Goal: Task Accomplishment & Management: Manage account settings

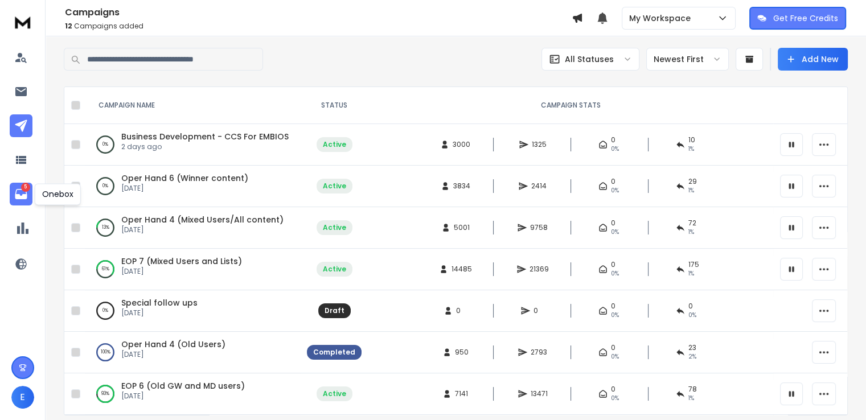
click at [23, 194] on icon at bounding box center [21, 194] width 14 height 14
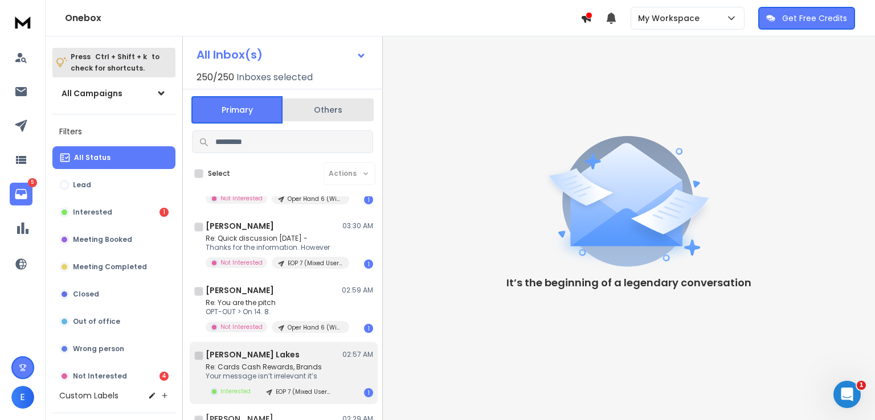
click at [286, 365] on p "Re: Cards Cash Rewards, Brands" at bounding box center [272, 367] width 132 height 9
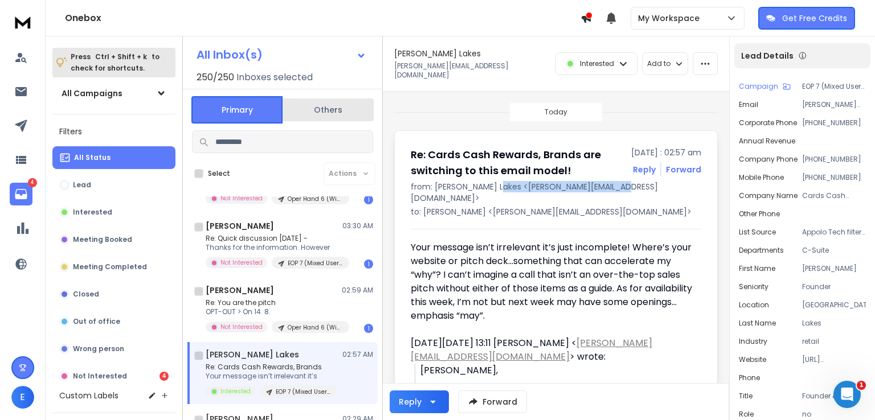
drag, startPoint x: 490, startPoint y: 179, endPoint x: 616, endPoint y: 183, distance: 125.9
click at [616, 183] on p "from: Jeffery Lakes <jeffery@cardscashrewards.com>" at bounding box center [556, 192] width 290 height 23
copy p "jeffery@cardscashrewards.com"
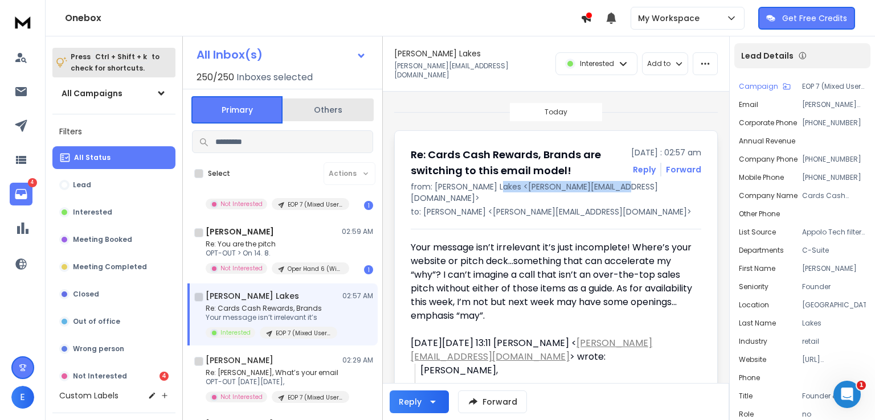
scroll to position [171, 0]
click at [276, 233] on div "George Vanjek 02:59 AM" at bounding box center [289, 233] width 167 height 11
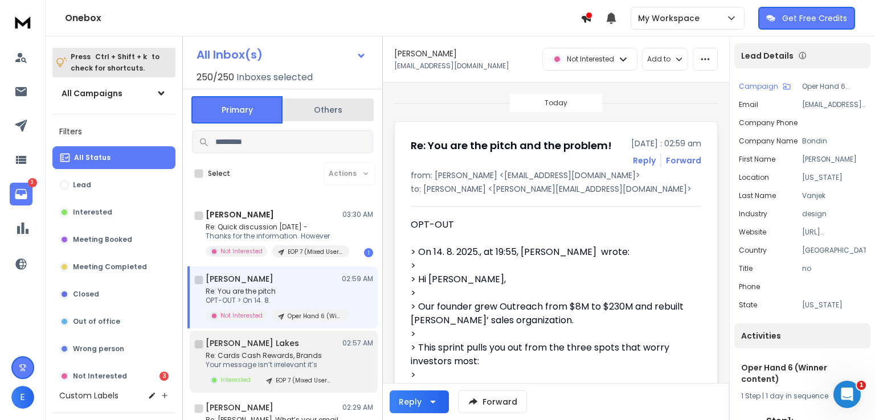
scroll to position [57, 0]
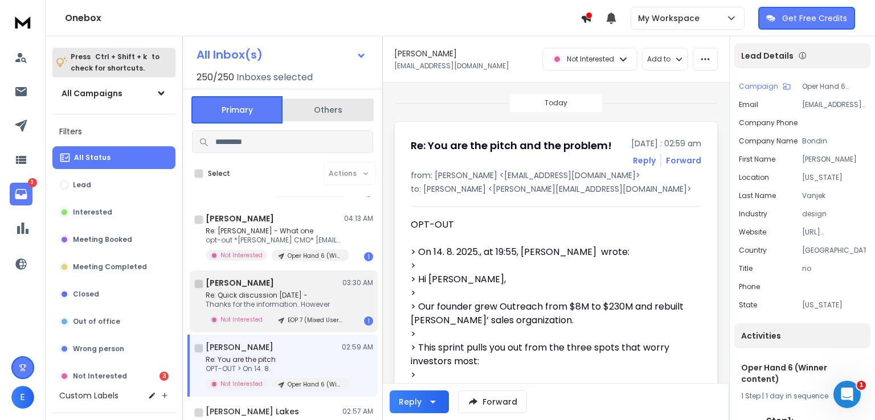
click at [272, 292] on p "Re: Quick discussion tomorrow -" at bounding box center [274, 295] width 137 height 9
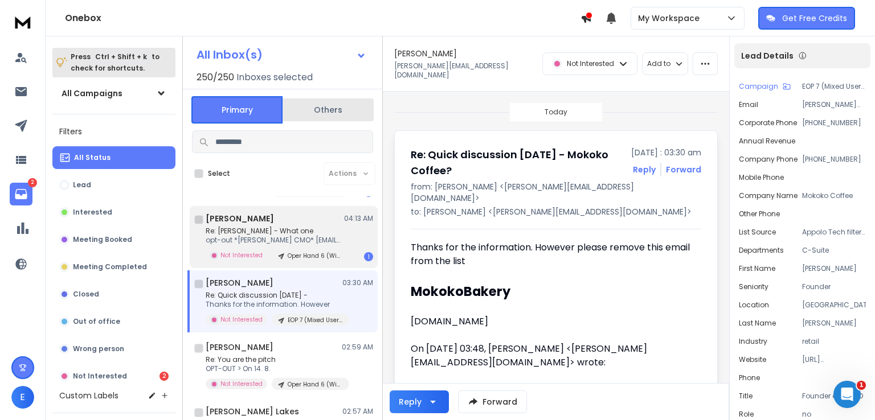
click at [294, 237] on p "opt-out *Ethan Han CMO* *Ethan@techtakes.ai" at bounding box center [274, 240] width 137 height 9
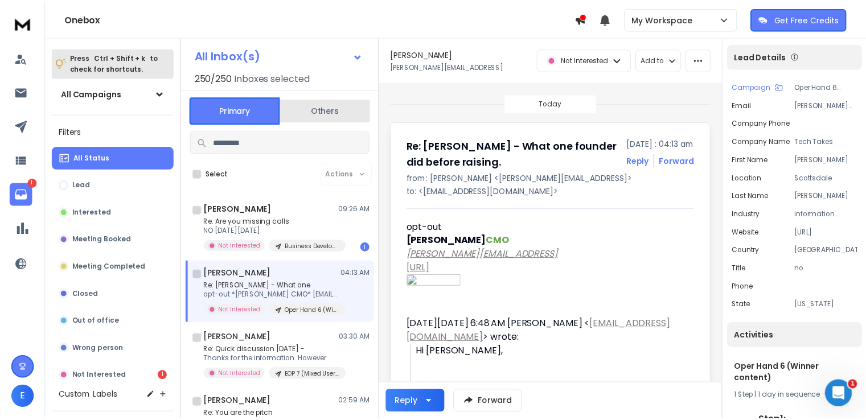
scroll to position [0, 0]
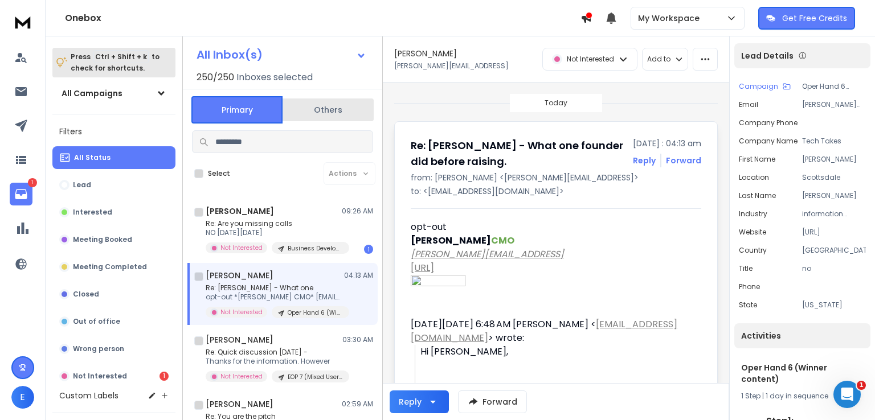
click at [294, 237] on p "NO On Wed, 13 Aug" at bounding box center [274, 232] width 137 height 9
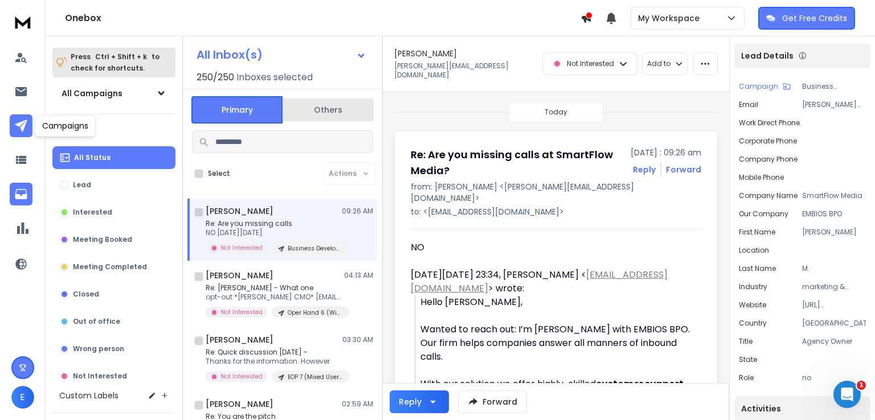
click at [25, 128] on icon at bounding box center [21, 126] width 14 height 14
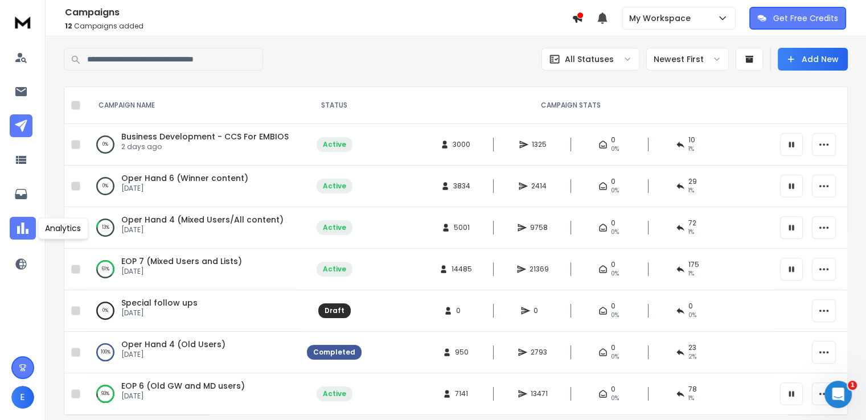
click at [23, 226] on icon at bounding box center [22, 228] width 11 height 11
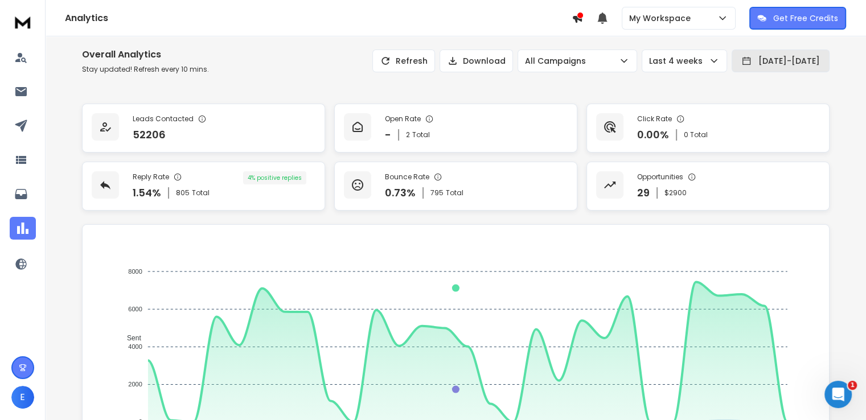
click at [746, 62] on button "18 Jul 2025 - 15 Aug 2025" at bounding box center [781, 61] width 98 height 23
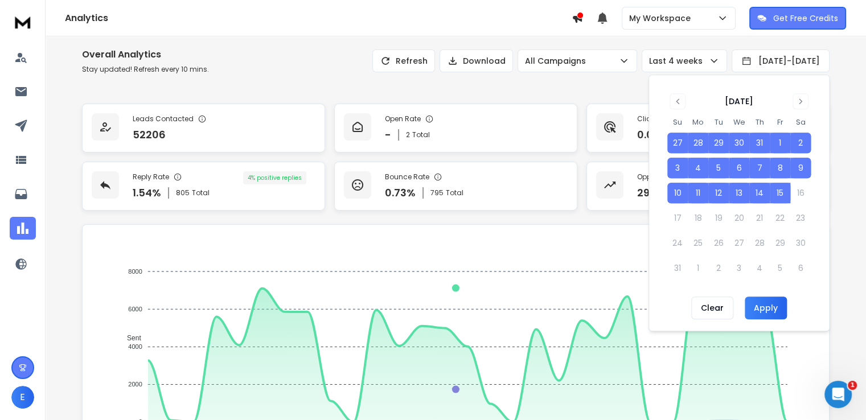
click at [763, 192] on button "14" at bounding box center [759, 193] width 21 height 21
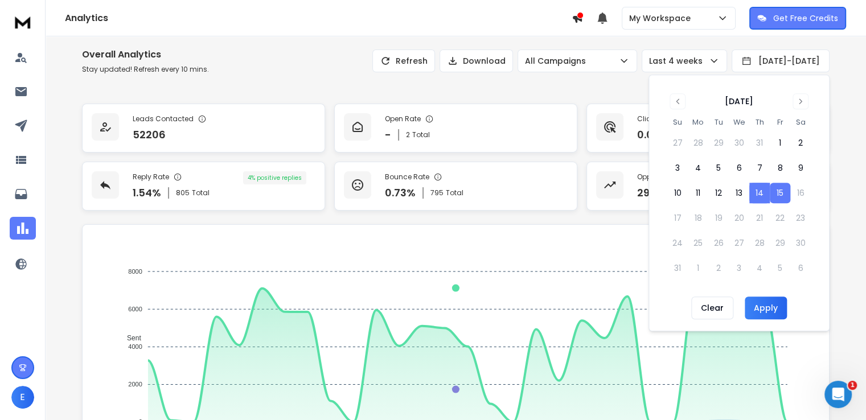
click at [766, 308] on button "Apply" at bounding box center [766, 308] width 42 height 23
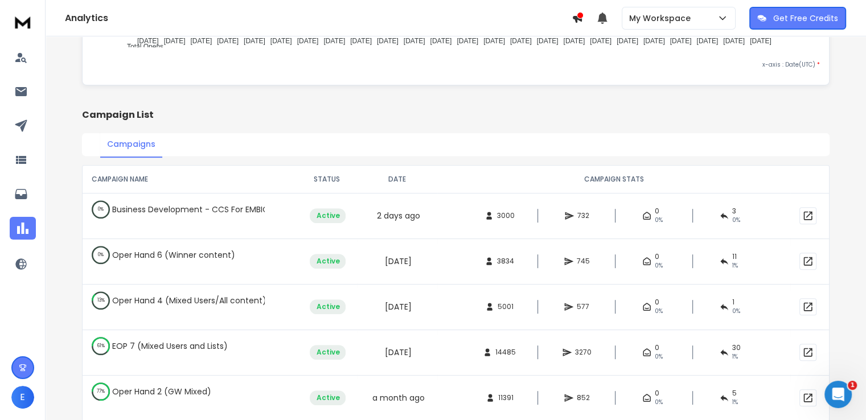
scroll to position [405, 0]
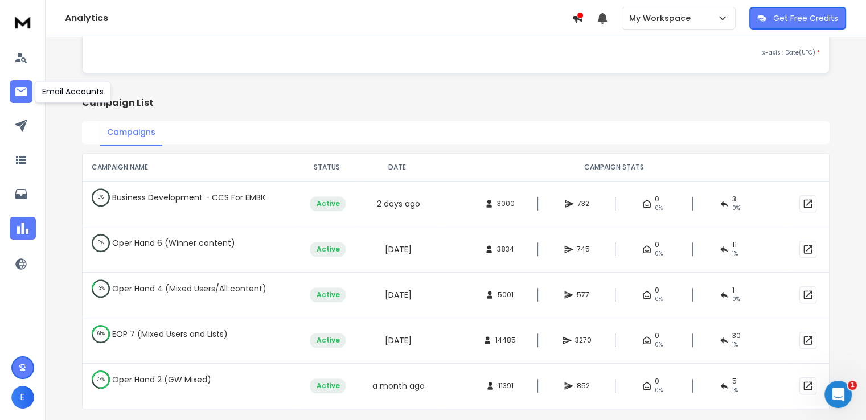
click at [11, 91] on link at bounding box center [21, 91] width 23 height 23
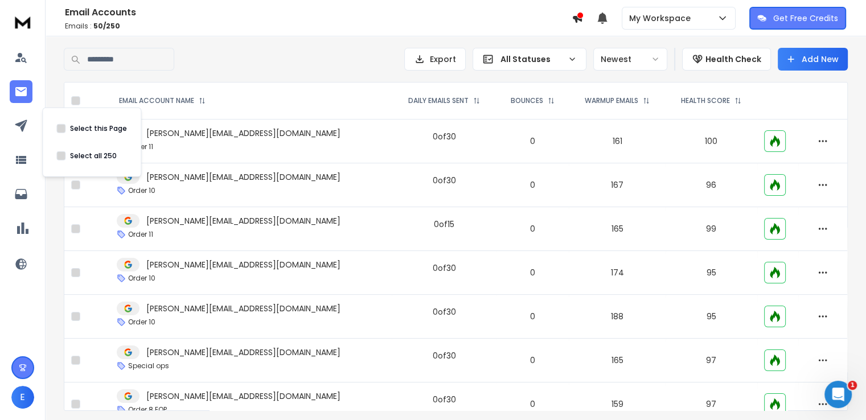
click at [61, 155] on button "Select this Page" at bounding box center [60, 155] width 9 height 9
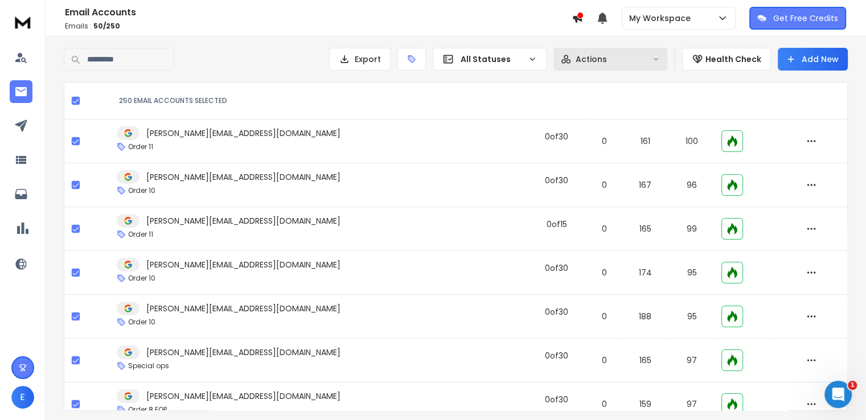
click at [600, 59] on p "Actions" at bounding box center [591, 59] width 31 height 11
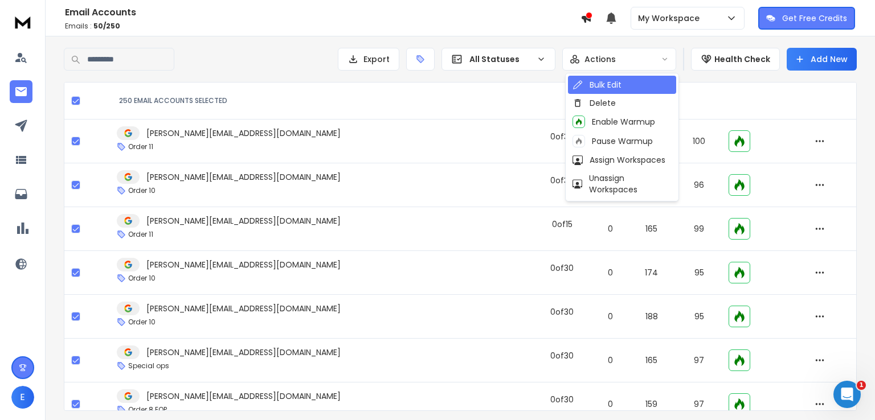
click at [597, 82] on div "Bulk Edit" at bounding box center [596, 84] width 49 height 11
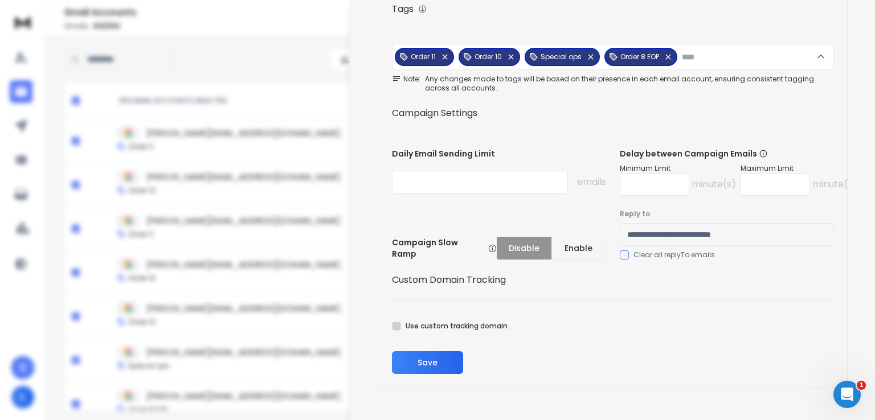
scroll to position [283, 0]
click at [651, 182] on input "number" at bounding box center [654, 184] width 69 height 23
click at [763, 173] on input "number" at bounding box center [774, 184] width 69 height 23
type input "*"
type input "**"
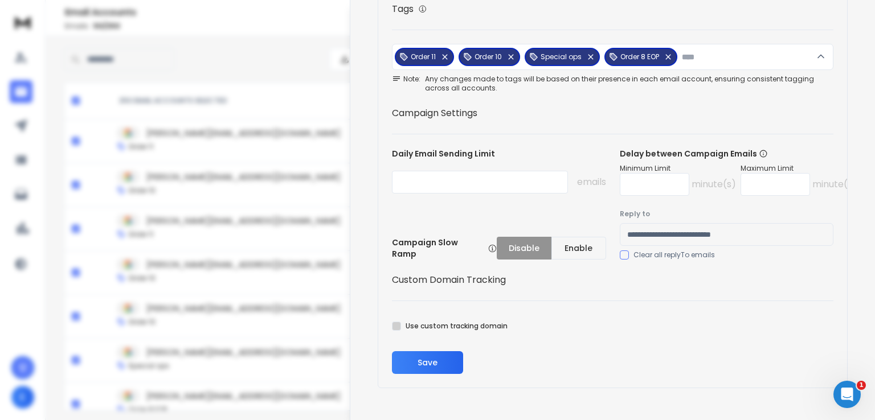
click at [647, 173] on input "*" at bounding box center [654, 184] width 69 height 23
type input "**"
click at [784, 174] on input "**" at bounding box center [774, 184] width 69 height 23
click at [535, 304] on form "First Name Last Name Signature Type something Clear Formatting Font Family Aria…" at bounding box center [612, 107] width 441 height 534
click at [451, 354] on button "Save" at bounding box center [427, 362] width 71 height 23
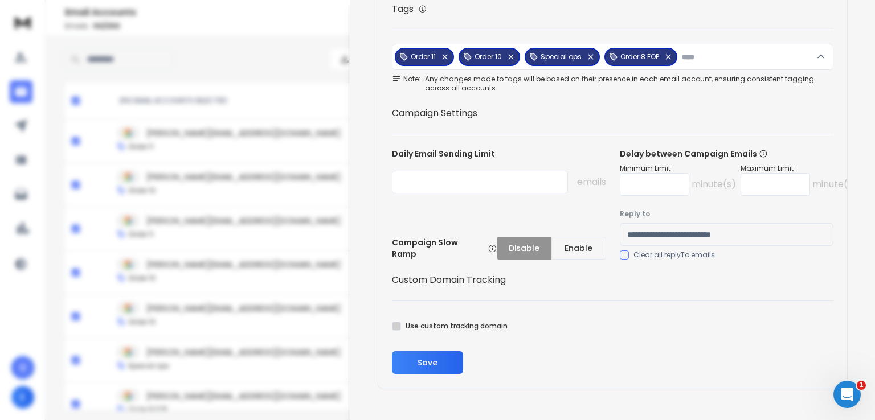
click at [323, 313] on div at bounding box center [437, 210] width 875 height 420
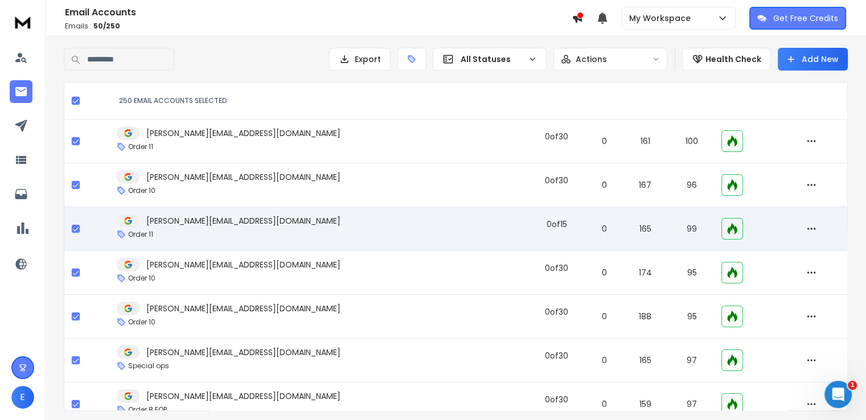
click at [294, 237] on div "Order 11" at bounding box center [317, 234] width 401 height 9
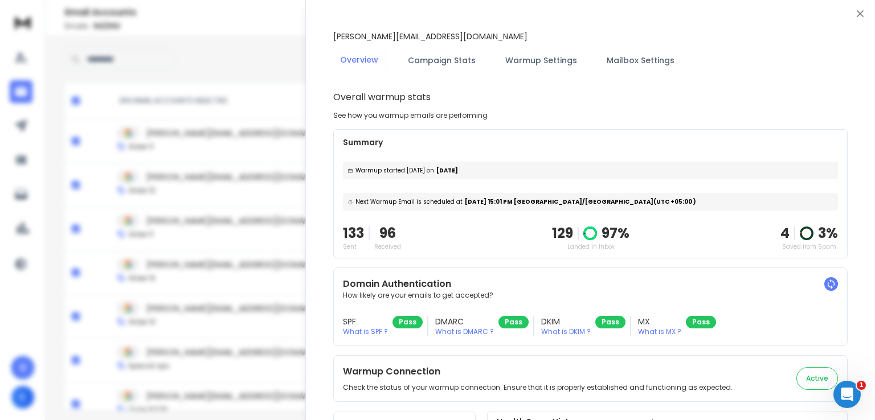
scroll to position [0, 0]
click at [444, 63] on button "Campaign Stats" at bounding box center [441, 61] width 81 height 25
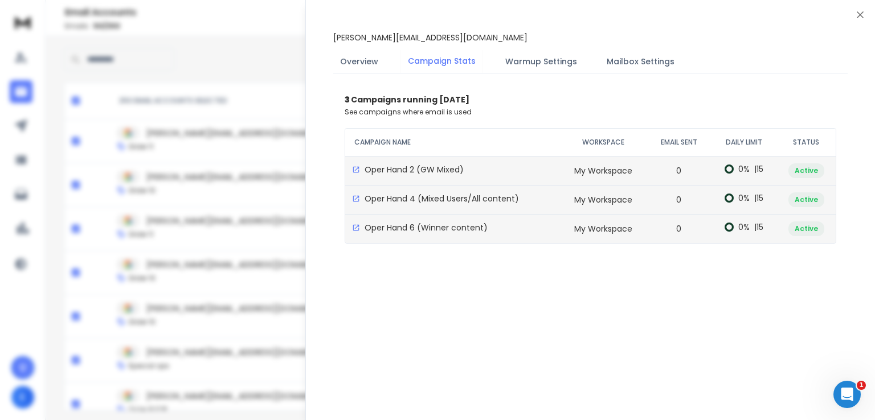
click at [510, 54] on button "Warmup Settings" at bounding box center [540, 61] width 85 height 25
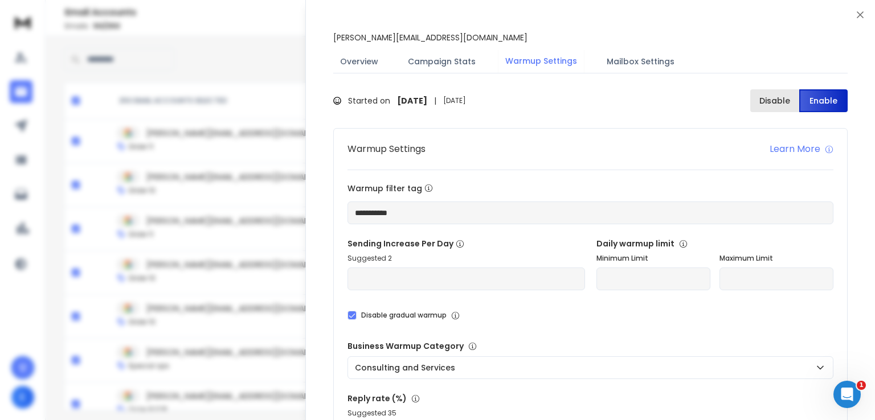
click at [606, 52] on button "Mailbox Settings" at bounding box center [640, 61] width 81 height 25
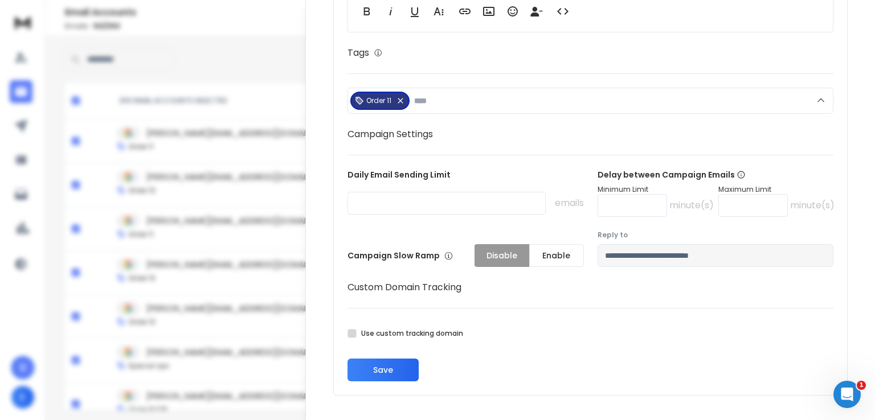
scroll to position [262, 0]
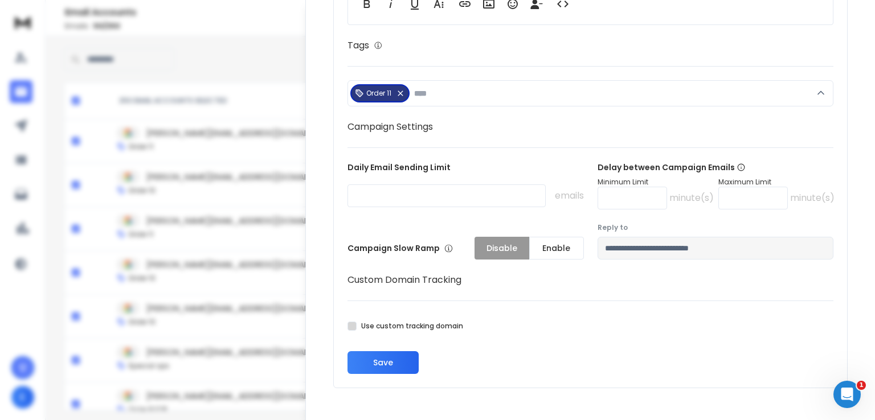
click at [278, 55] on div at bounding box center [437, 210] width 875 height 420
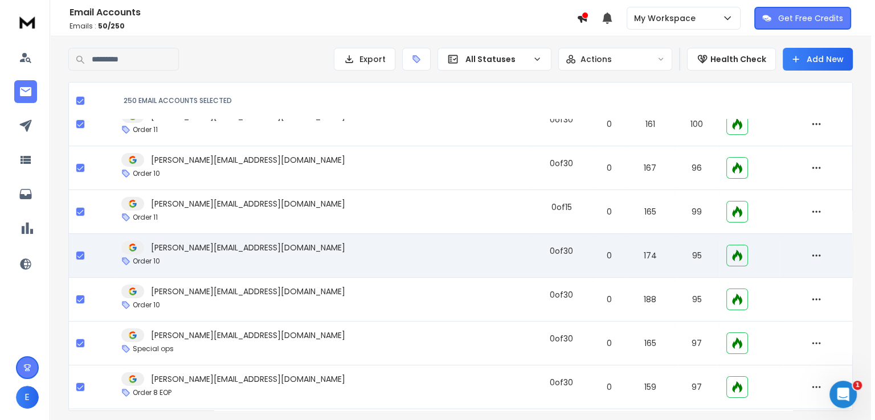
scroll to position [0, 0]
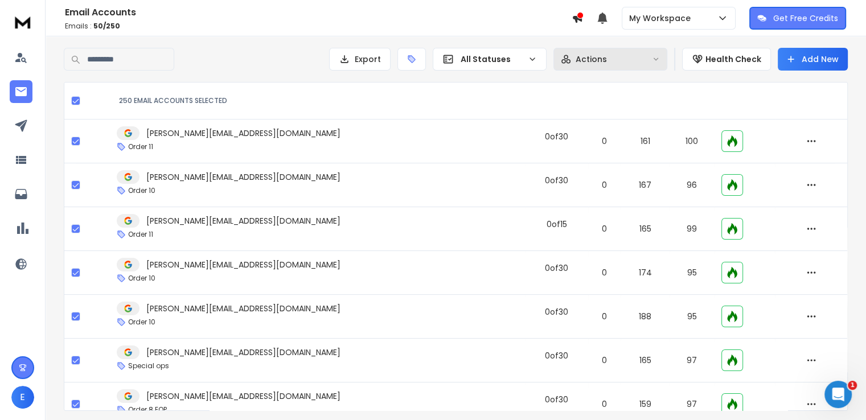
click at [584, 63] on p "Actions" at bounding box center [591, 59] width 31 height 11
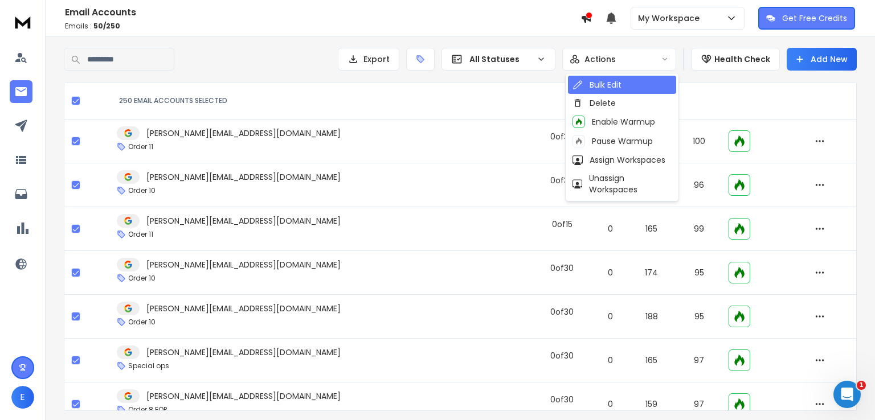
click at [585, 86] on div "Bulk Edit" at bounding box center [596, 84] width 49 height 11
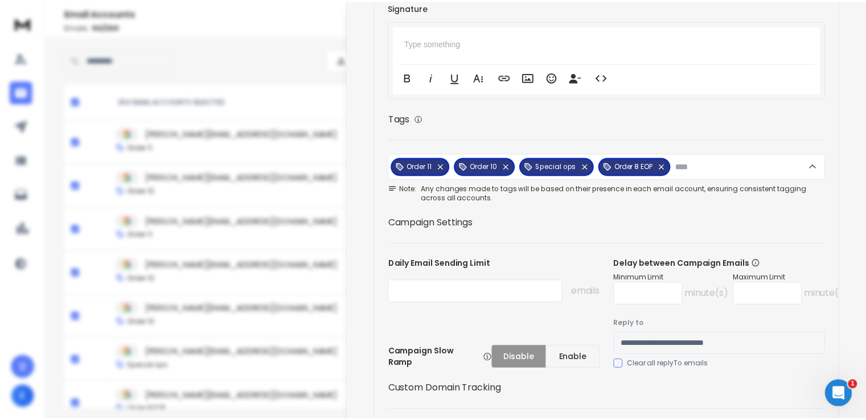
scroll to position [283, 0]
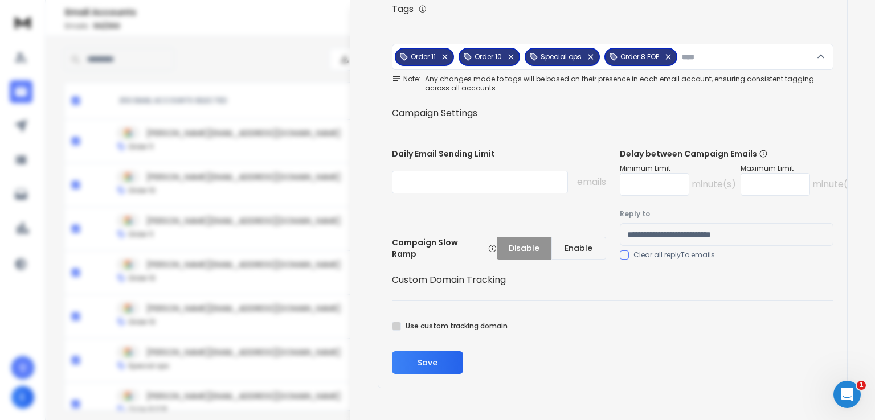
click at [428, 175] on input "number" at bounding box center [479, 182] width 175 height 23
type input "**"
click at [647, 174] on input "number" at bounding box center [654, 184] width 69 height 23
click at [757, 178] on input "number" at bounding box center [774, 184] width 69 height 23
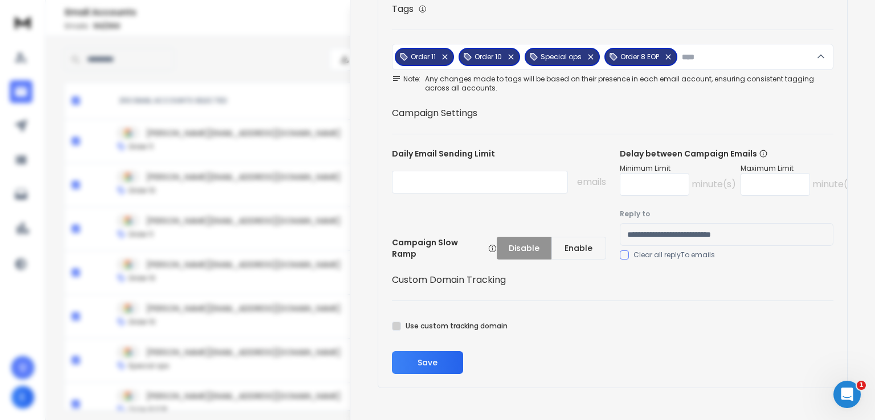
type input "*"
type input "**"
click at [651, 173] on input "*" at bounding box center [654, 184] width 69 height 23
type input "**"
click at [426, 173] on input "**" at bounding box center [479, 182] width 175 height 23
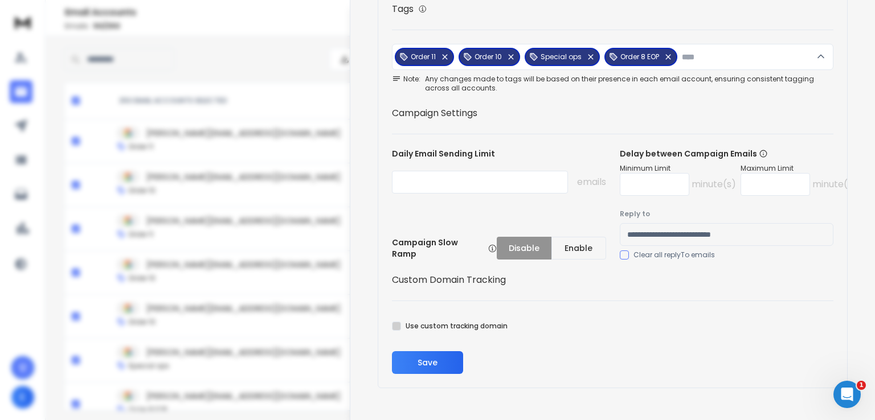
type input "**"
click at [412, 353] on button "Save" at bounding box center [427, 362] width 71 height 23
click at [309, 97] on div at bounding box center [437, 210] width 875 height 420
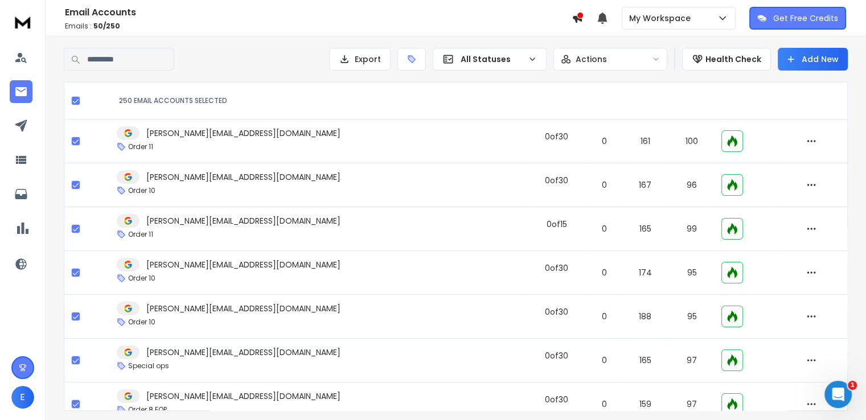
click at [481, 58] on p "All Statuses" at bounding box center [492, 59] width 63 height 11
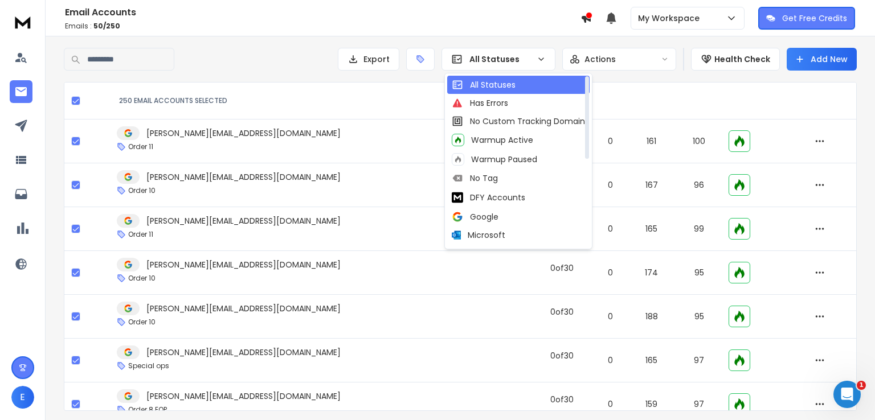
click at [476, 88] on div "All Statuses" at bounding box center [484, 84] width 64 height 11
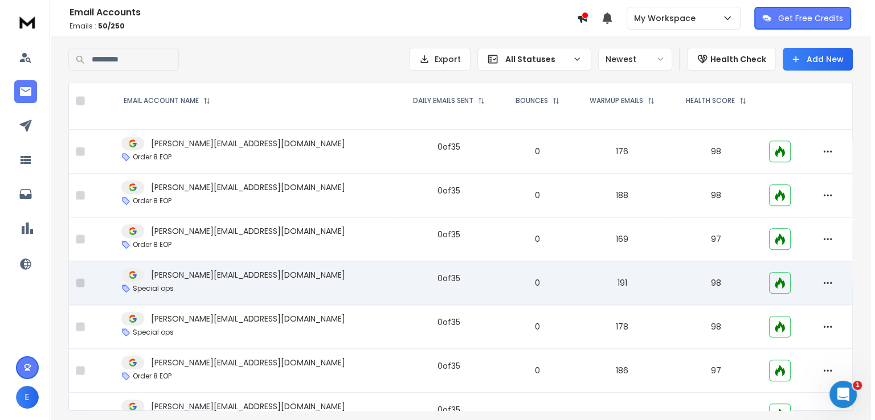
scroll to position [968, 0]
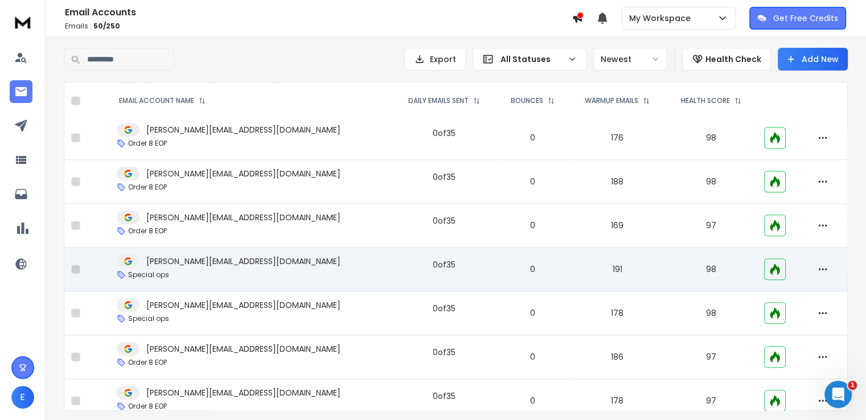
click at [268, 256] on div "james@ascendify.pro" at bounding box center [251, 262] width 268 height 14
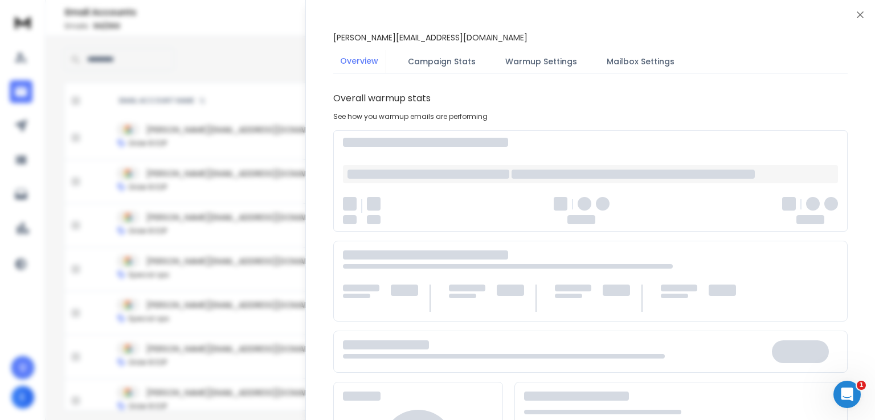
click at [553, 63] on button "Warmup Settings" at bounding box center [540, 61] width 85 height 25
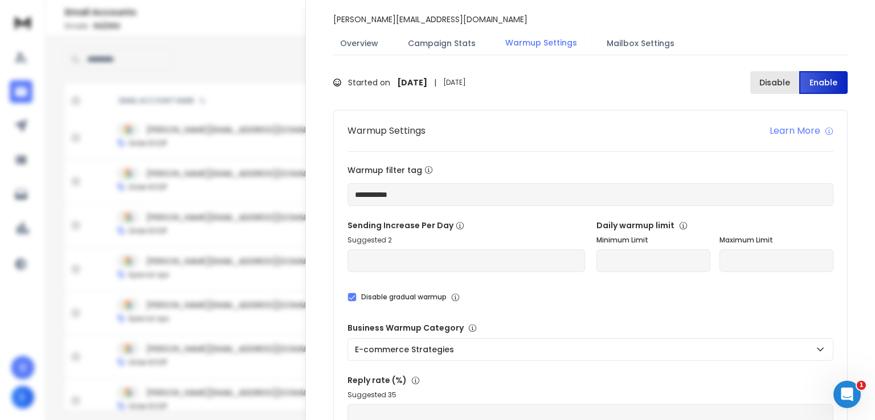
scroll to position [0, 0]
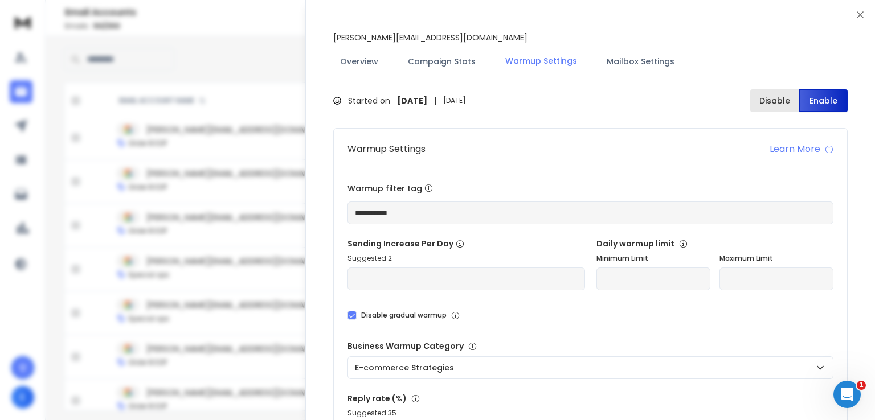
click at [618, 54] on button "Mailbox Settings" at bounding box center [640, 61] width 81 height 25
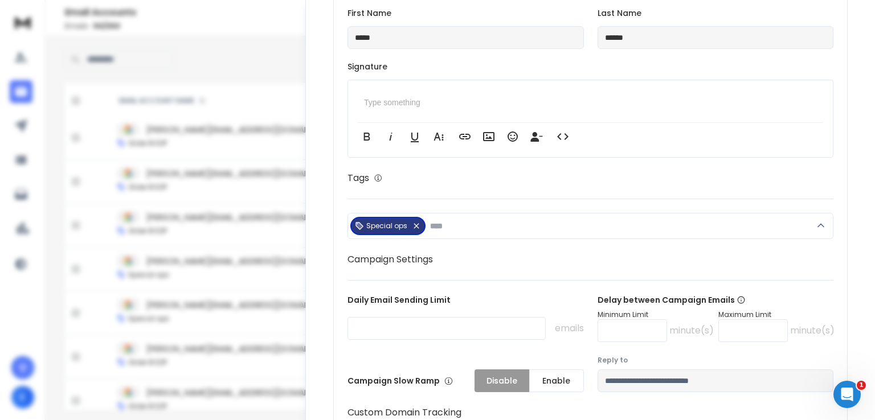
scroll to position [171, 0]
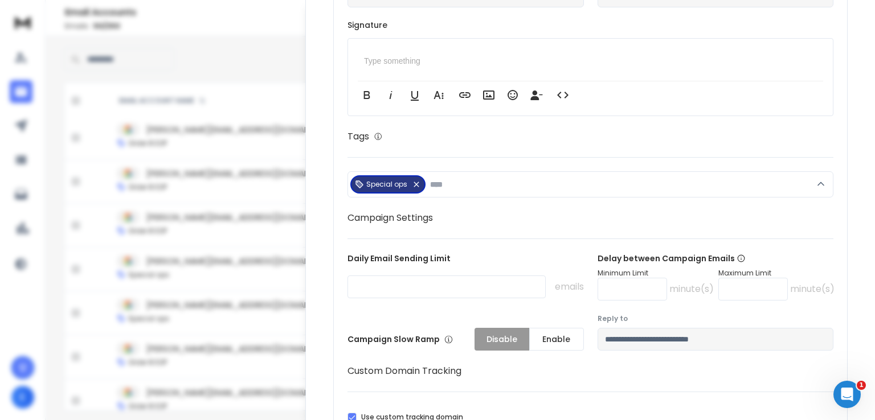
click at [252, 72] on div at bounding box center [437, 210] width 875 height 420
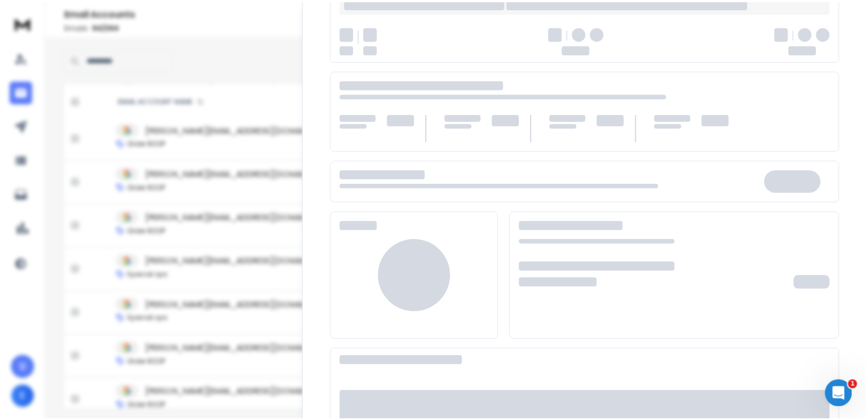
scroll to position [170, 0]
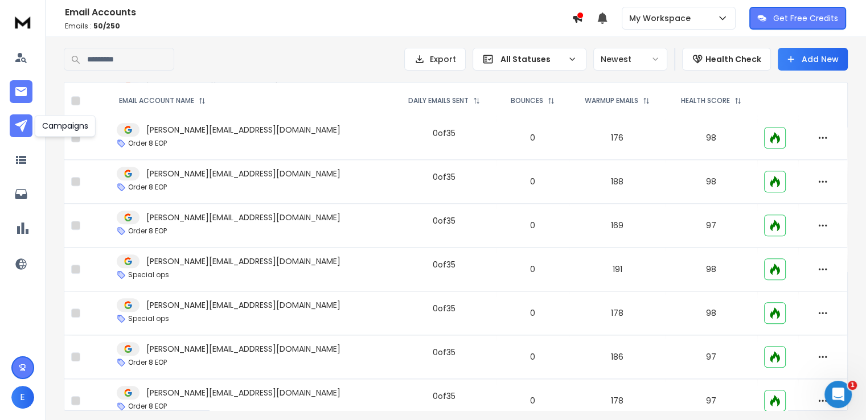
click at [16, 122] on icon at bounding box center [21, 126] width 14 height 14
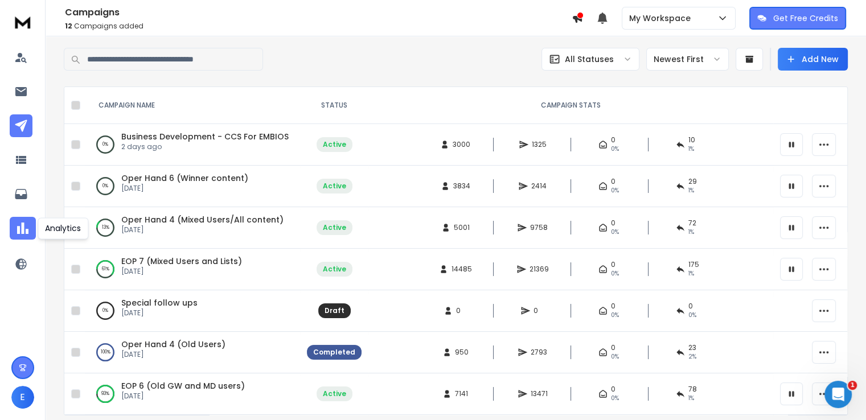
click at [16, 224] on icon at bounding box center [22, 228] width 17 height 17
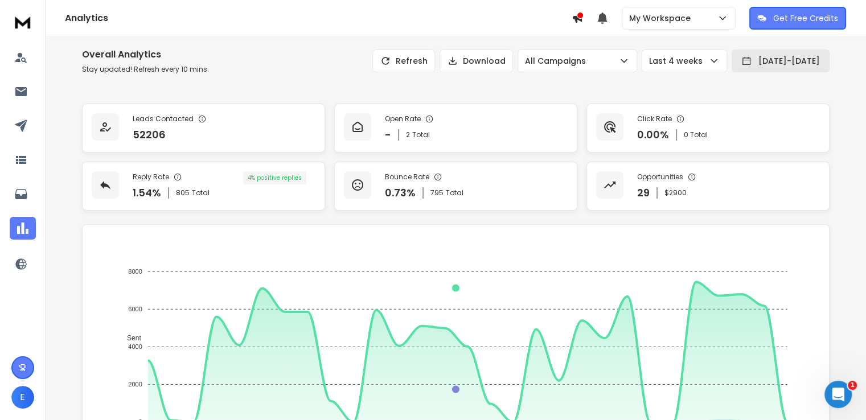
click at [749, 69] on button "18 Jul 2025 - 15 Aug 2025" at bounding box center [781, 61] width 98 height 23
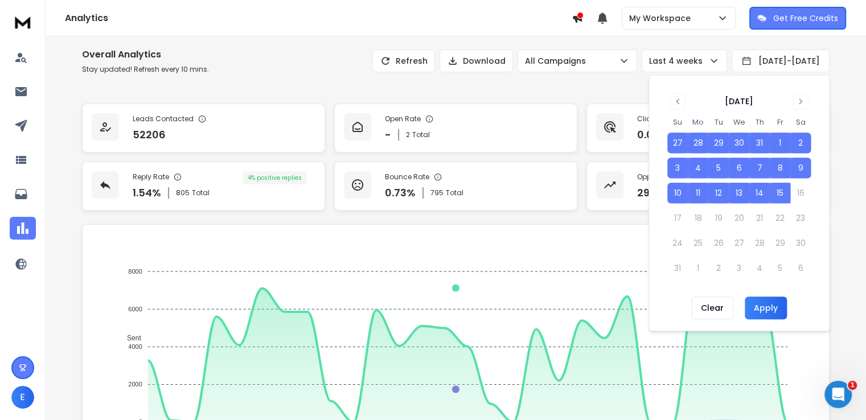
click at [763, 194] on button "14" at bounding box center [759, 193] width 21 height 21
click at [762, 193] on button "14" at bounding box center [759, 193] width 21 height 21
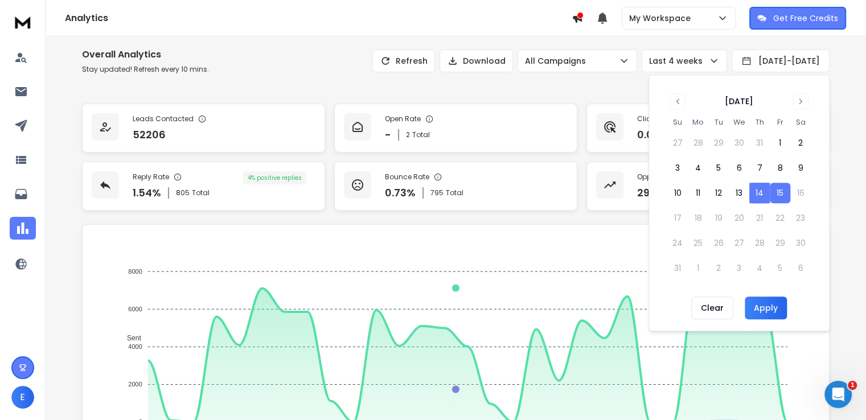
click at [765, 310] on button "Apply" at bounding box center [766, 308] width 42 height 23
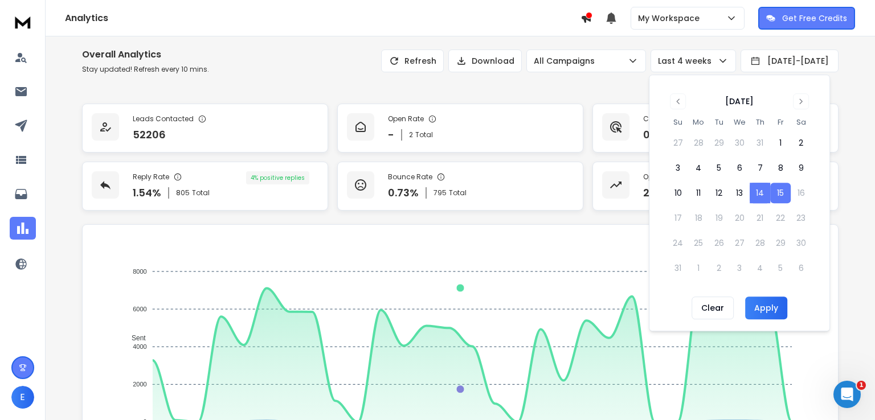
click at [765, 310] on div "Get only verified leads with our AI-powered Lead Finder, starting at $22/mo Try…" at bounding box center [437, 210] width 875 height 420
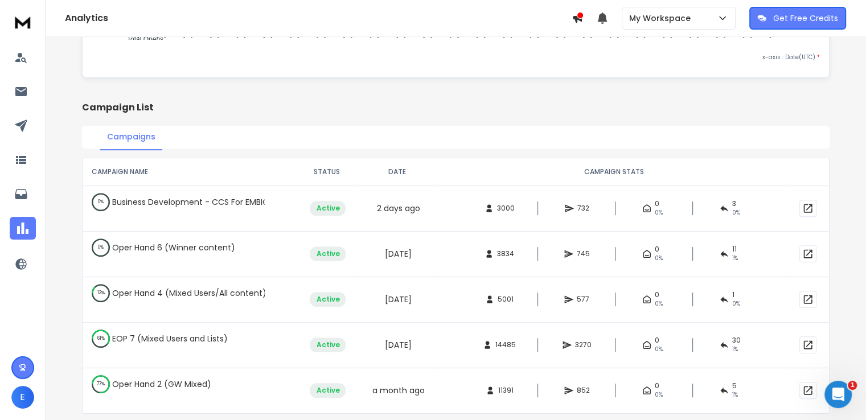
scroll to position [405, 0]
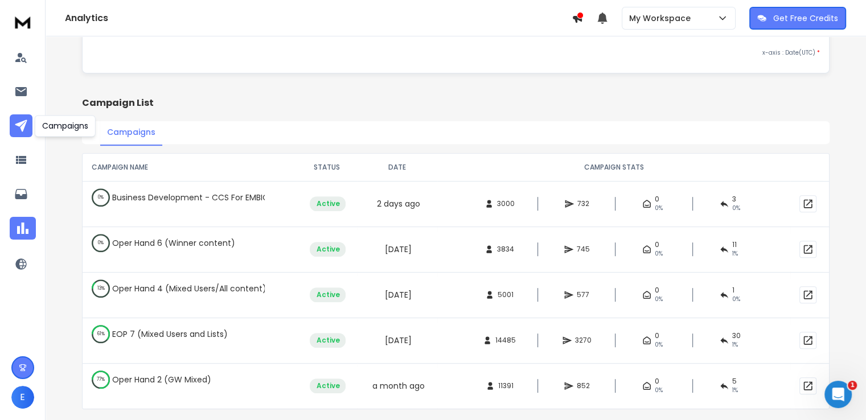
click at [19, 121] on icon at bounding box center [21, 126] width 14 height 14
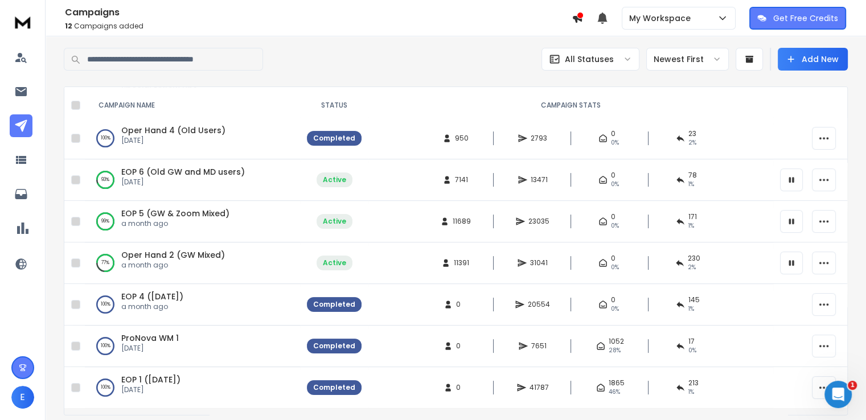
scroll to position [215, 0]
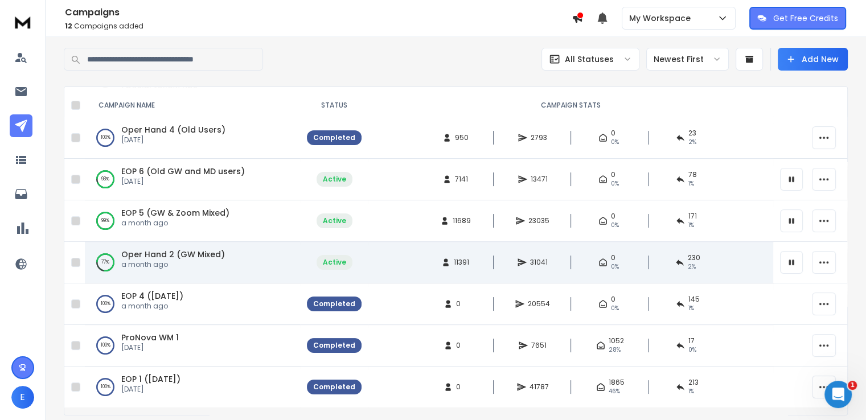
click at [219, 251] on span "Oper Hand 2 (GW Mixed)" at bounding box center [173, 254] width 104 height 11
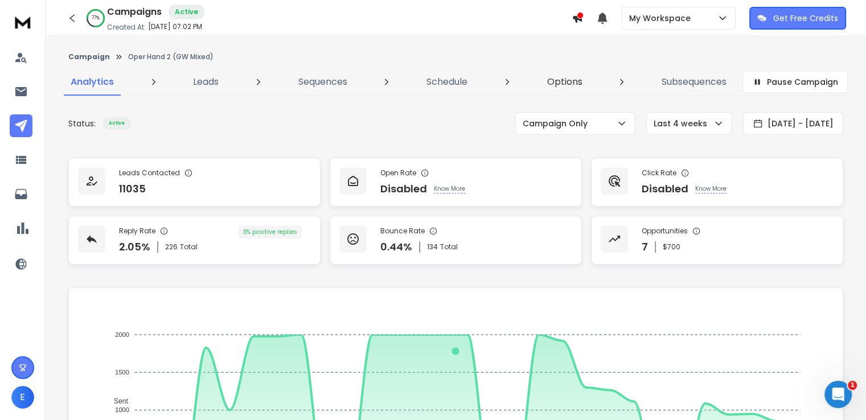
click at [569, 89] on link "Options" at bounding box center [564, 81] width 49 height 27
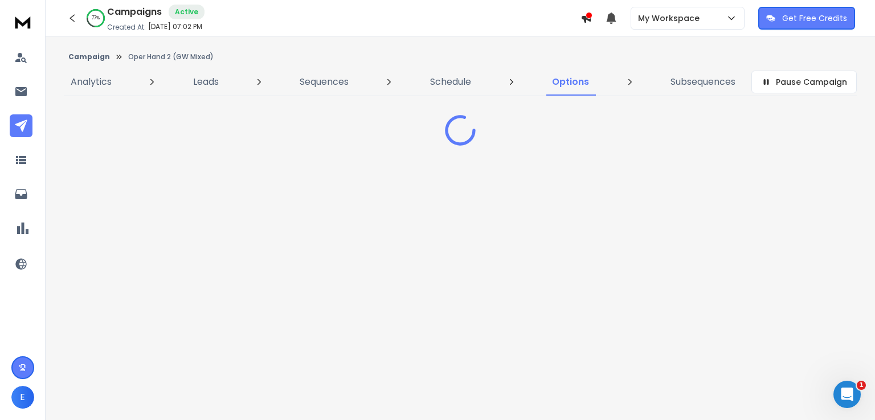
select select "*"
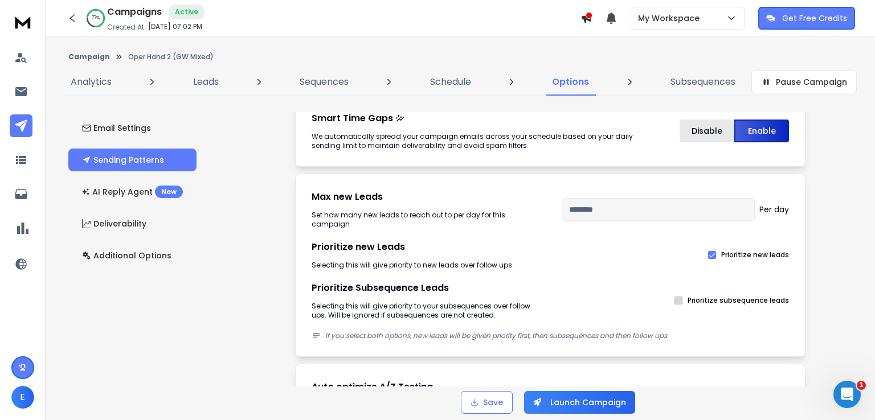
scroll to position [569, 0]
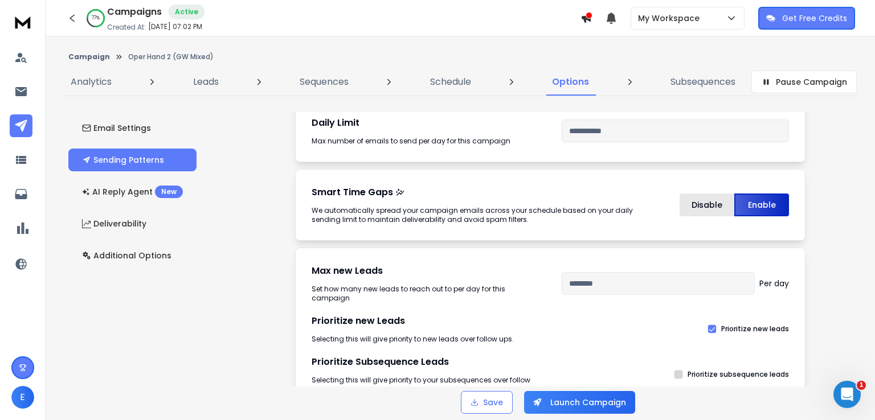
click at [707, 328] on button "Prioritize new leads" at bounding box center [711, 329] width 9 height 9
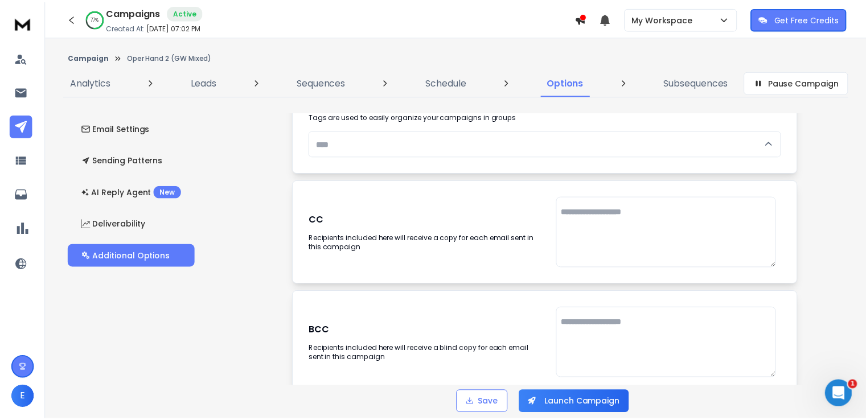
scroll to position [2290, 0]
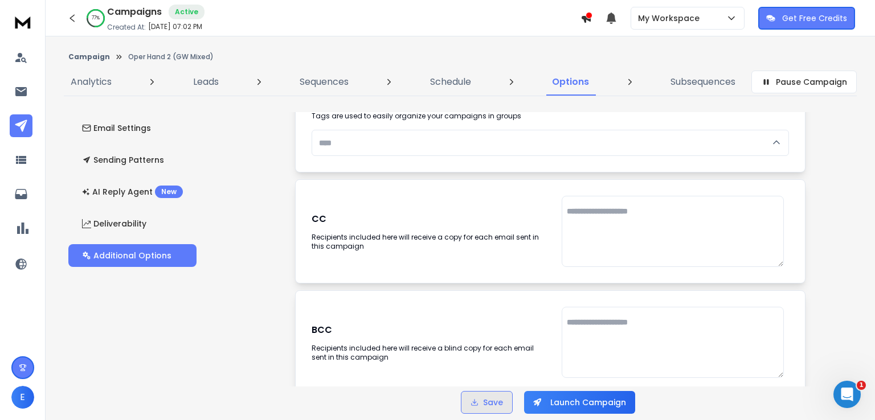
click at [494, 401] on button "Save" at bounding box center [487, 402] width 52 height 23
click at [23, 128] on icon at bounding box center [21, 126] width 12 height 12
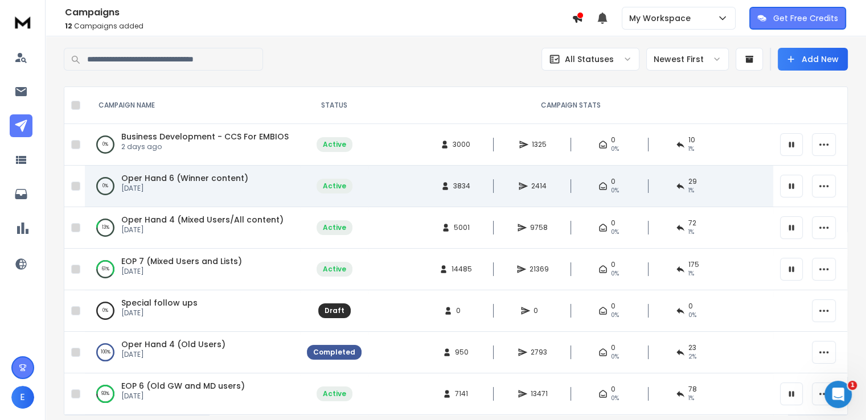
click at [211, 190] on p "[DATE]" at bounding box center [184, 188] width 127 height 9
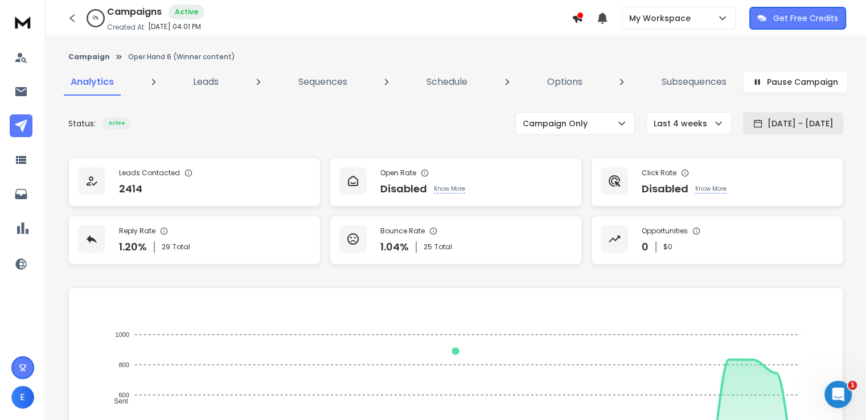
click at [743, 126] on button "[DATE] - [DATE]" at bounding box center [793, 123] width 100 height 23
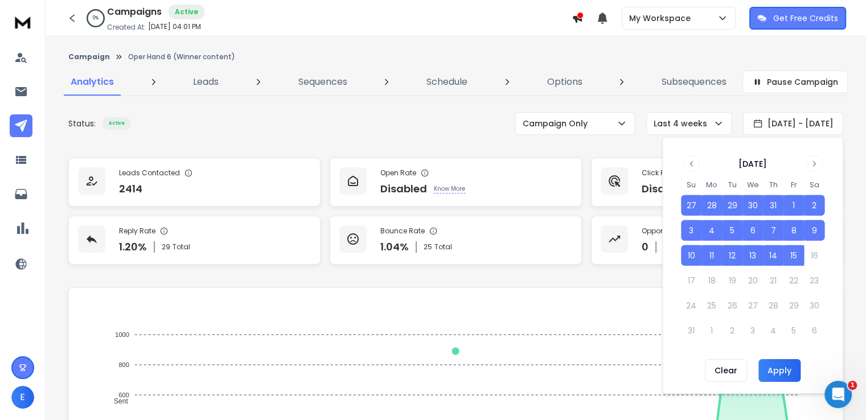
click at [777, 257] on button "14" at bounding box center [773, 255] width 21 height 21
click at [774, 260] on button "14" at bounding box center [773, 255] width 21 height 21
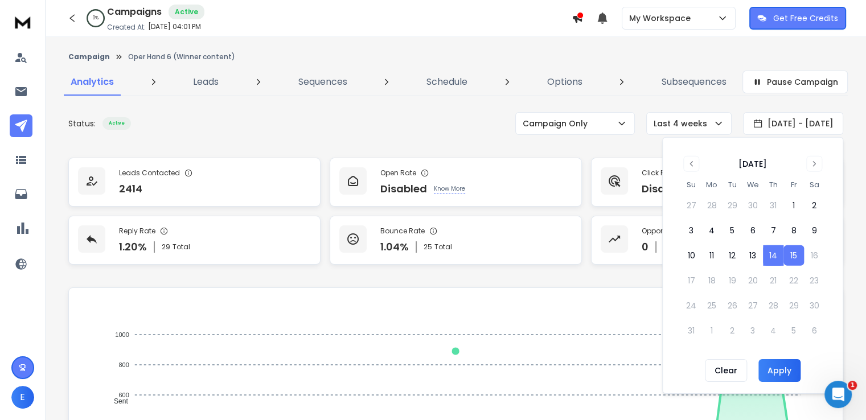
click at [771, 373] on button "Apply" at bounding box center [780, 370] width 42 height 23
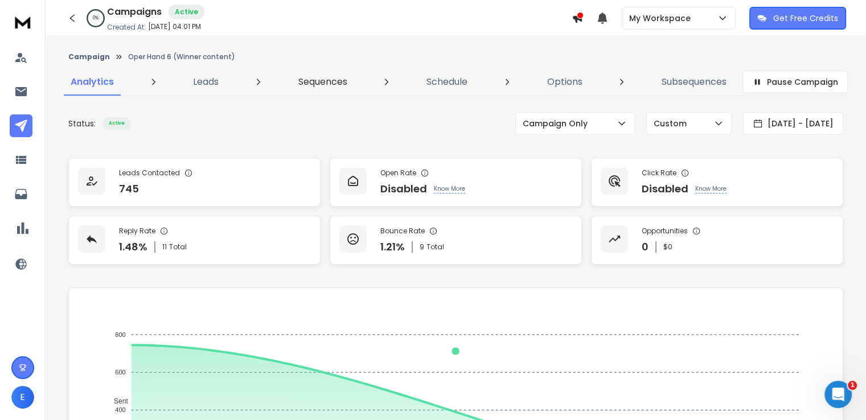
click at [324, 85] on p "Sequences" at bounding box center [322, 82] width 49 height 14
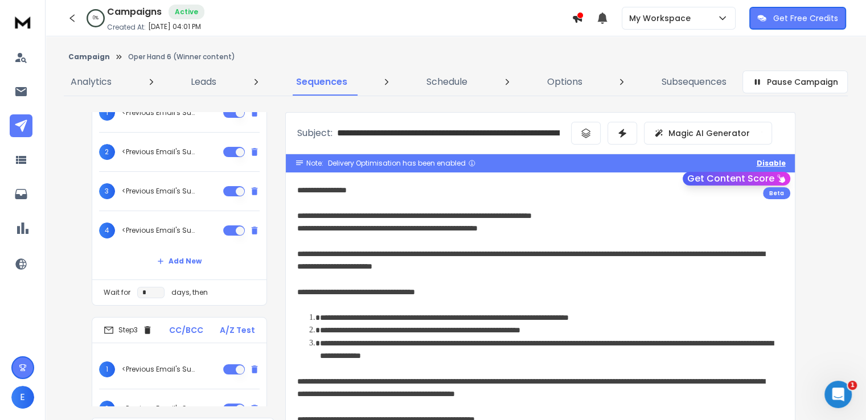
scroll to position [39, 0]
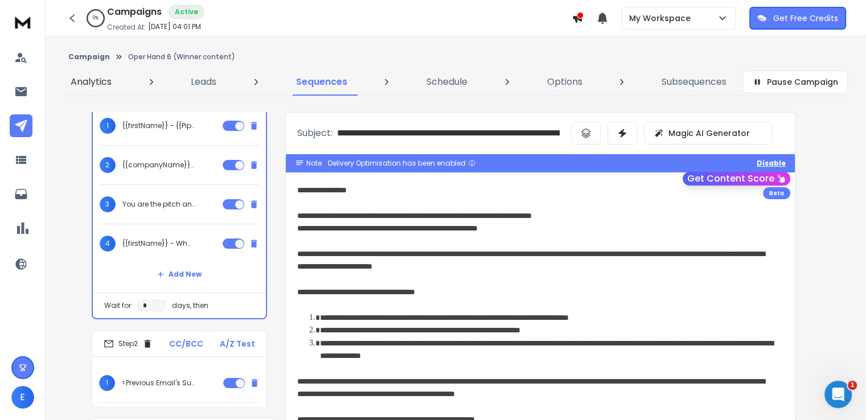
click at [96, 92] on link "Analytics" at bounding box center [91, 81] width 55 height 27
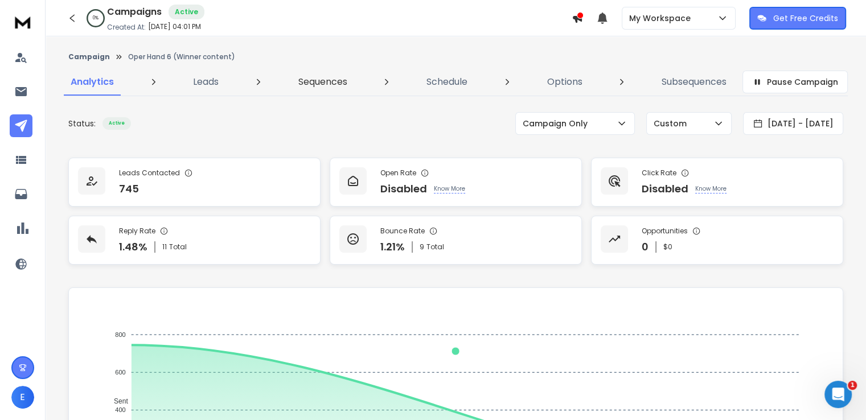
click at [321, 92] on link "Sequences" at bounding box center [323, 81] width 63 height 27
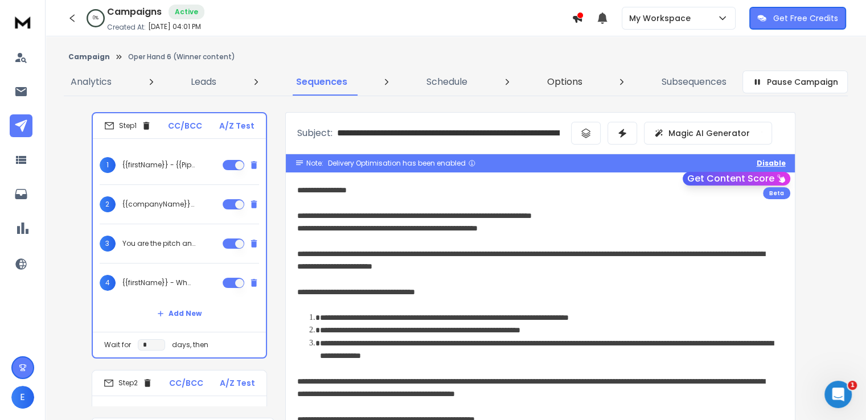
click at [563, 85] on p "Options" at bounding box center [564, 82] width 35 height 14
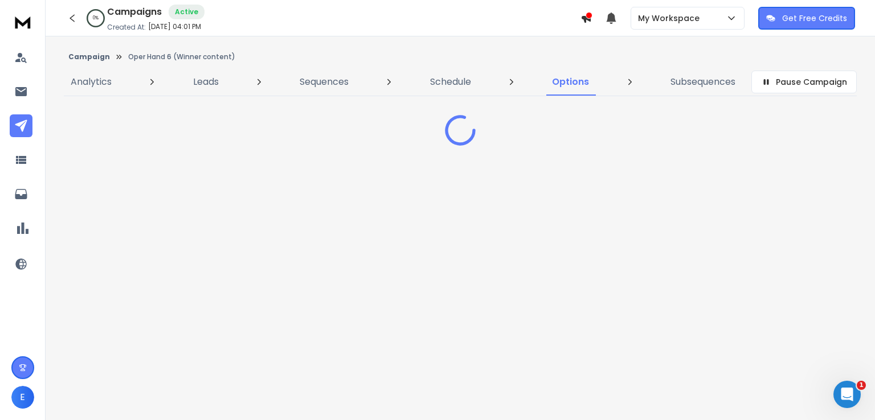
select select "*"
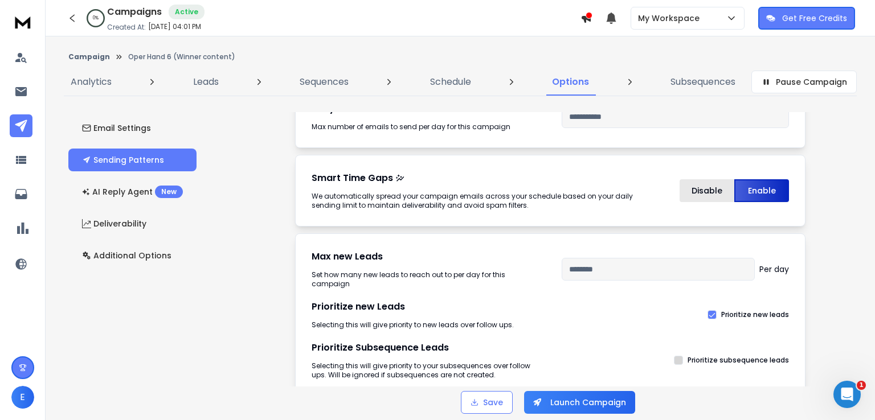
scroll to position [581, 0]
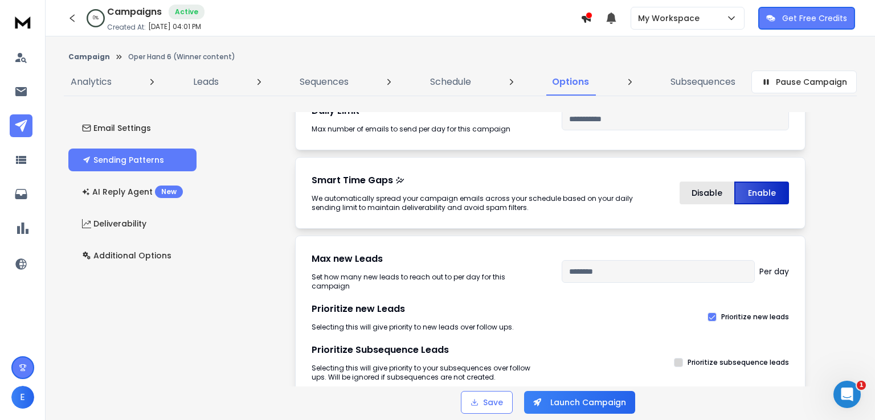
click at [684, 196] on button "Disable" at bounding box center [706, 193] width 55 height 23
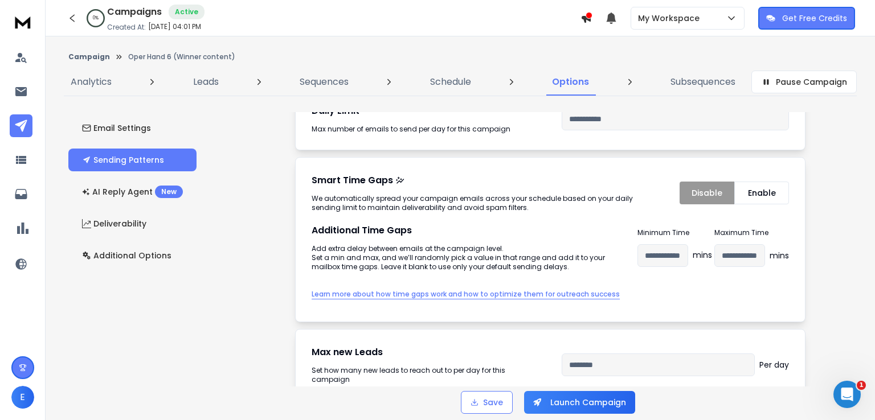
click at [637, 255] on input "*" at bounding box center [662, 255] width 51 height 23
type input "*"
drag, startPoint x: 633, startPoint y: 257, endPoint x: 616, endPoint y: 256, distance: 16.6
click at [637, 256] on input "*" at bounding box center [662, 255] width 51 height 23
click at [715, 251] on input "*" at bounding box center [739, 255] width 51 height 23
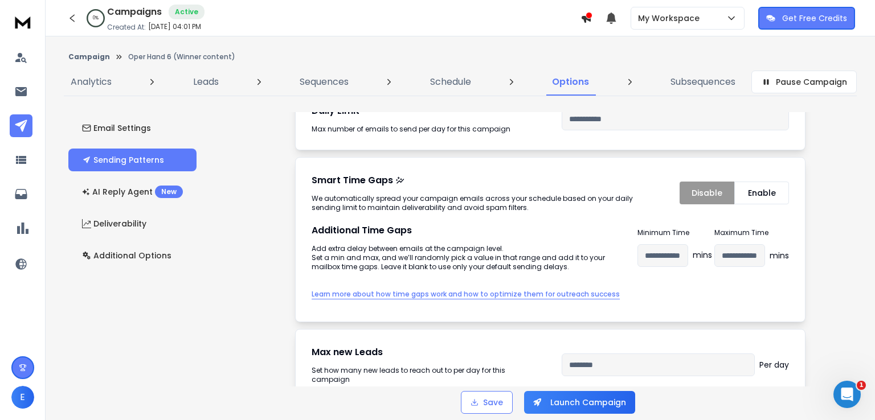
drag, startPoint x: 715, startPoint y: 251, endPoint x: 685, endPoint y: 256, distance: 30.5
click at [698, 251] on div "Minimum Time * mins Maximum Time * mins" at bounding box center [712, 247] width 151 height 39
type input "**"
click at [637, 258] on input "*" at bounding box center [662, 255] width 51 height 23
type input "*"
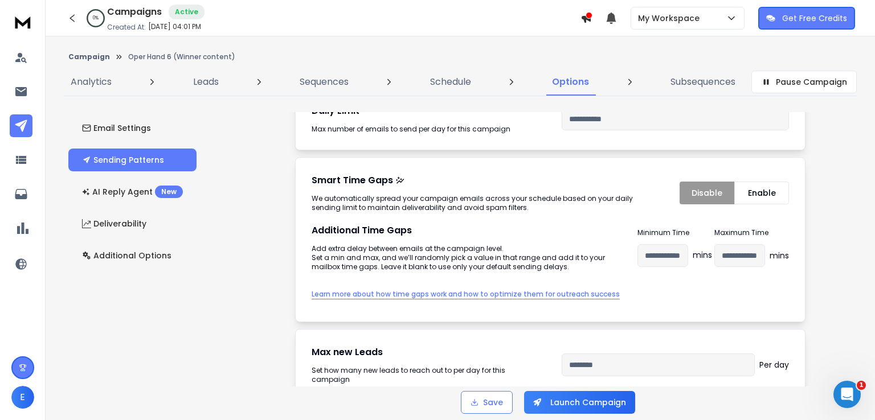
click at [559, 399] on button "Launch Campaign" at bounding box center [579, 402] width 111 height 23
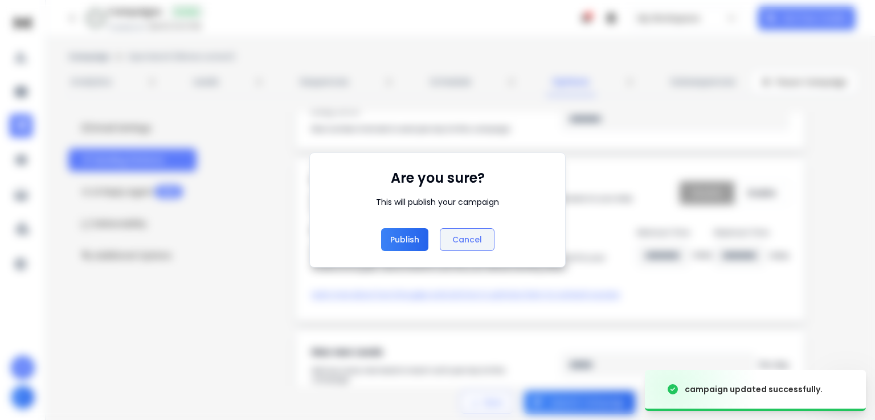
click at [420, 243] on button "Publish" at bounding box center [404, 239] width 47 height 23
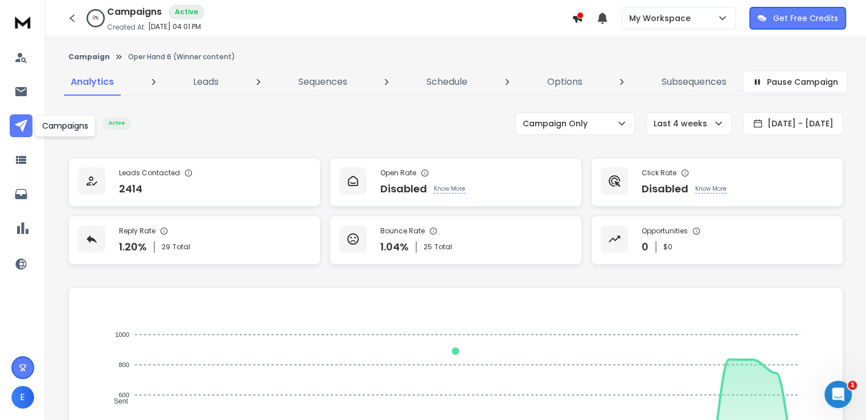
click at [17, 128] on icon at bounding box center [21, 126] width 14 height 14
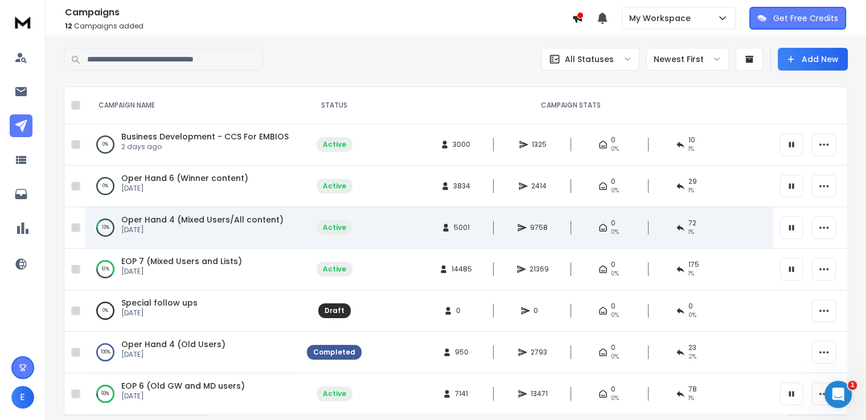
click at [190, 227] on p "10 days ago" at bounding box center [202, 230] width 162 height 9
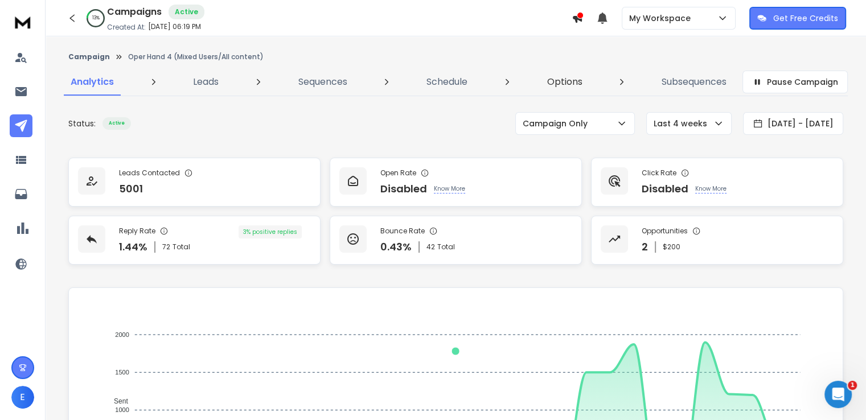
click at [559, 85] on p "Options" at bounding box center [564, 82] width 35 height 14
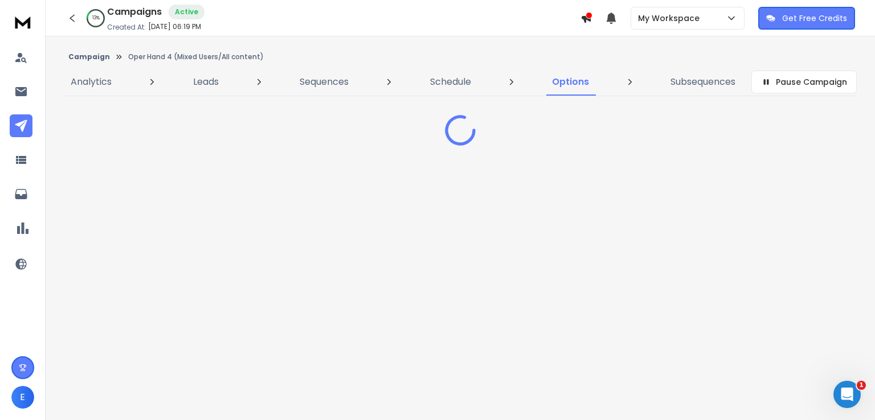
select select "*"
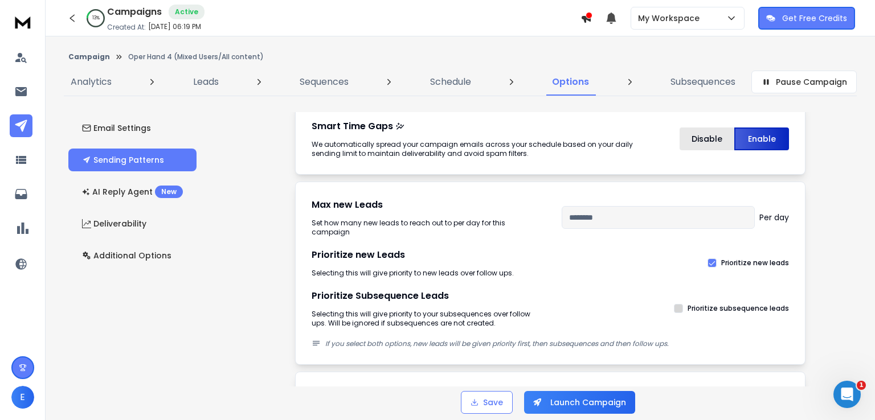
scroll to position [683, 0]
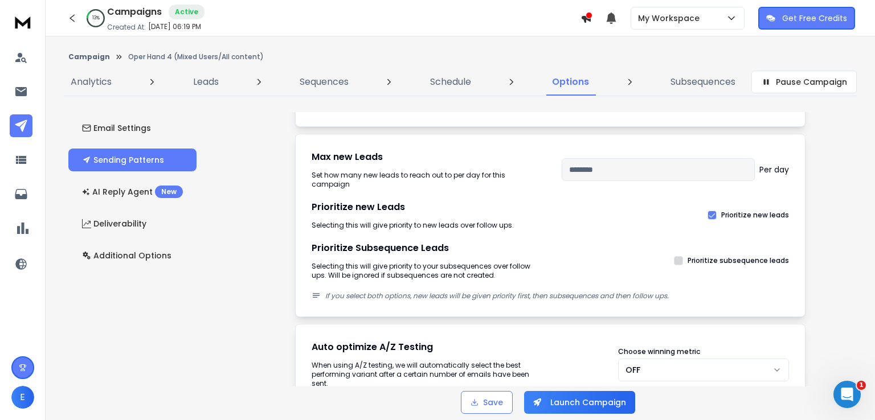
click at [712, 216] on button "Prioritize new leads" at bounding box center [711, 215] width 9 height 9
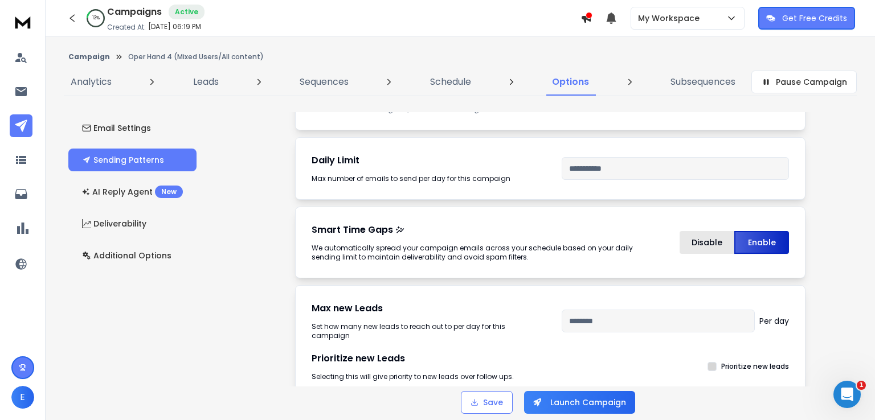
scroll to position [513, 0]
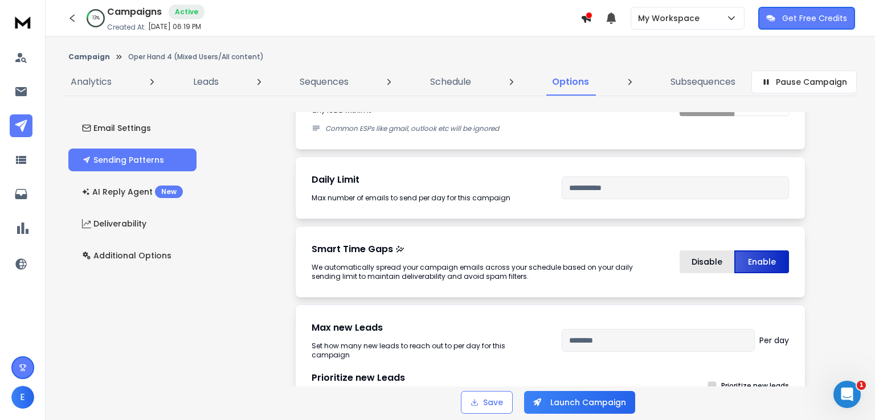
click at [705, 260] on button "Disable" at bounding box center [706, 262] width 55 height 23
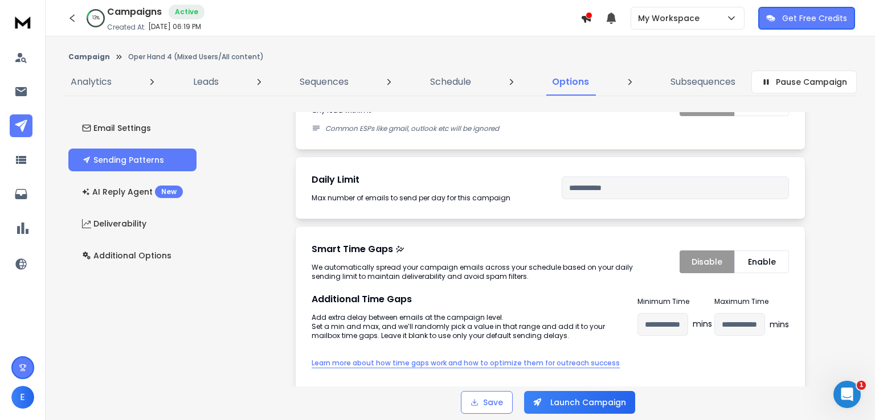
click at [637, 323] on input "*" at bounding box center [662, 324] width 51 height 23
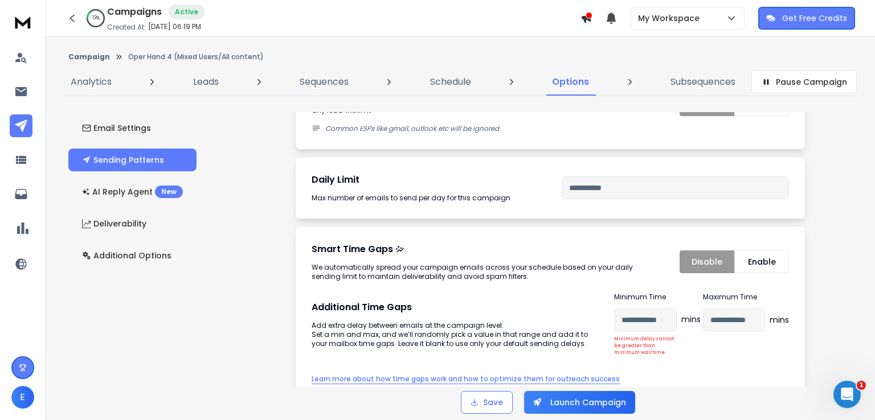
type input "*"
click at [714, 318] on input "*" at bounding box center [734, 320] width 63 height 23
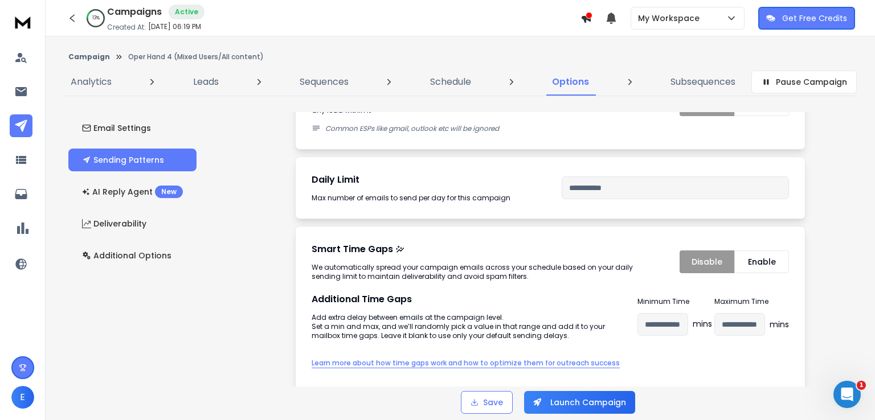
type input "**"
click at [637, 319] on input "*" at bounding box center [662, 324] width 51 height 23
type input "*"
click at [549, 403] on button "Launch Campaign" at bounding box center [579, 402] width 111 height 23
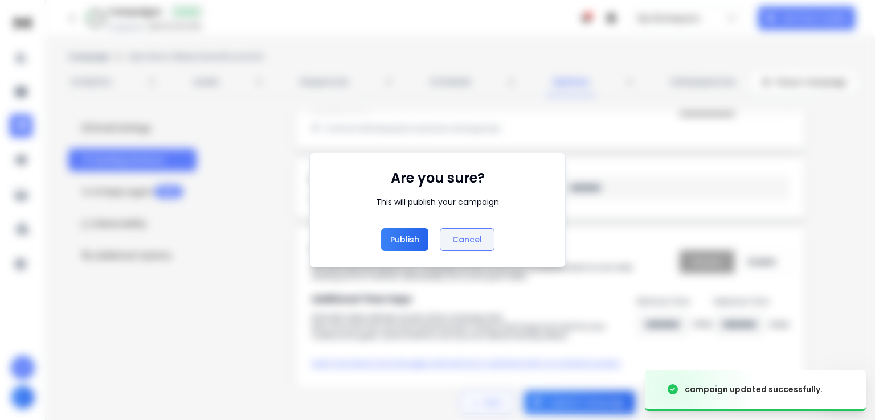
click at [410, 239] on button "Publish" at bounding box center [404, 239] width 47 height 23
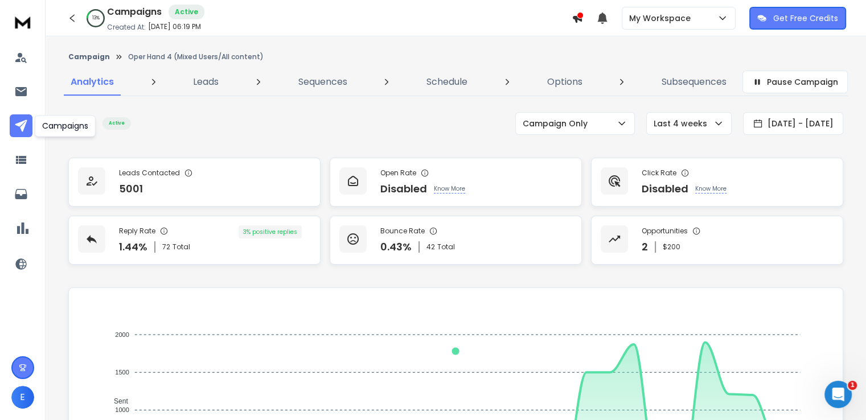
click at [21, 124] on icon at bounding box center [21, 126] width 12 height 12
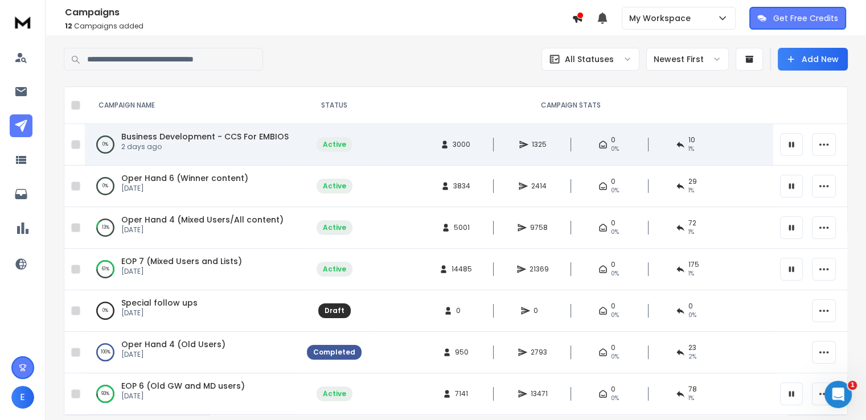
click at [193, 154] on div "Business Development - CCS For EMBIOS [DATE]" at bounding box center [204, 144] width 167 height 27
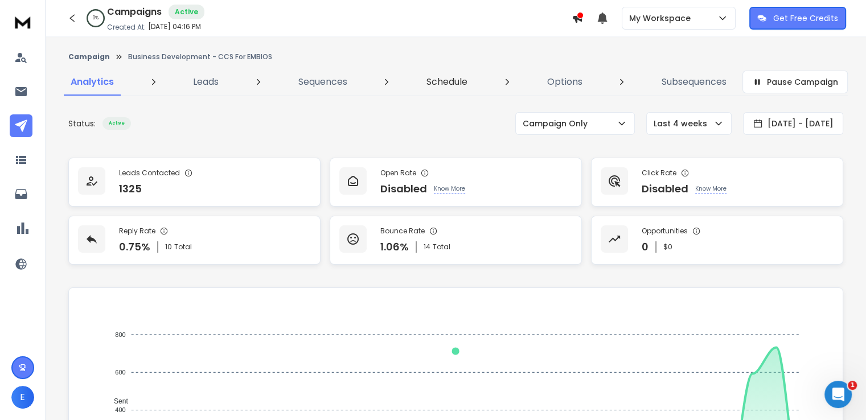
click at [423, 84] on link "Schedule" at bounding box center [447, 81] width 55 height 27
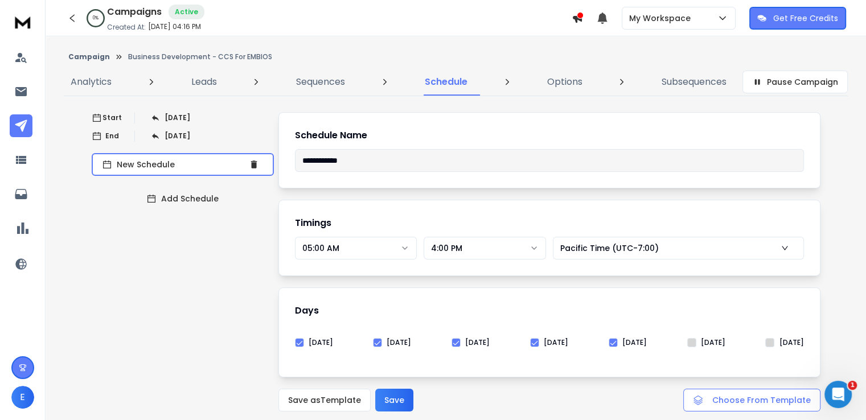
click at [356, 251] on button "05:00 AM" at bounding box center [356, 248] width 122 height 23
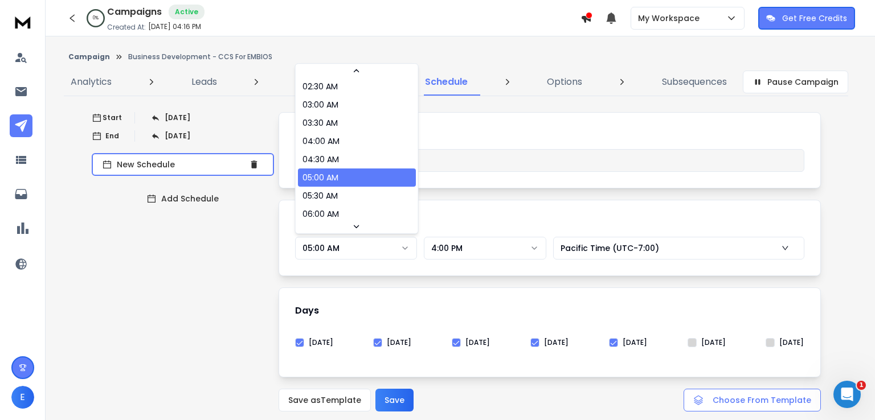
scroll to position [92, 0]
select select "********"
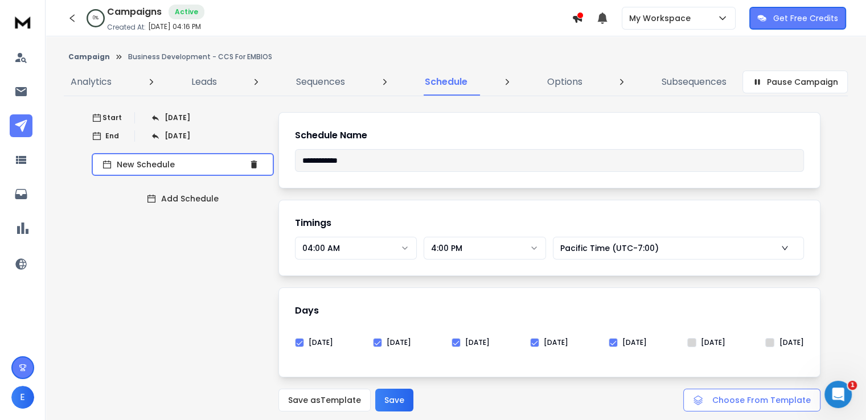
click at [391, 396] on button "Save" at bounding box center [394, 400] width 38 height 23
click at [562, 87] on p "Options" at bounding box center [564, 82] width 35 height 14
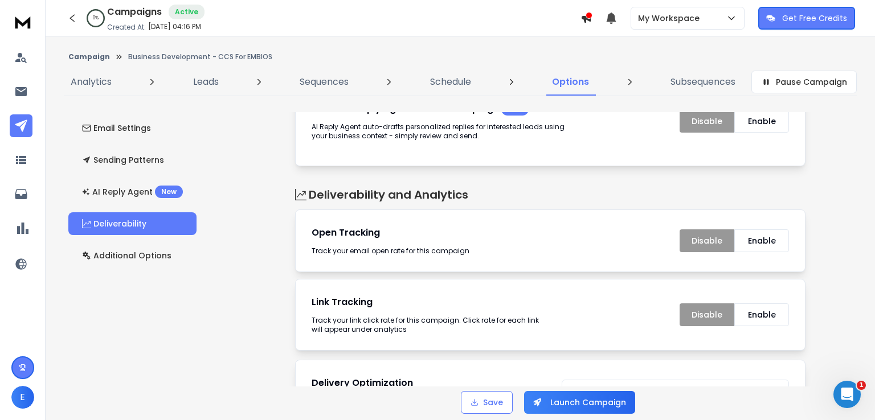
scroll to position [1322, 0]
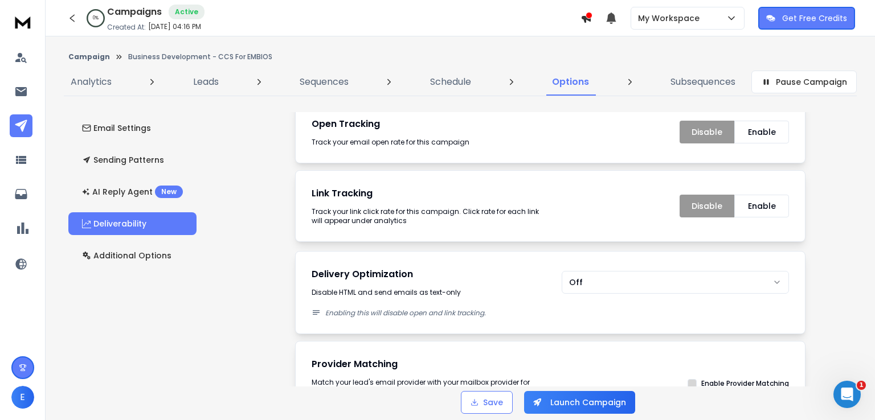
click at [576, 284] on button "Off" at bounding box center [675, 282] width 227 height 23
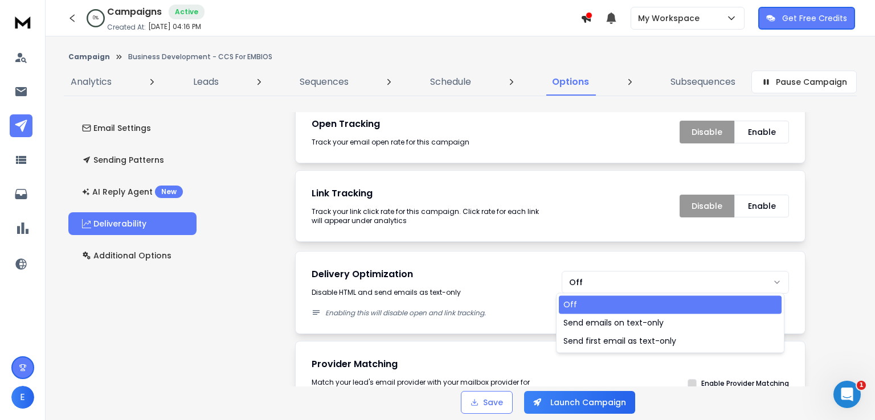
select select "*"
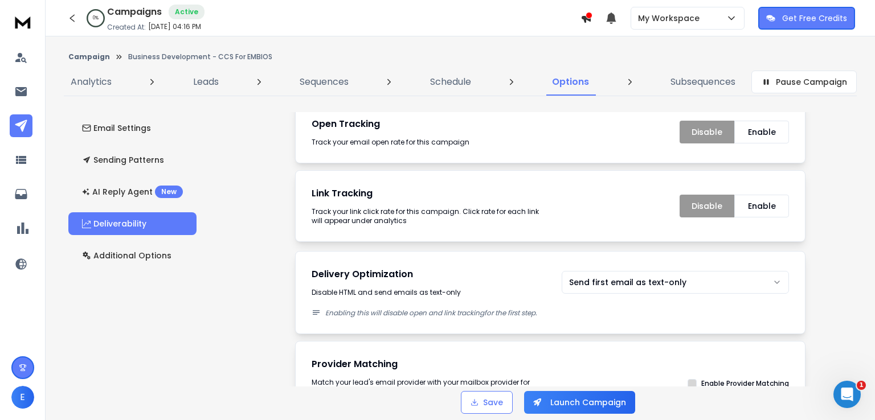
click at [562, 407] on button "Launch Campaign" at bounding box center [579, 402] width 111 height 23
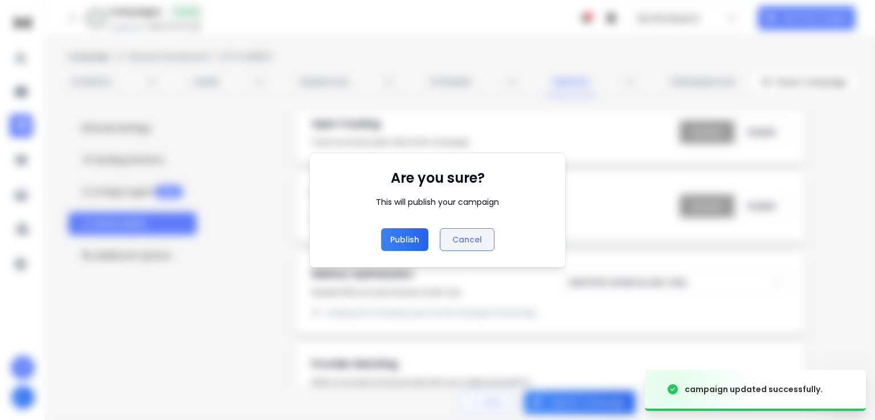
click at [416, 231] on button "Publish" at bounding box center [404, 239] width 47 height 23
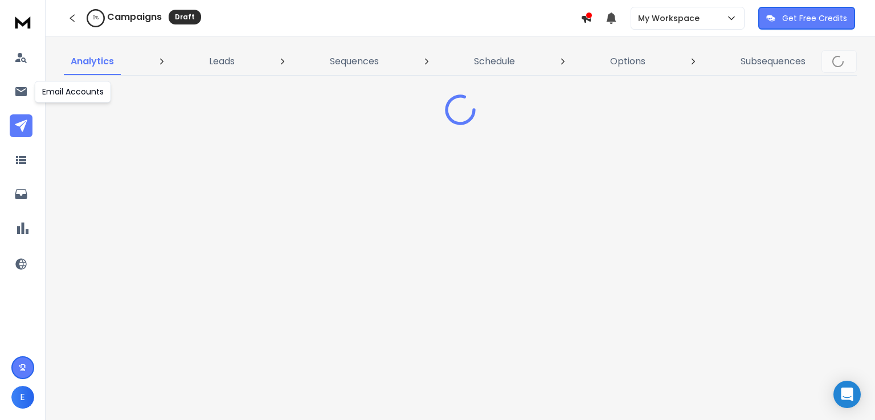
click at [18, 99] on link at bounding box center [21, 91] width 23 height 23
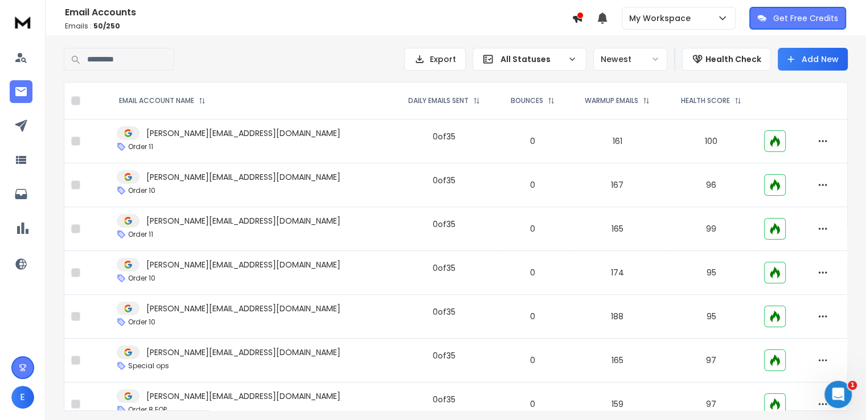
click at [544, 58] on p "All Statuses" at bounding box center [532, 59] width 63 height 11
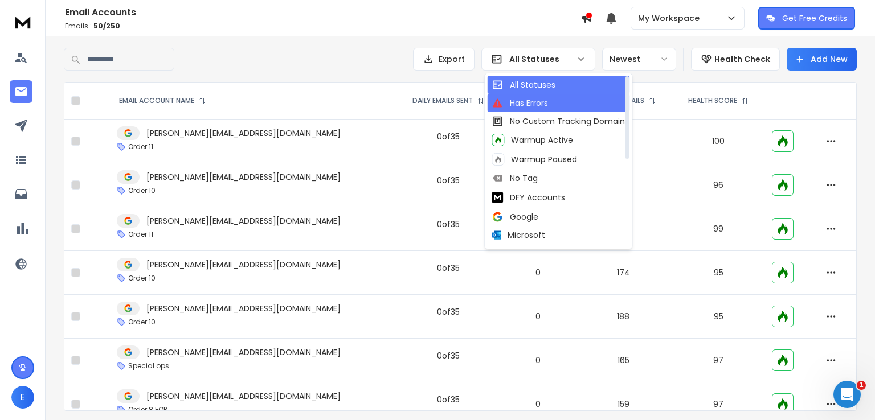
click at [535, 101] on div "Has Errors" at bounding box center [519, 102] width 56 height 11
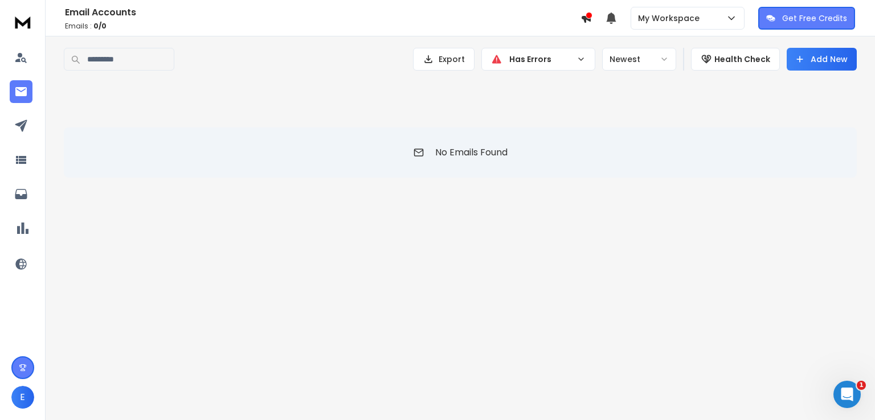
click at [528, 62] on p "Has Errors" at bounding box center [540, 59] width 63 height 11
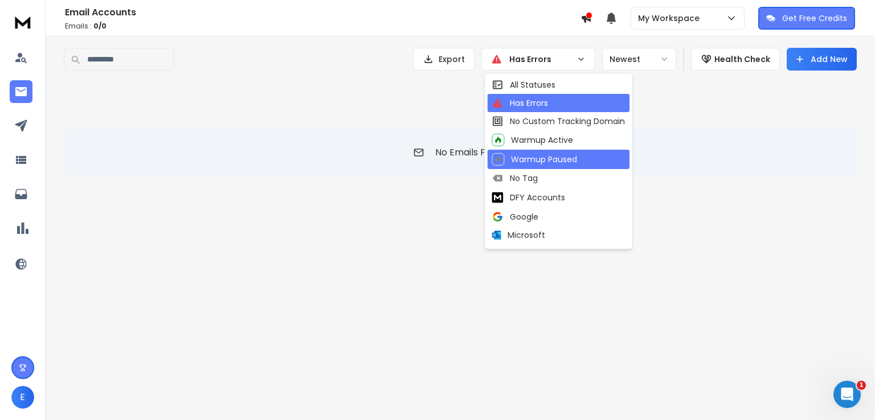
click at [353, 124] on div "No Emails Found" at bounding box center [460, 130] width 793 height 96
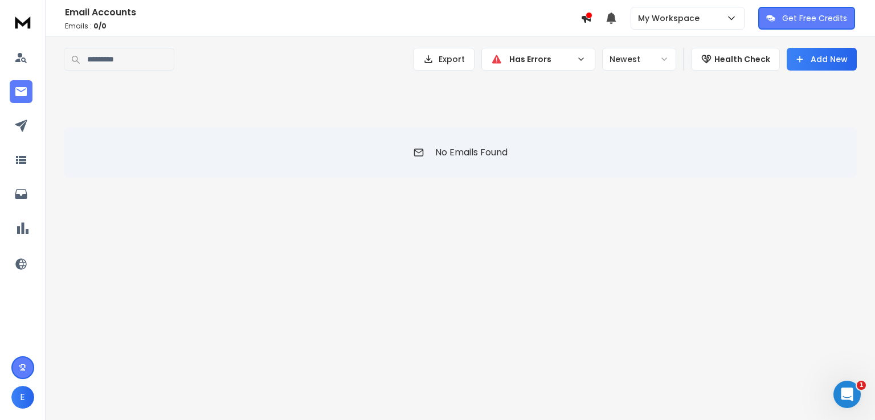
click at [531, 58] on p "Has Errors" at bounding box center [540, 59] width 63 height 11
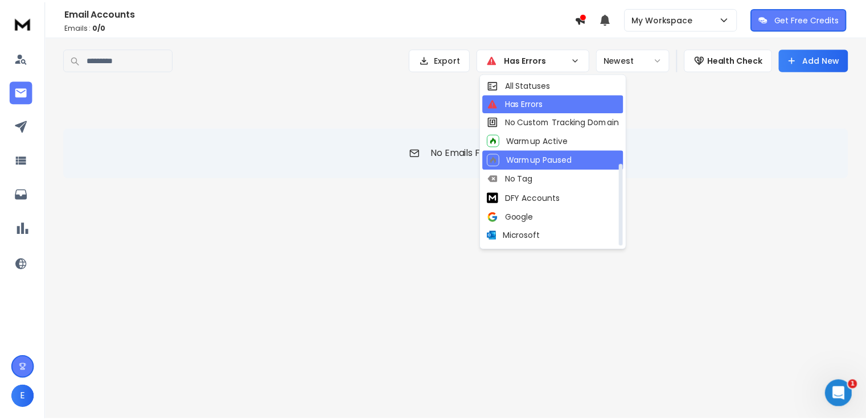
scroll to position [179, 0]
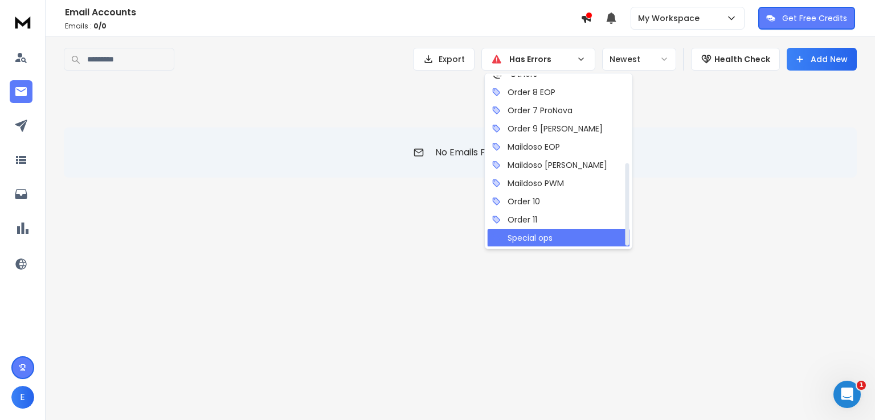
click at [541, 233] on div "Special ops" at bounding box center [521, 237] width 61 height 11
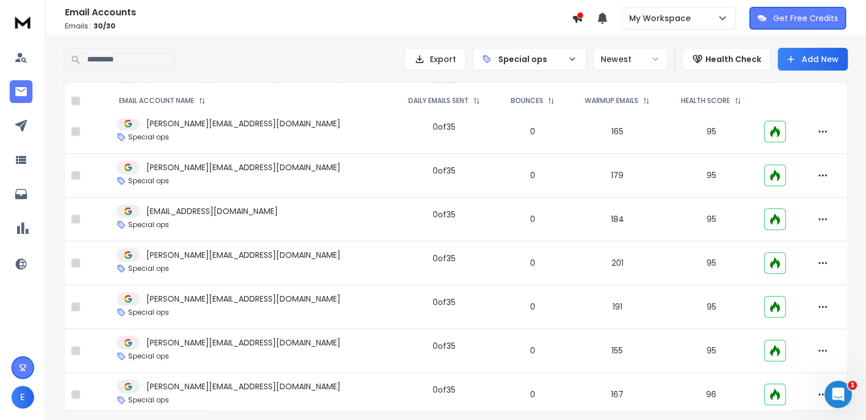
scroll to position [1030, 0]
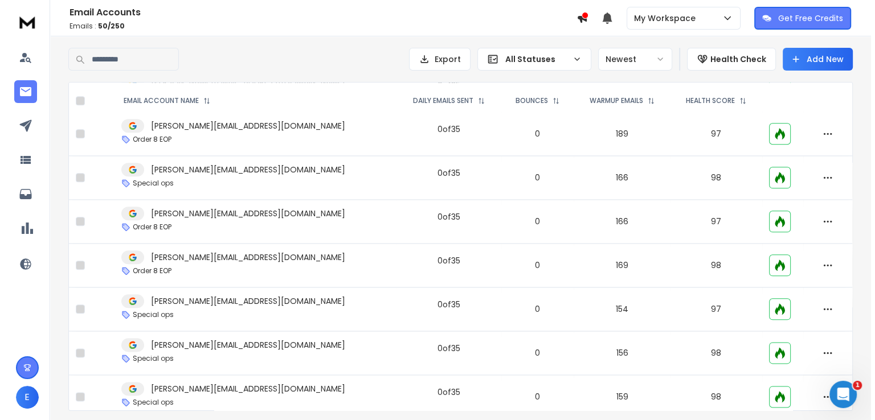
scroll to position [1651, 0]
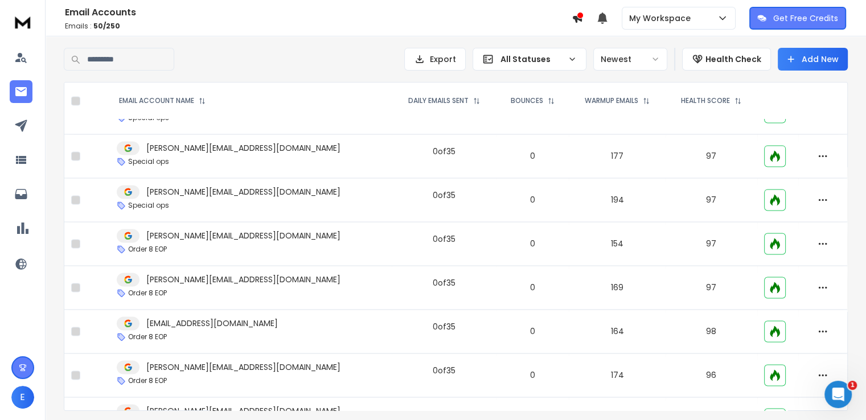
click at [537, 65] on div "All Statuses" at bounding box center [530, 59] width 114 height 23
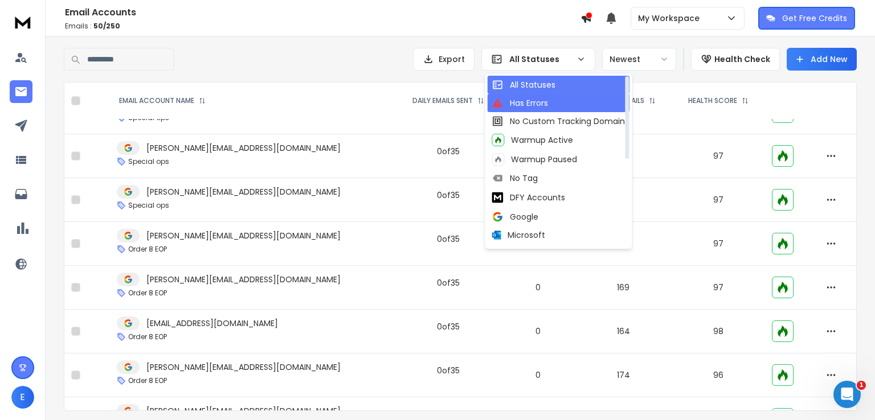
click at [538, 103] on div "Has Errors" at bounding box center [519, 102] width 56 height 11
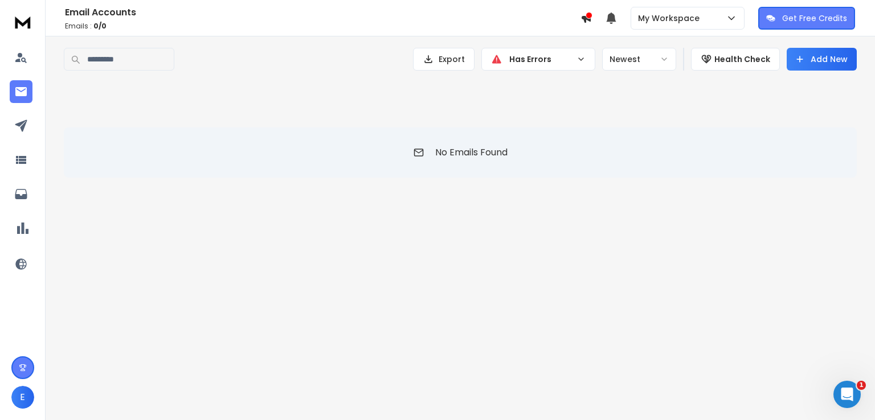
click at [533, 63] on p "Has Errors" at bounding box center [540, 59] width 63 height 11
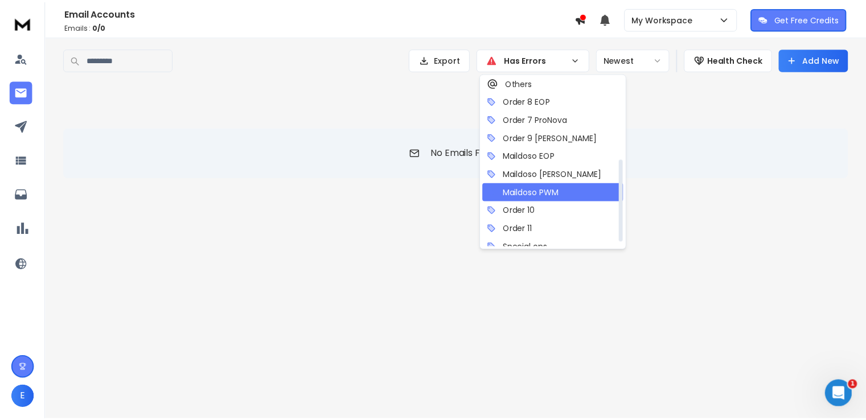
scroll to position [179, 0]
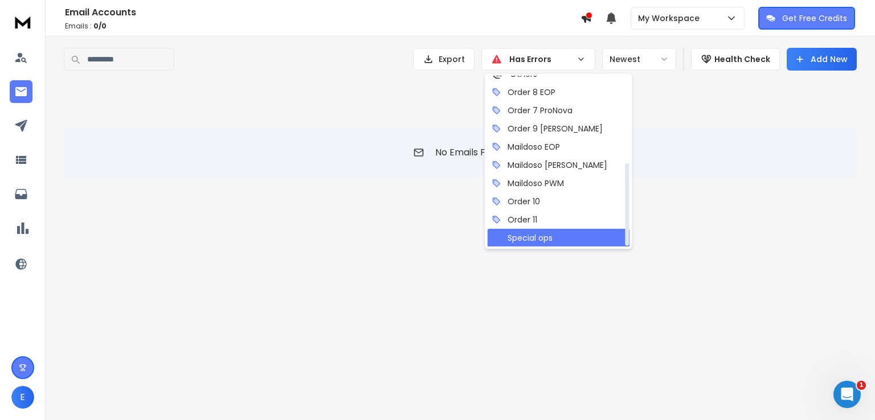
click at [548, 235] on div "Special ops" at bounding box center [521, 237] width 61 height 11
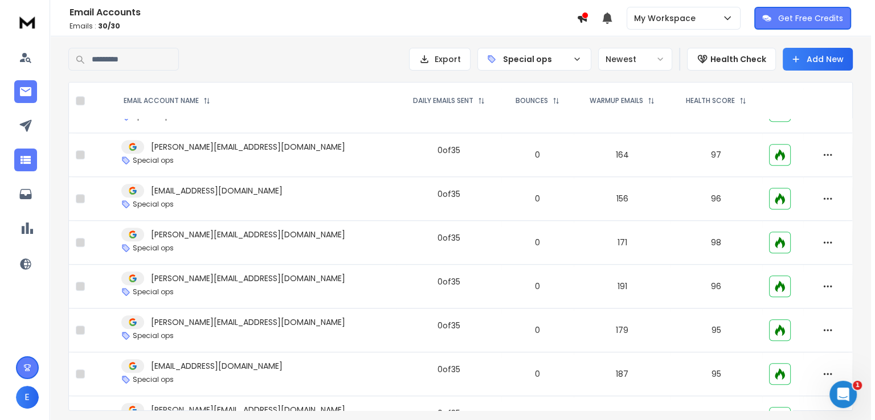
scroll to position [403, 0]
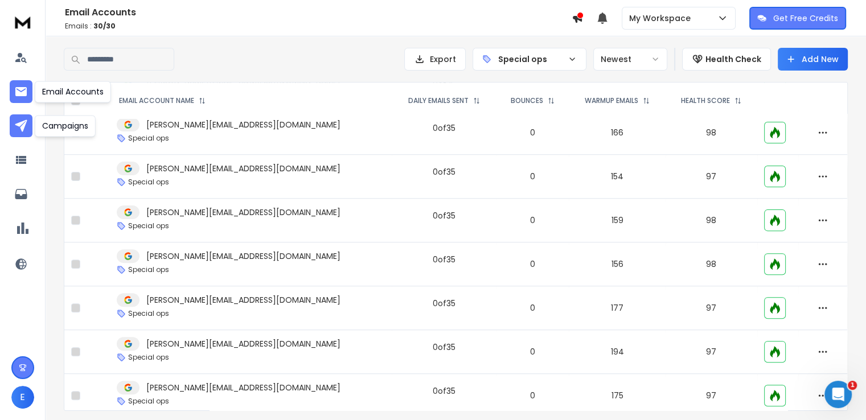
click at [22, 124] on icon at bounding box center [21, 126] width 14 height 14
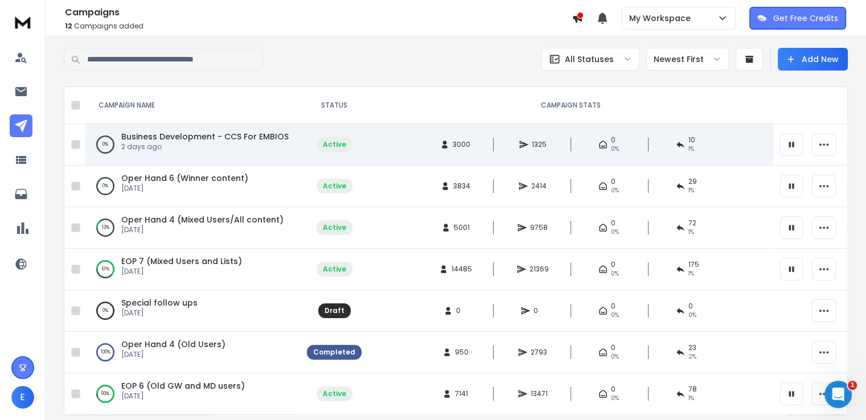
click at [248, 153] on div "Business Development - CCS For EMBIOS 2 days ago" at bounding box center [204, 144] width 167 height 27
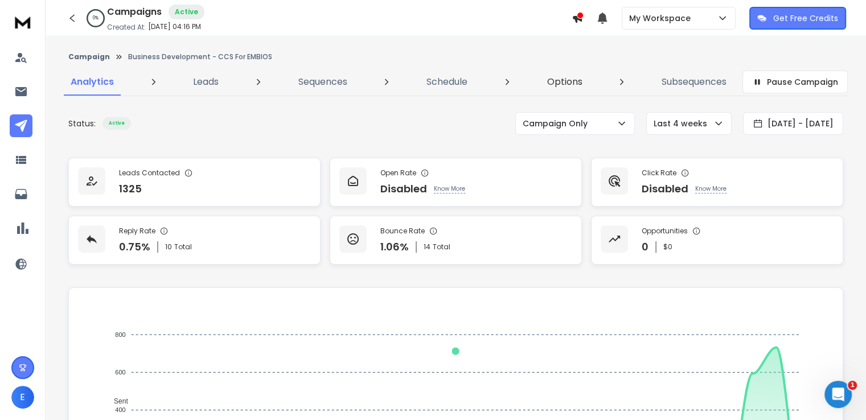
click at [573, 92] on link "Options" at bounding box center [564, 81] width 49 height 27
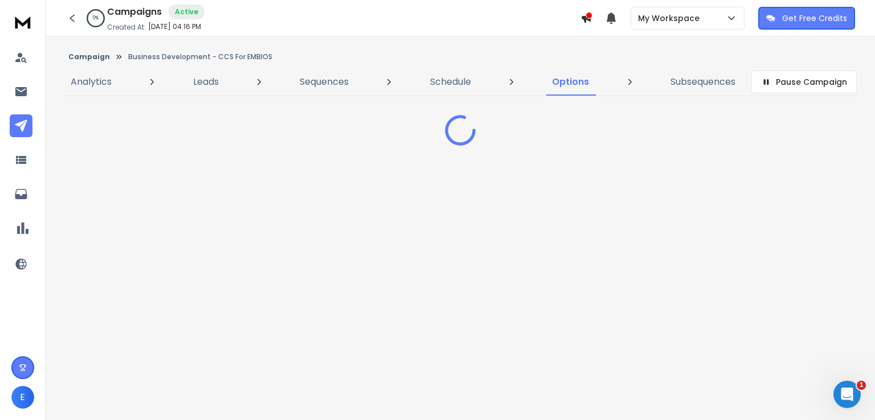
select select "*"
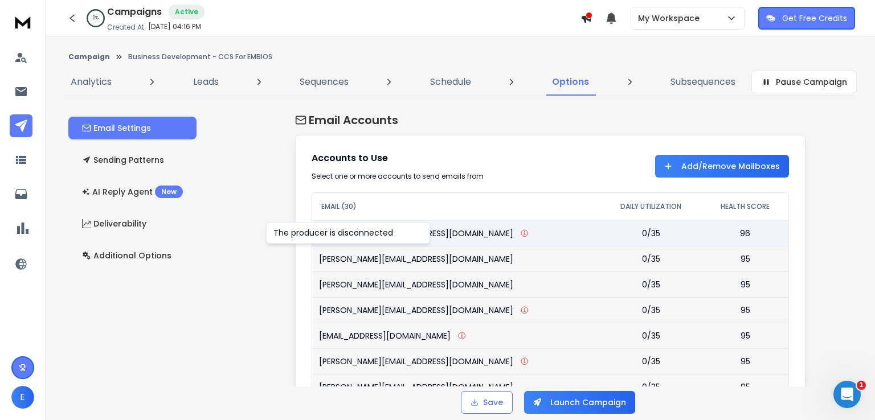
click at [520, 231] on icon at bounding box center [524, 233] width 9 height 9
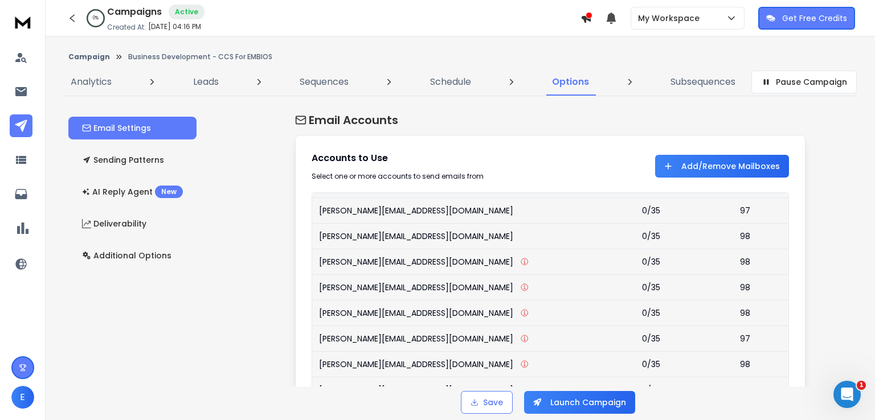
scroll to position [565, 0]
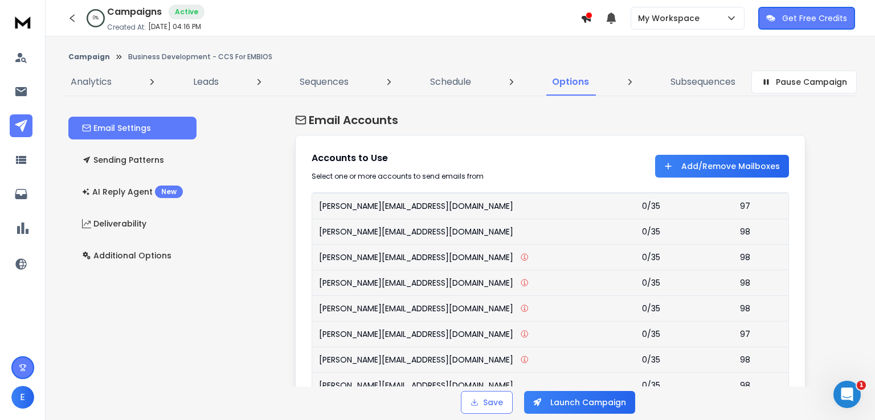
click at [682, 167] on button "Add/Remove Mailboxes" at bounding box center [722, 166] width 134 height 23
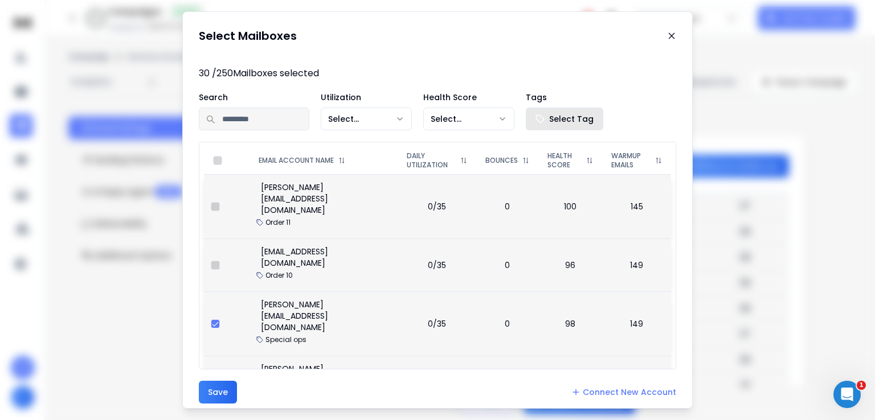
click at [567, 119] on button "Select Tag" at bounding box center [564, 119] width 77 height 23
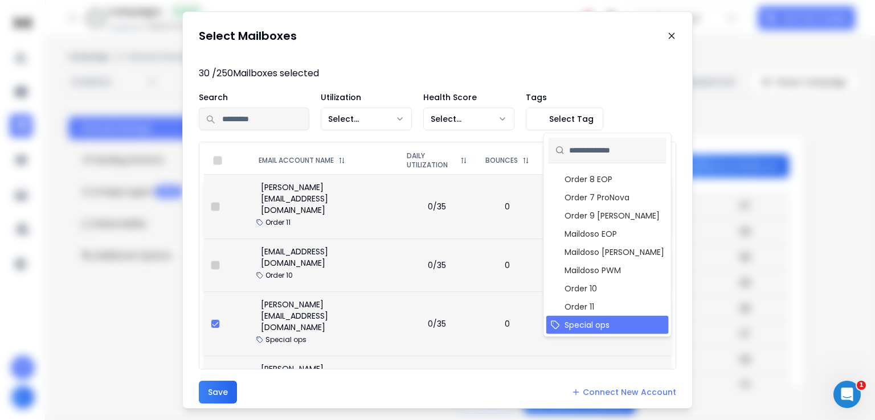
click at [587, 320] on span "Special ops" at bounding box center [586, 324] width 45 height 11
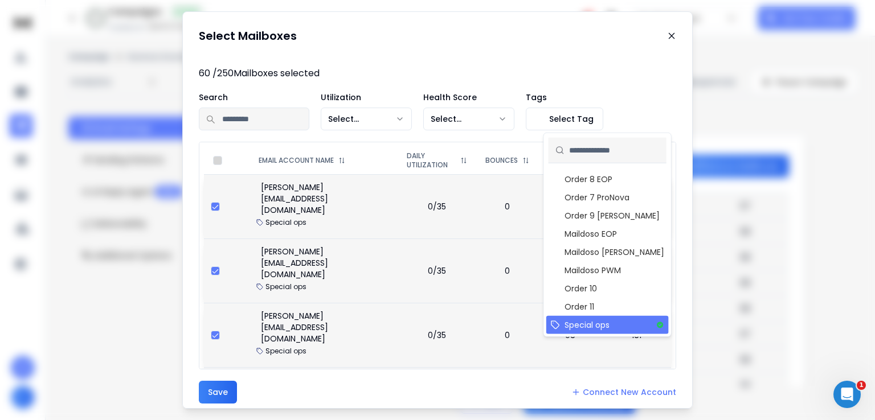
click at [363, 143] on div "EMAIL ACCOUNT NAME DAILY UTILIZATION BOUNCES HEALTH SCORE WARMUP EMAILS alejand…" at bounding box center [437, 256] width 477 height 228
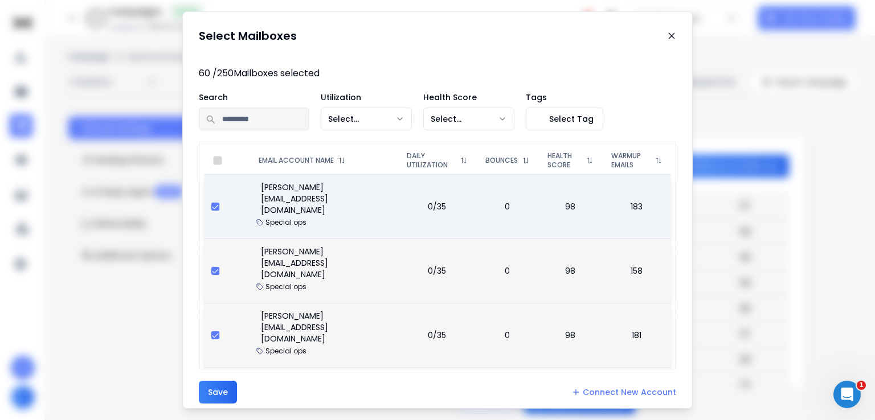
click at [215, 202] on button "button" at bounding box center [215, 206] width 9 height 9
click at [212, 267] on button "button" at bounding box center [215, 271] width 9 height 9
click at [213, 331] on button "button" at bounding box center [215, 335] width 9 height 9
click at [214, 395] on button "button" at bounding box center [215, 399] width 9 height 9
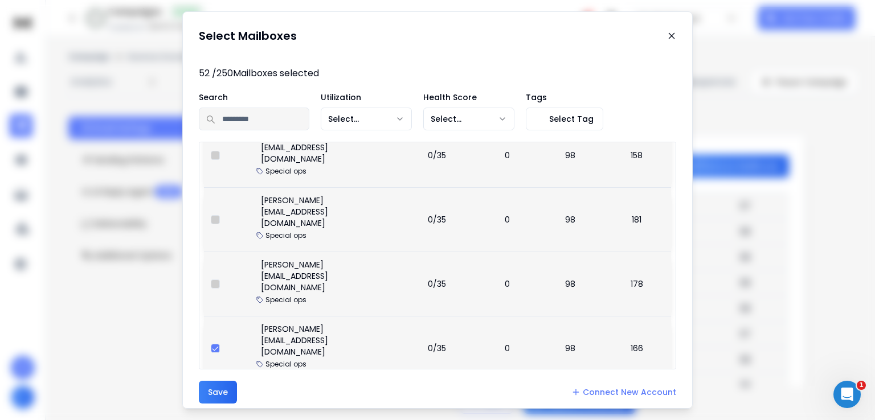
scroll to position [171, 0]
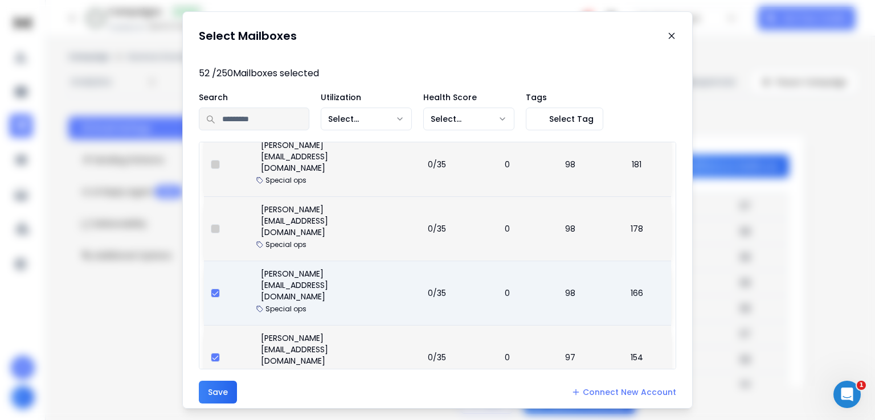
click at [216, 289] on button "button" at bounding box center [215, 293] width 9 height 9
click at [214, 353] on button "button" at bounding box center [215, 357] width 9 height 9
click at [214, 417] on button "button" at bounding box center [215, 421] width 9 height 9
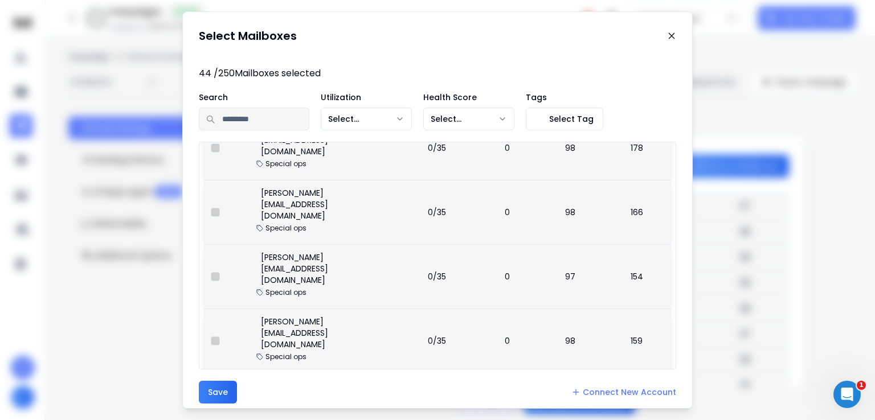
scroll to position [285, 0]
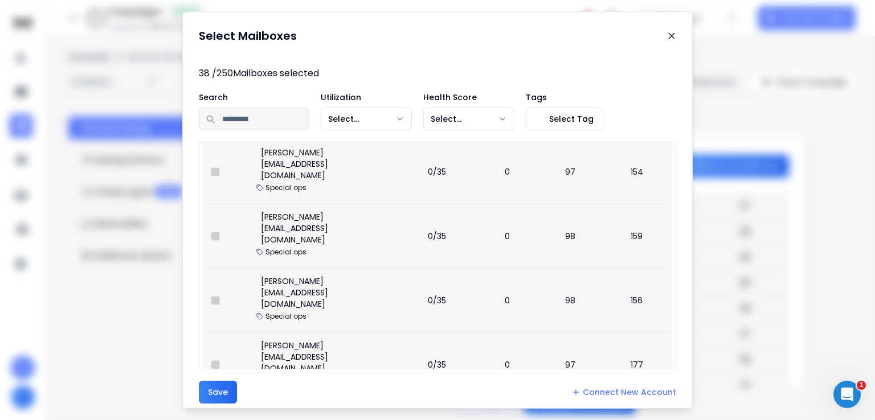
scroll to position [399, 0]
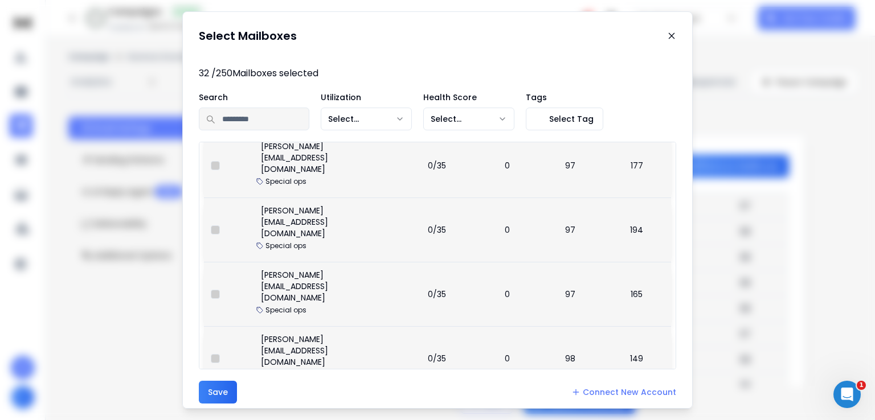
scroll to position [569, 0]
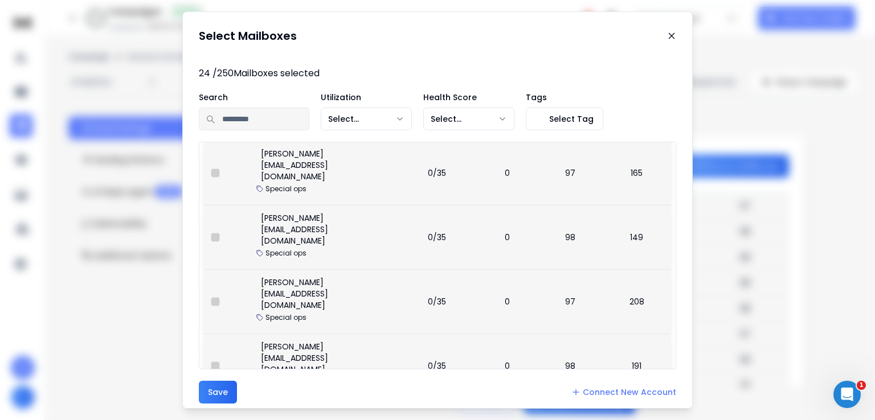
scroll to position [683, 0]
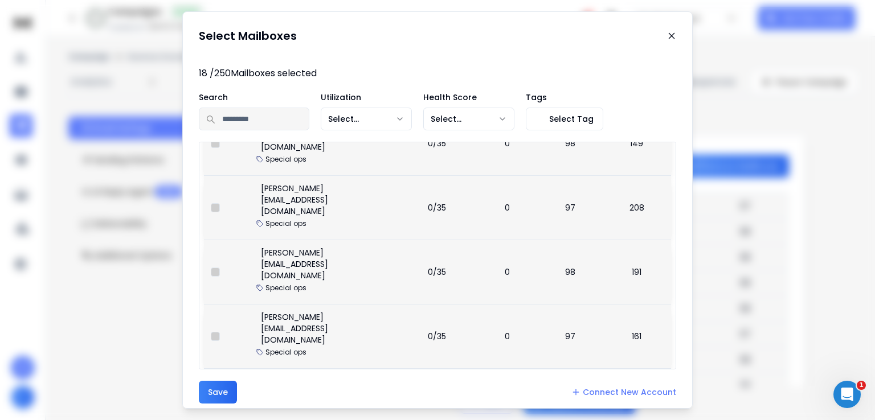
scroll to position [854, 0]
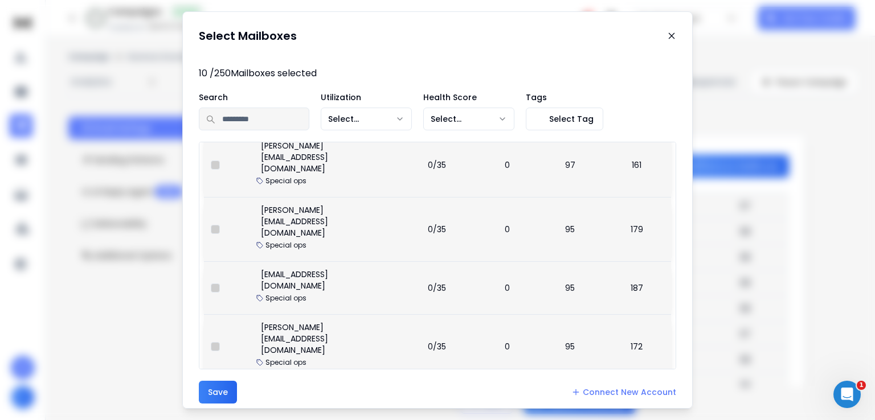
scroll to position [968, 0]
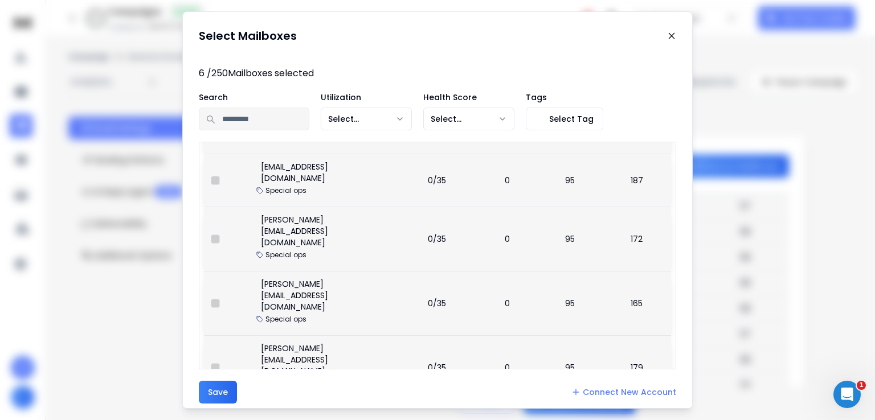
scroll to position [1082, 0]
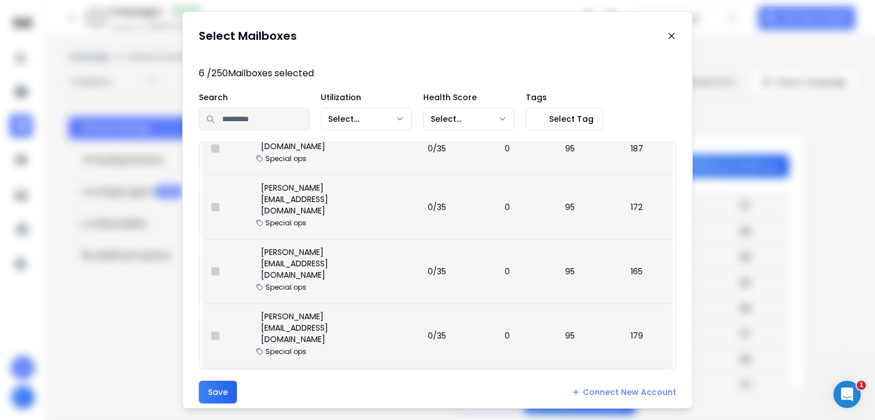
click at [544, 118] on icon "button" at bounding box center [539, 118] width 9 height 9
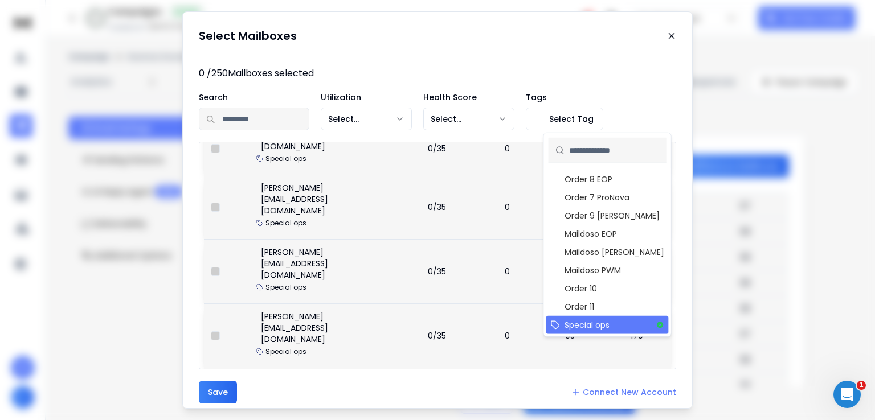
click at [598, 326] on span "Special ops" at bounding box center [586, 324] width 45 height 11
click at [601, 317] on div "Special ops" at bounding box center [607, 325] width 122 height 18
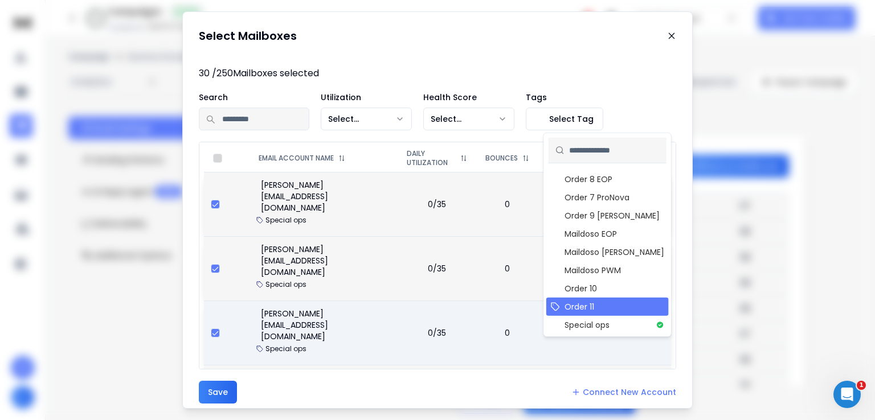
scroll to position [0, 0]
click at [220, 386] on button "Save" at bounding box center [218, 392] width 38 height 23
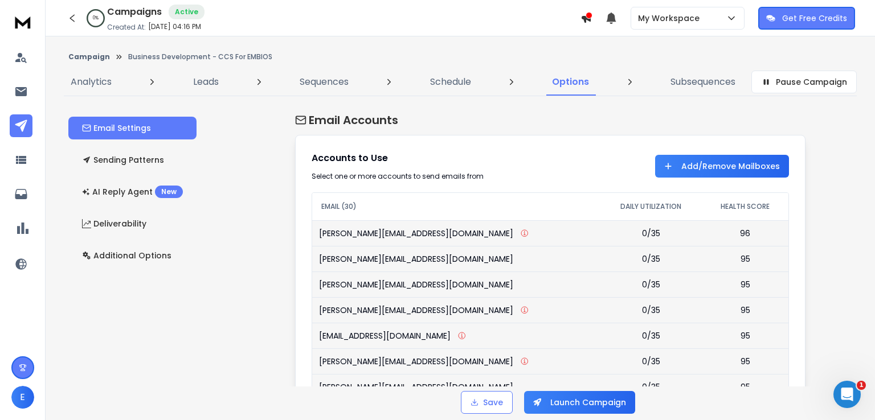
click at [550, 403] on button "Launch Campaign" at bounding box center [579, 402] width 111 height 23
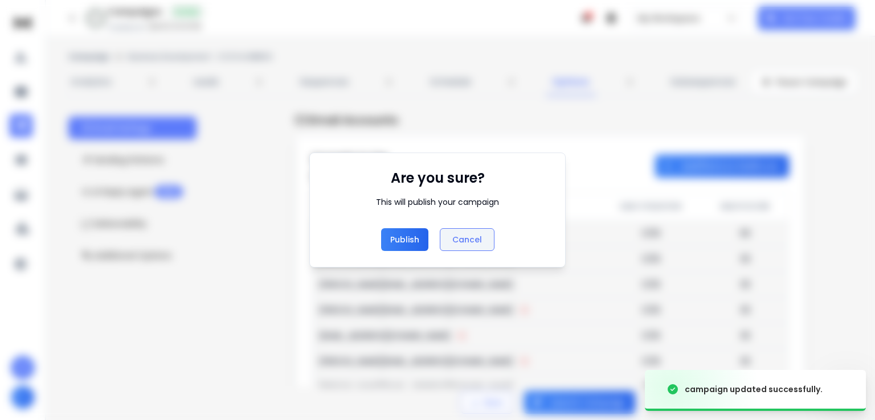
click at [415, 231] on button "Publish" at bounding box center [404, 239] width 47 height 23
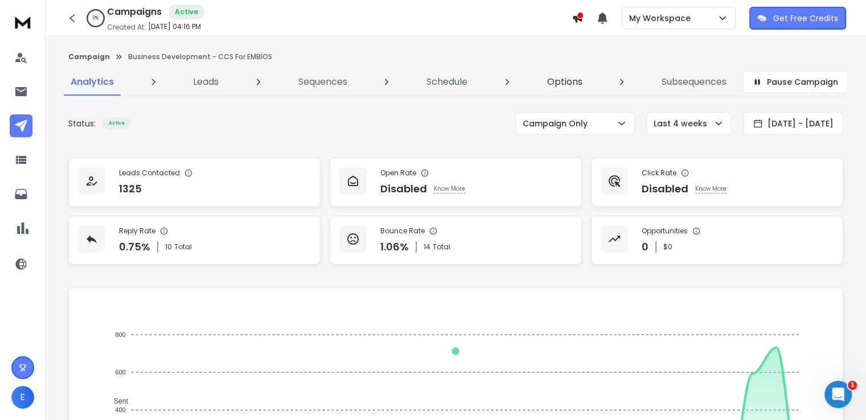
click at [544, 88] on link "Options" at bounding box center [564, 81] width 49 height 27
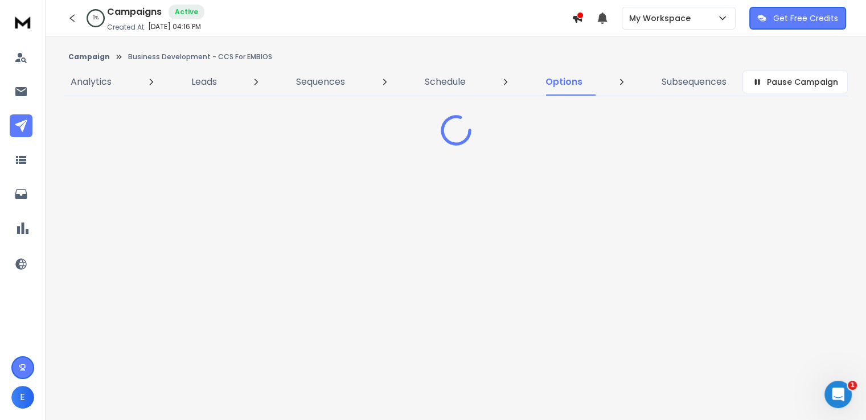
click at [554, 81] on p "Options" at bounding box center [563, 82] width 37 height 14
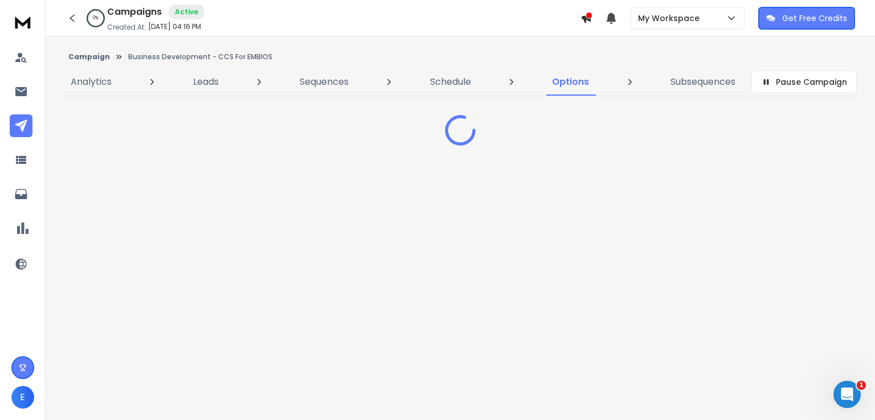
click at [554, 81] on p "Options" at bounding box center [570, 82] width 37 height 14
select select "*"
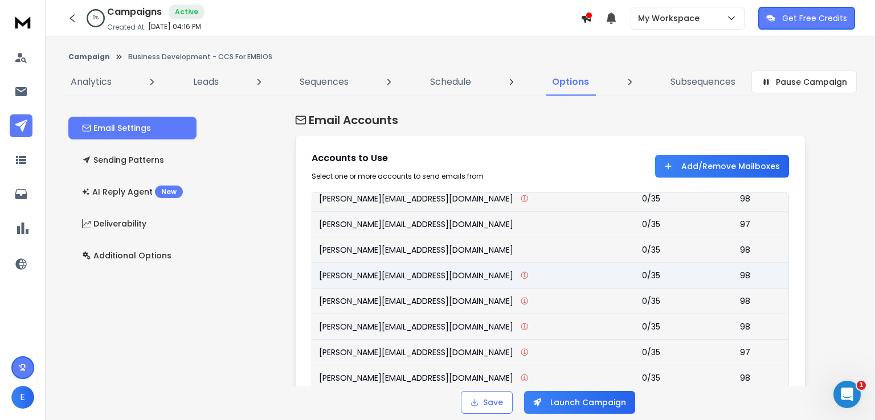
scroll to position [565, 0]
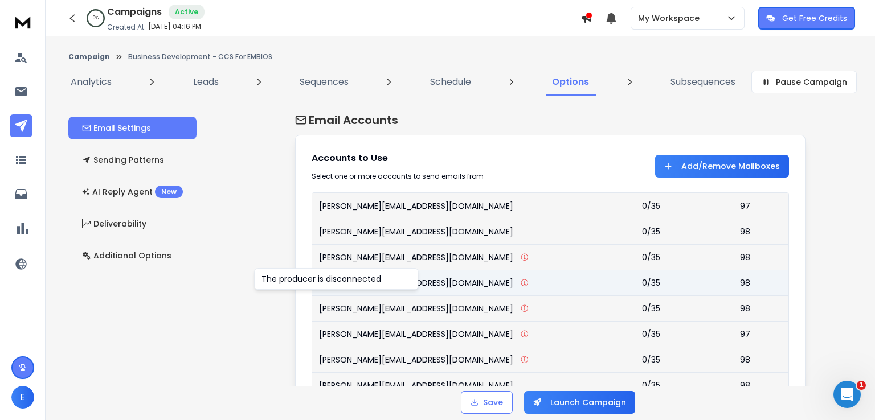
click at [419, 281] on div "[PERSON_NAME][EMAIL_ADDRESS][DOMAIN_NAME]" at bounding box center [456, 282] width 274 height 11
click at [405, 277] on p "[PERSON_NAME][EMAIL_ADDRESS][DOMAIN_NAME]" at bounding box center [416, 282] width 194 height 11
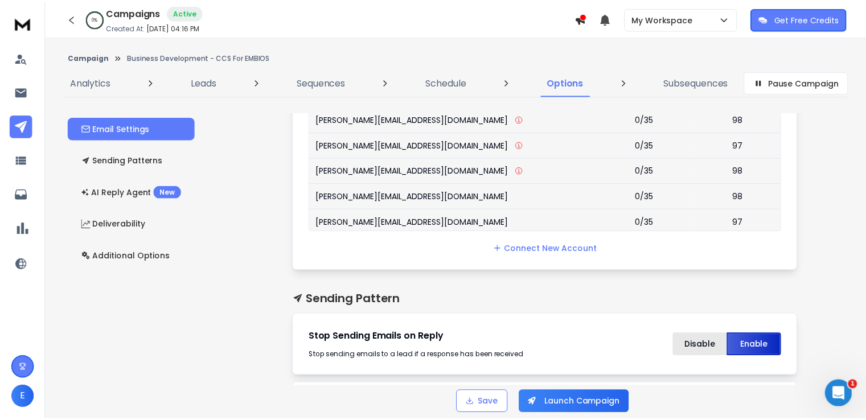
scroll to position [171, 0]
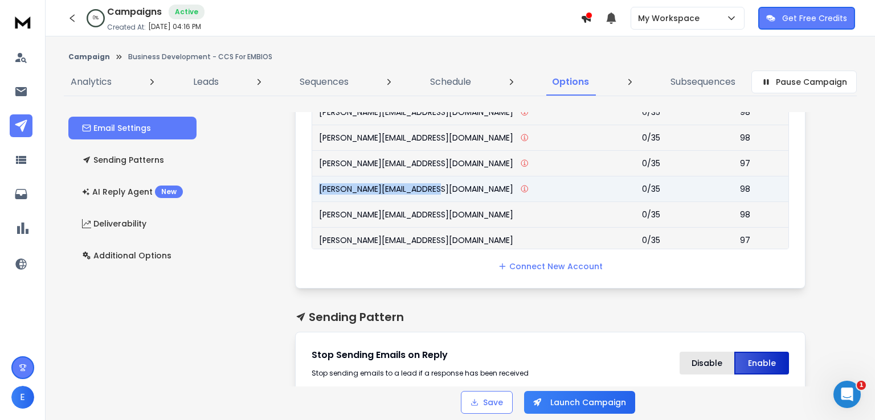
drag, startPoint x: 314, startPoint y: 183, endPoint x: 427, endPoint y: 186, distance: 113.3
click at [427, 186] on div "[PERSON_NAME][EMAIL_ADDRESS][DOMAIN_NAME]" at bounding box center [456, 188] width 274 height 11
copy p "[PERSON_NAME][EMAIL_ADDRESS][DOMAIN_NAME]"
click at [468, 185] on div "[PERSON_NAME][EMAIL_ADDRESS][DOMAIN_NAME]" at bounding box center [456, 188] width 274 height 11
click at [822, 136] on div "Email Accounts Accounts to Use Select one or more accounts to send emails from …" at bounding box center [557, 249] width 685 height 274
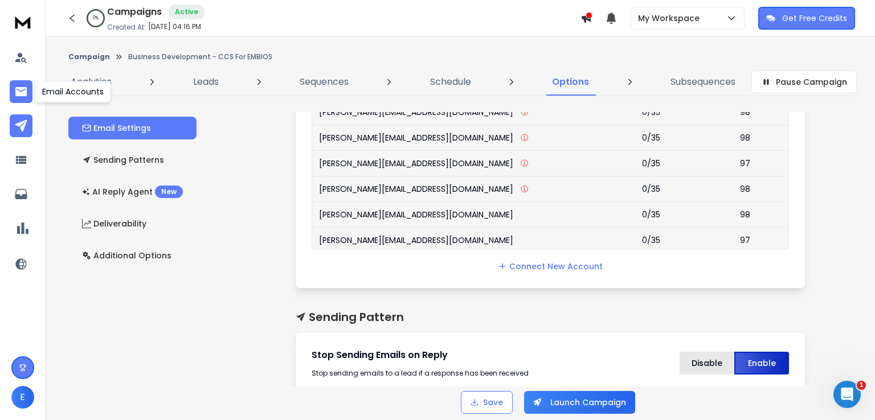
click at [30, 92] on link at bounding box center [21, 91] width 23 height 23
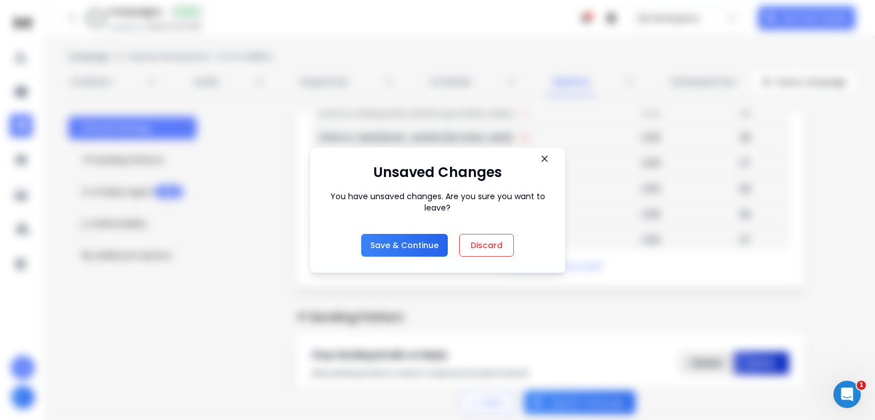
click at [476, 247] on button "Discard" at bounding box center [486, 245] width 55 height 23
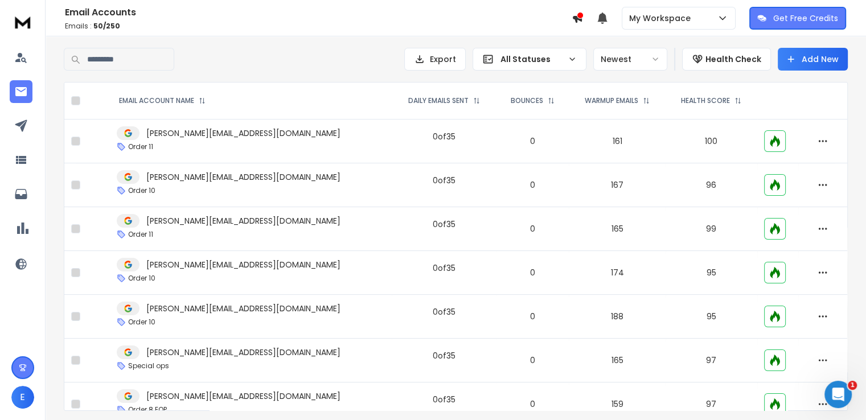
click at [122, 59] on input at bounding box center [119, 59] width 110 height 23
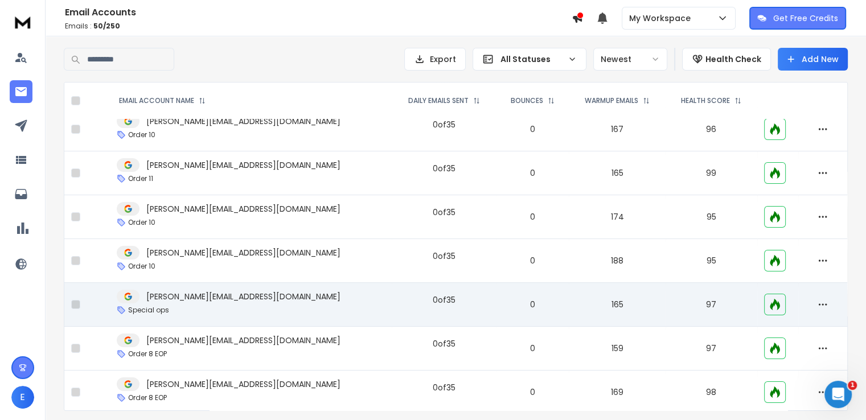
scroll to position [57, 0]
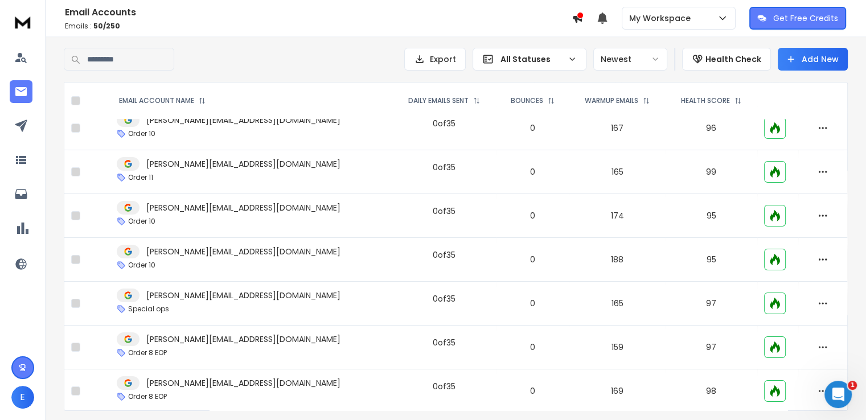
click at [830, 394] on icon "Open Intercom Messenger" at bounding box center [838, 395] width 19 height 19
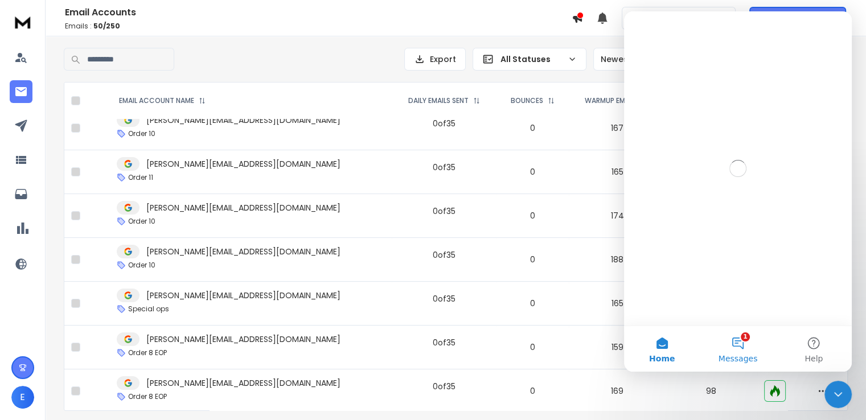
scroll to position [0, 0]
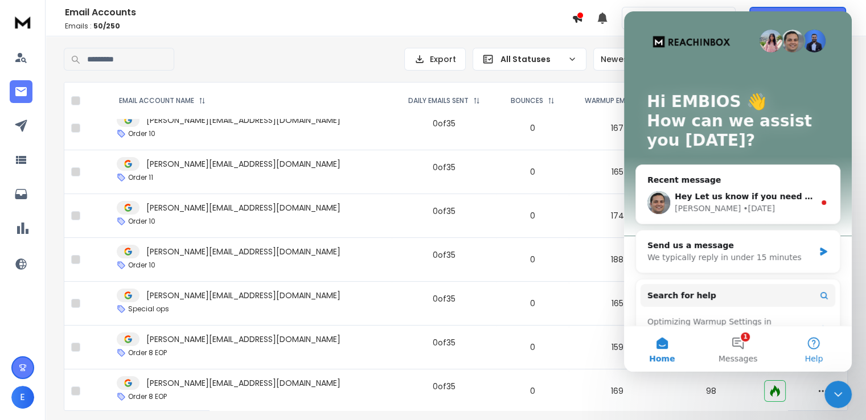
click at [819, 352] on button "Help" at bounding box center [814, 349] width 76 height 46
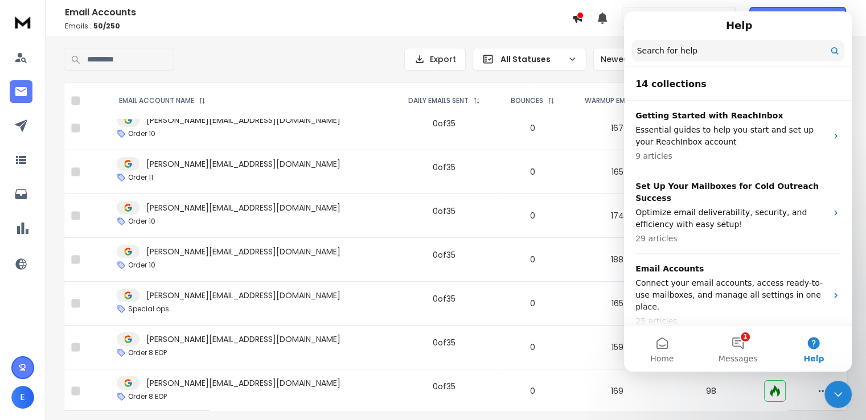
click at [690, 58] on input "Search for help" at bounding box center [738, 51] width 213 height 22
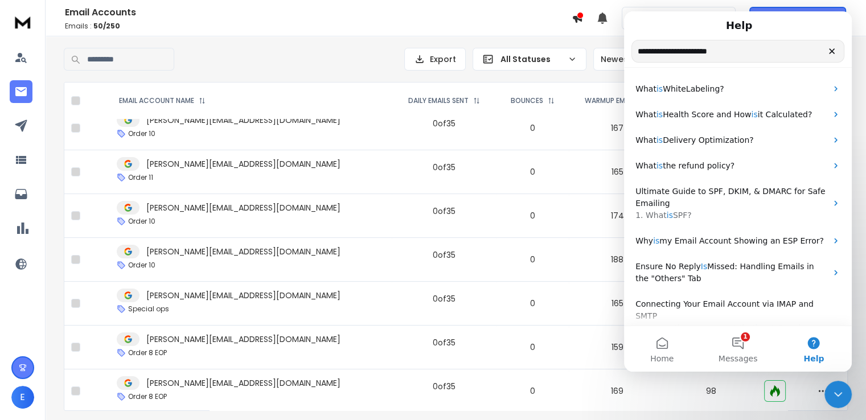
type input "**********"
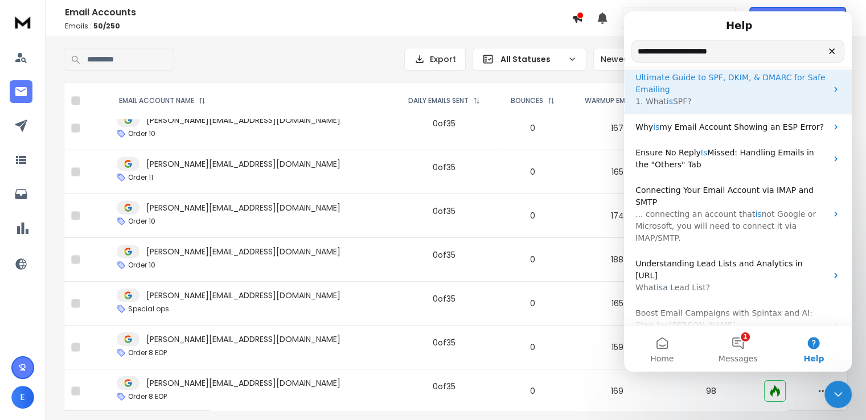
scroll to position [126, 0]
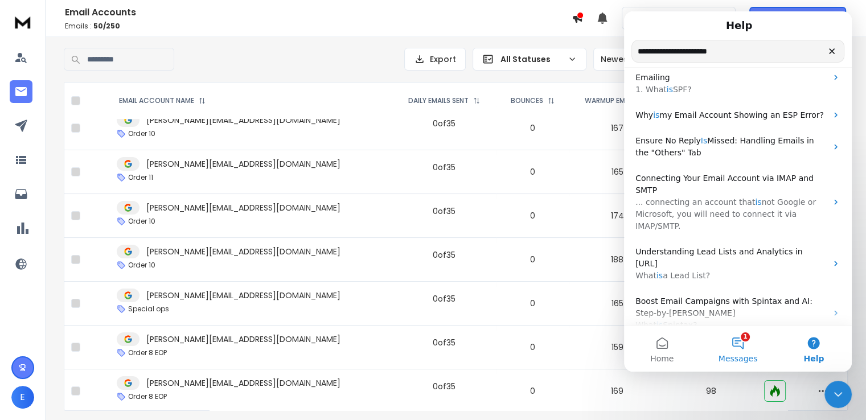
click at [752, 349] on button "1 Messages" at bounding box center [738, 349] width 76 height 46
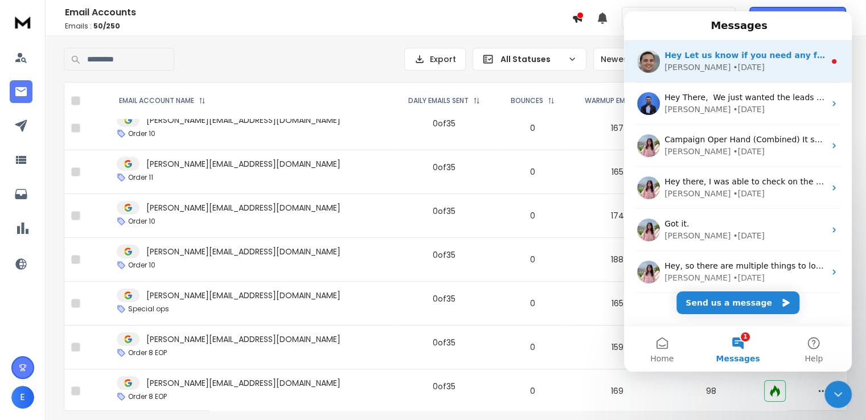
click at [733, 71] on div "• [DATE]" at bounding box center [749, 68] width 32 height 12
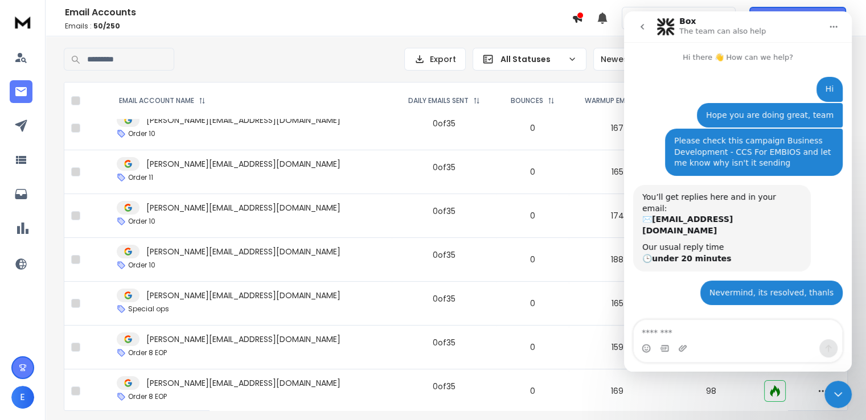
scroll to position [2, 0]
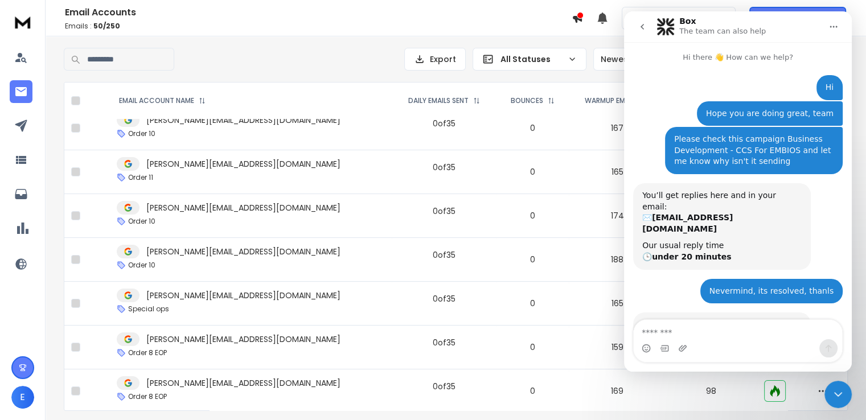
click at [683, 335] on textarea "Message…" at bounding box center [738, 329] width 208 height 19
type textarea "*"
type textarea "**"
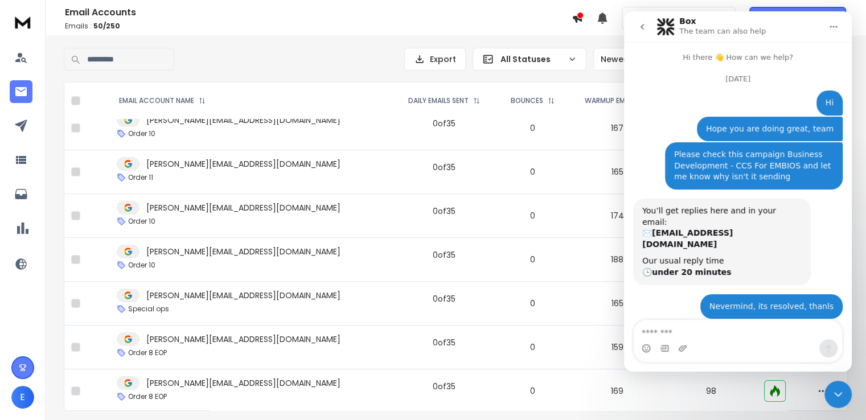
scroll to position [113, 0]
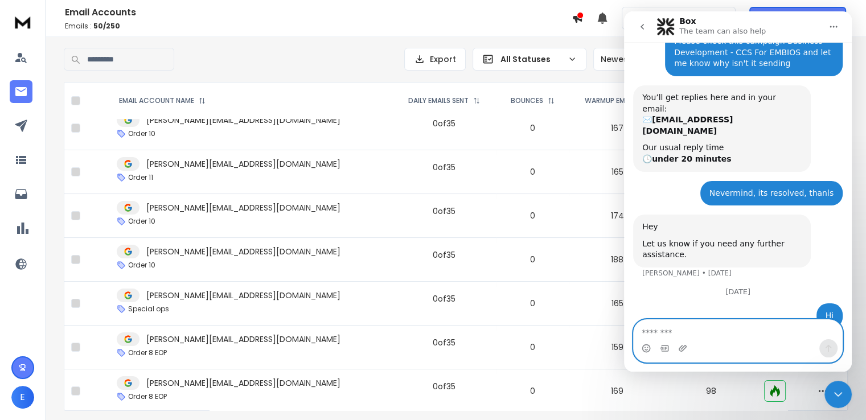
click at [698, 330] on textarea "Message…" at bounding box center [738, 329] width 208 height 19
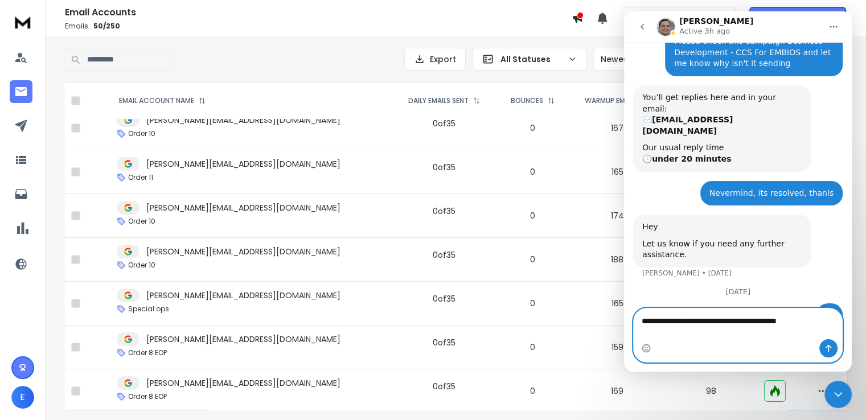
type textarea "**********"
paste textarea "Message…"
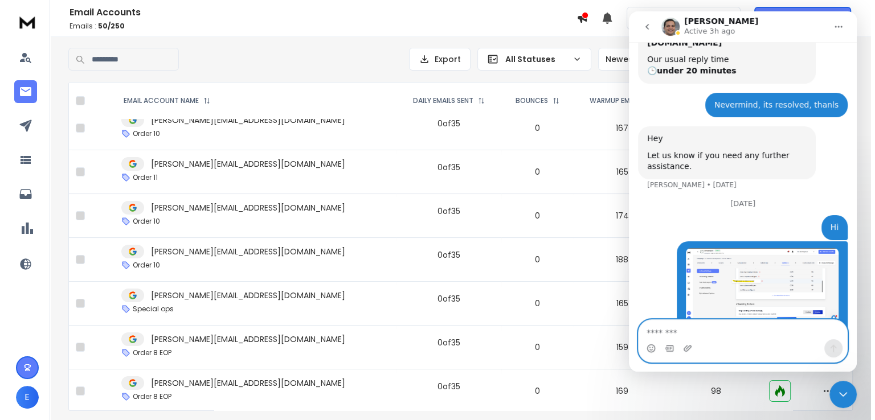
scroll to position [239, 0]
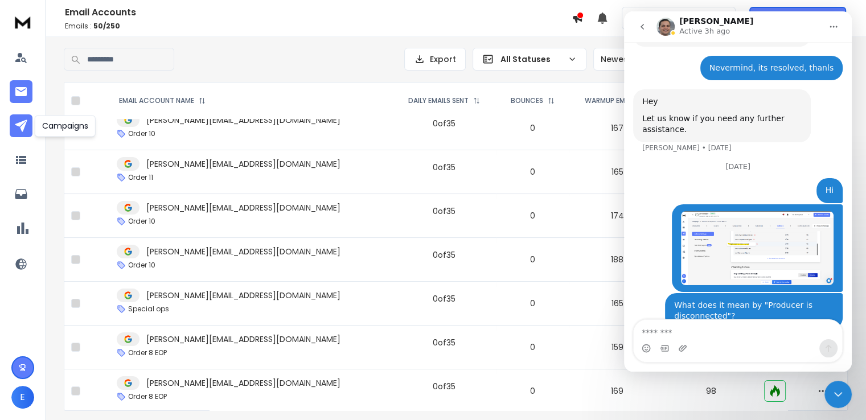
click at [23, 121] on icon at bounding box center [21, 126] width 12 height 12
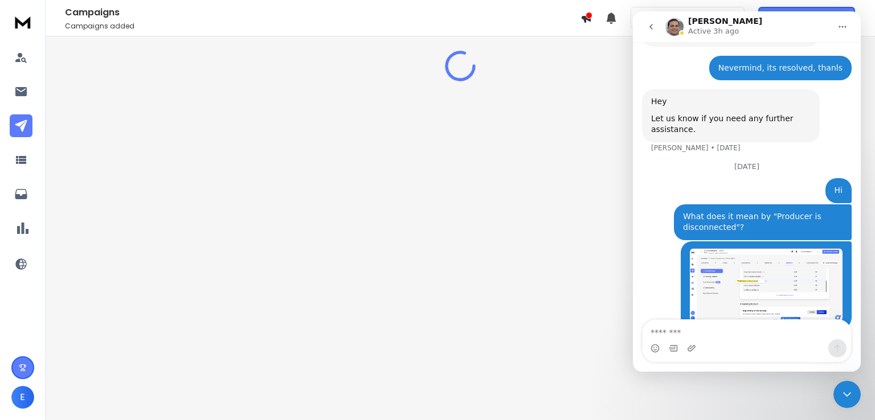
click at [843, 388] on icon "Close Intercom Messenger" at bounding box center [847, 395] width 14 height 14
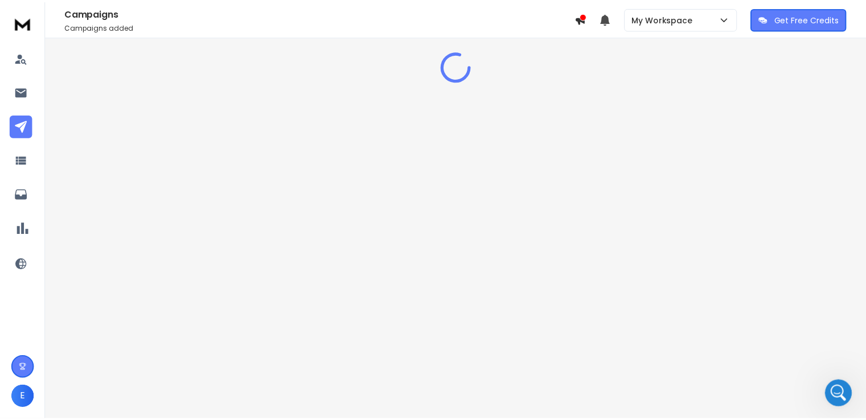
scroll to position [239, 0]
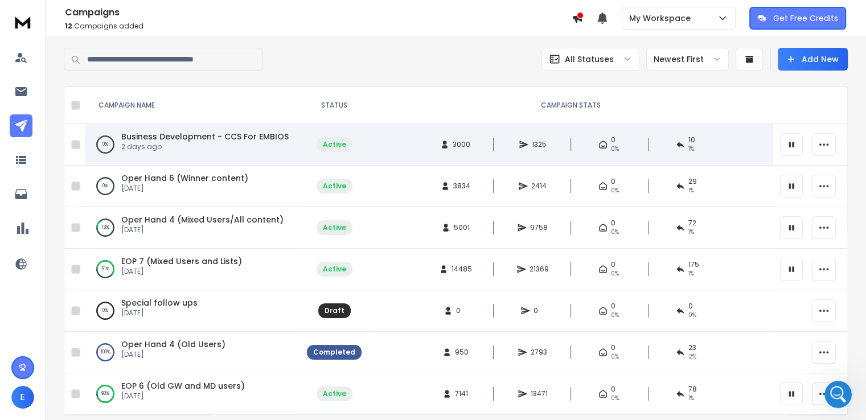
click at [221, 139] on span "Business Development - CCS For EMBIOS" at bounding box center [204, 136] width 167 height 11
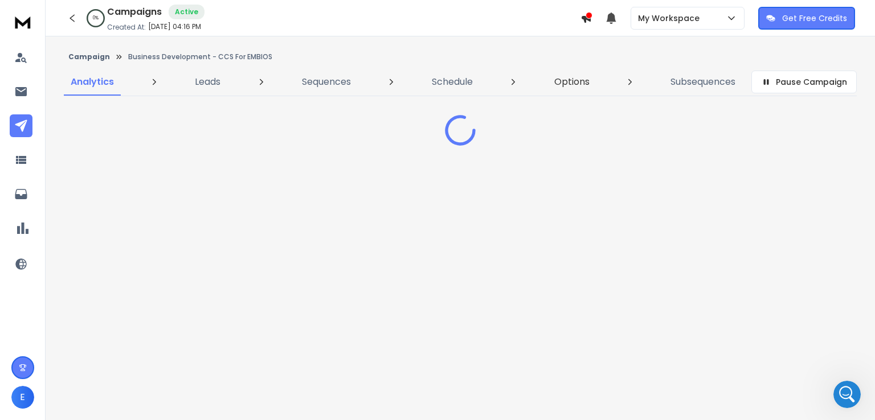
click at [572, 89] on link "Options" at bounding box center [571, 81] width 49 height 27
select select "*"
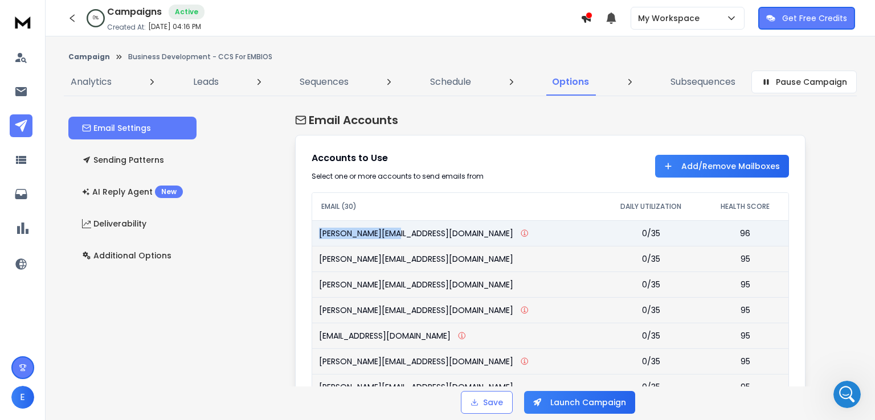
drag, startPoint x: 313, startPoint y: 233, endPoint x: 395, endPoint y: 231, distance: 82.1
click at [395, 231] on p "[PERSON_NAME][EMAIL_ADDRESS][DOMAIN_NAME]" at bounding box center [416, 233] width 194 height 11
drag, startPoint x: 399, startPoint y: 231, endPoint x: 423, endPoint y: 232, distance: 24.0
click at [423, 232] on p "[PERSON_NAME][EMAIL_ADDRESS][DOMAIN_NAME]" at bounding box center [416, 233] width 194 height 11
drag, startPoint x: 313, startPoint y: 233, endPoint x: 424, endPoint y: 235, distance: 111.1
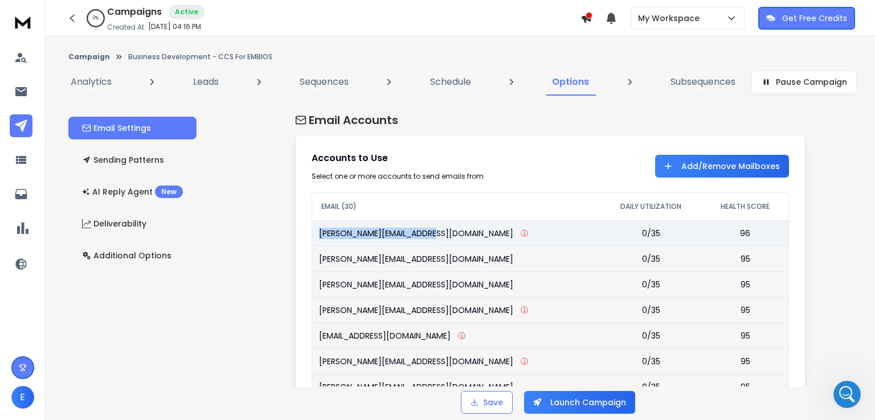
click at [424, 235] on p "[PERSON_NAME][EMAIL_ADDRESS][DOMAIN_NAME]" at bounding box center [416, 233] width 194 height 11
copy p "[PERSON_NAME][EMAIL_ADDRESS][DOMAIN_NAME]"
click at [22, 87] on icon at bounding box center [20, 91] width 11 height 9
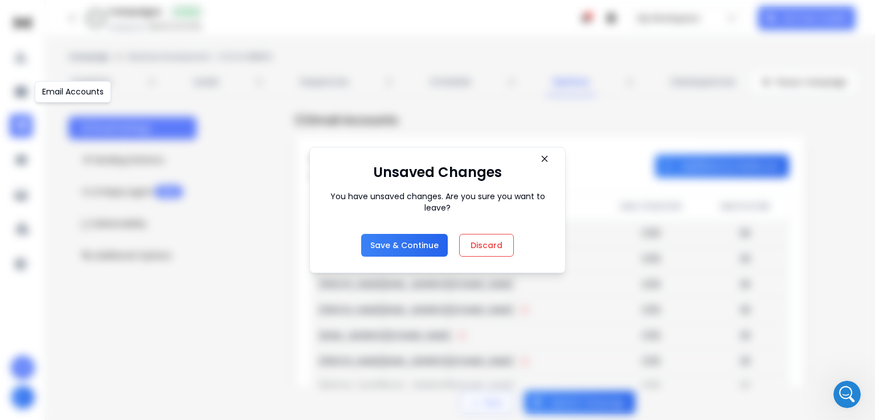
click at [481, 252] on button "Discard" at bounding box center [486, 245] width 55 height 23
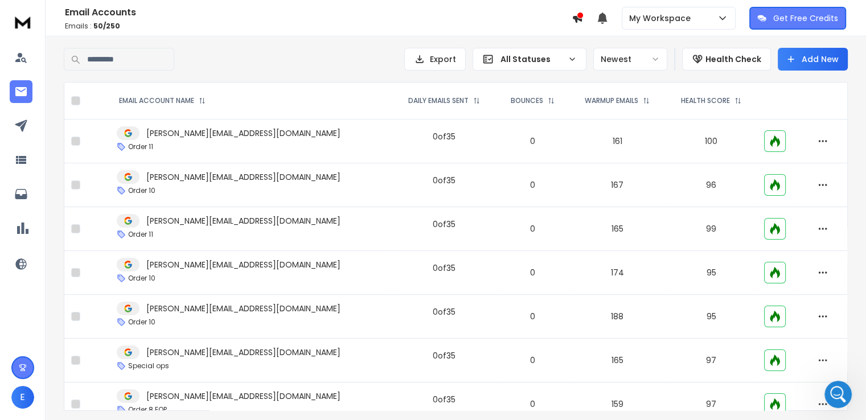
click at [108, 63] on input at bounding box center [119, 59] width 110 height 23
paste input "**********"
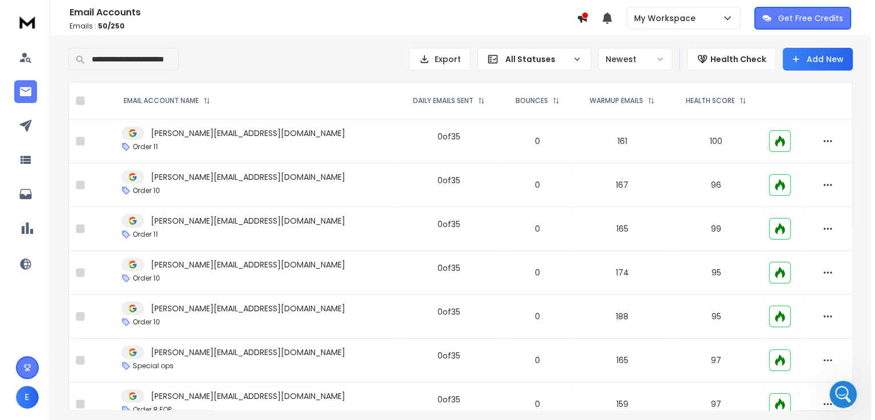
scroll to position [0, 15]
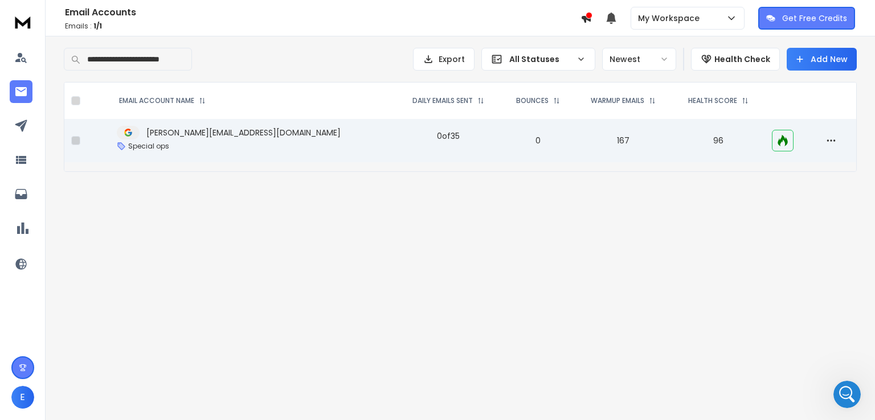
type input "**********"
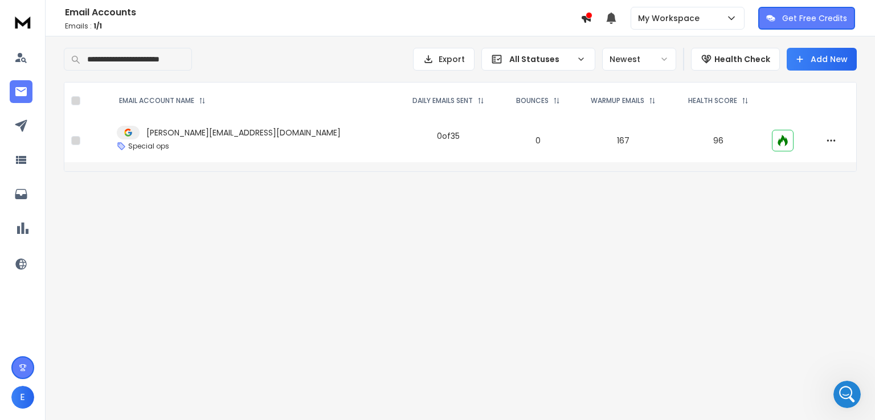
click at [841, 393] on icon "Open Intercom Messenger" at bounding box center [847, 395] width 19 height 19
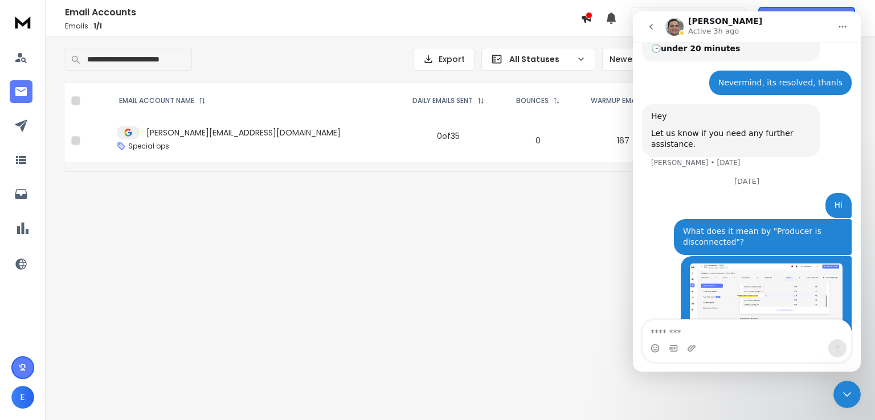
scroll to position [239, 0]
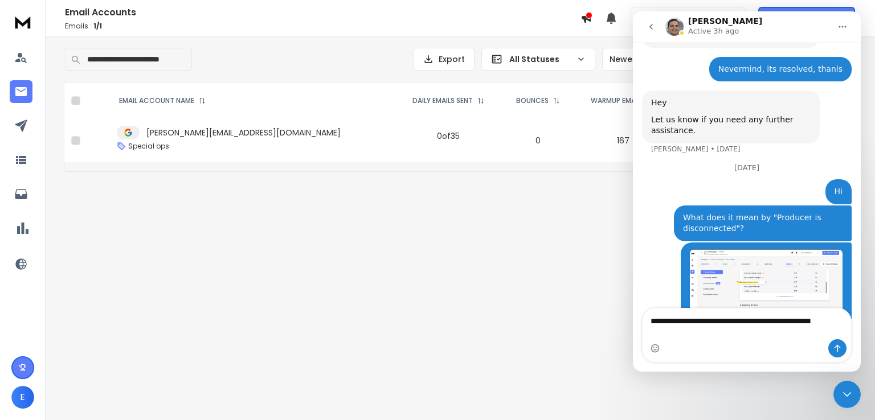
type textarea "**********"
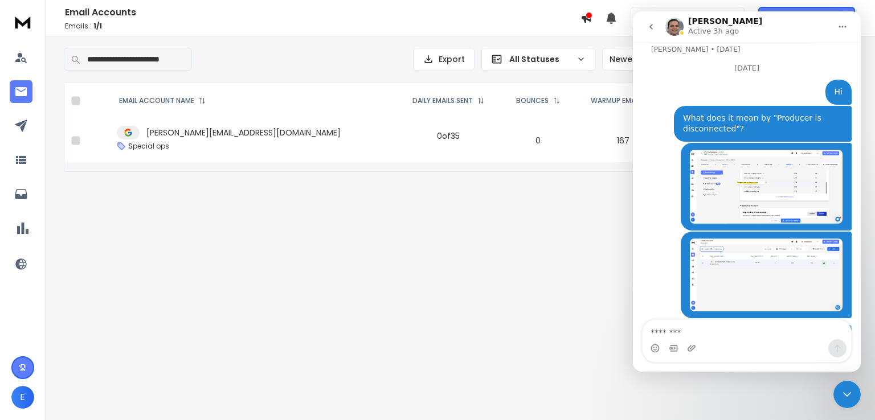
scroll to position [364, 0]
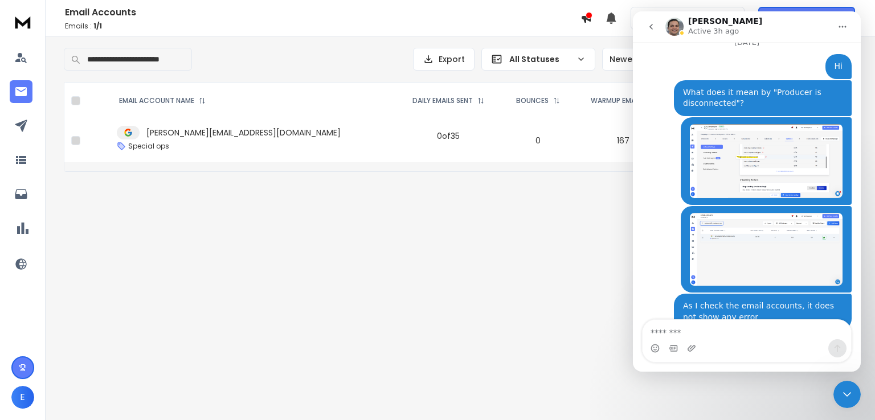
click at [142, 58] on input "**********" at bounding box center [128, 59] width 128 height 23
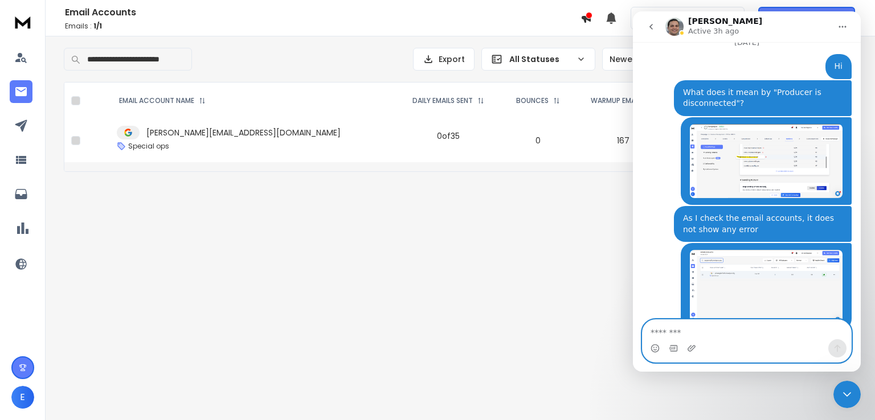
click at [679, 321] on textarea "Message…" at bounding box center [746, 329] width 208 height 19
type textarea "*"
type textarea "**********"
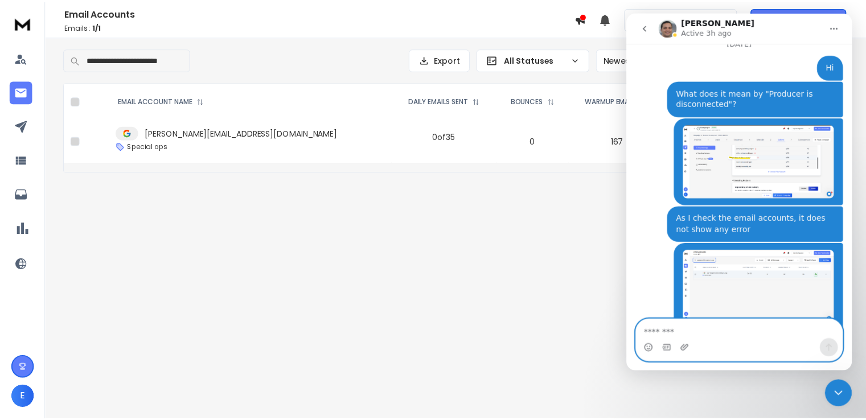
scroll to position [391, 0]
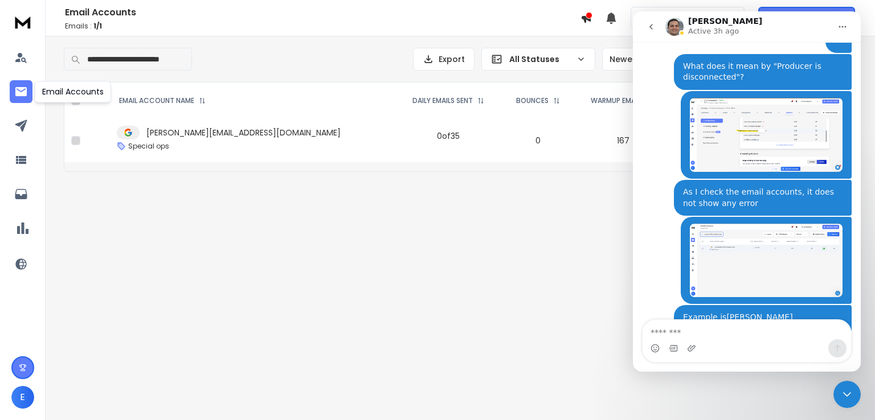
click at [21, 91] on icon at bounding box center [20, 91] width 11 height 9
click at [11, 129] on link at bounding box center [21, 125] width 23 height 23
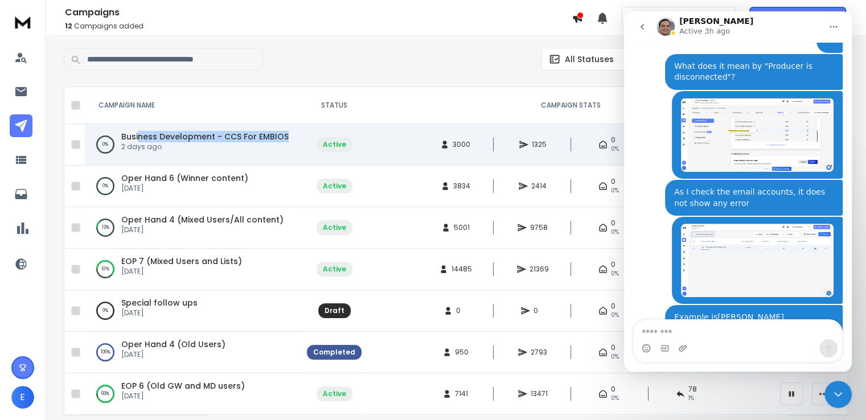
drag, startPoint x: 289, startPoint y: 137, endPoint x: 119, endPoint y: 132, distance: 170.4
click at [120, 132] on td "0 % Business Development - CCS For EMBIOS [DATE]" at bounding box center [192, 145] width 215 height 42
click at [118, 132] on div "0 % Business Development - CCS For EMBIOS [DATE]" at bounding box center [192, 144] width 192 height 27
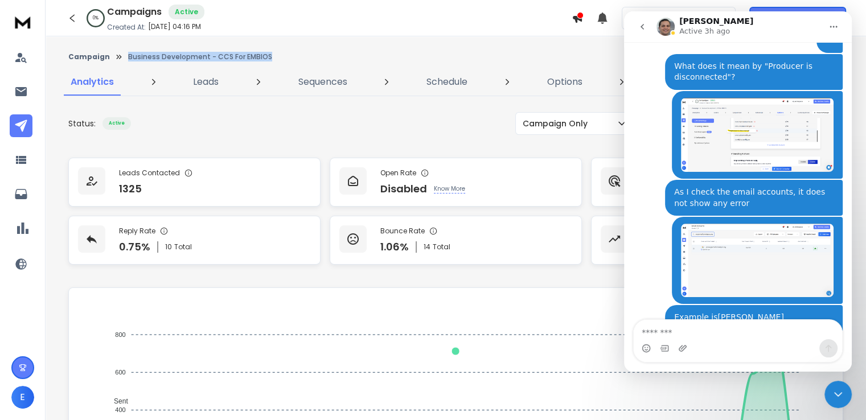
drag, startPoint x: 125, startPoint y: 55, endPoint x: 267, endPoint y: 56, distance: 141.8
click at [267, 56] on div "Campaign Business Development - CCS For EMBIOS" at bounding box center [456, 57] width 784 height 18
copy p "Business Development - CCS For EMBIOS"
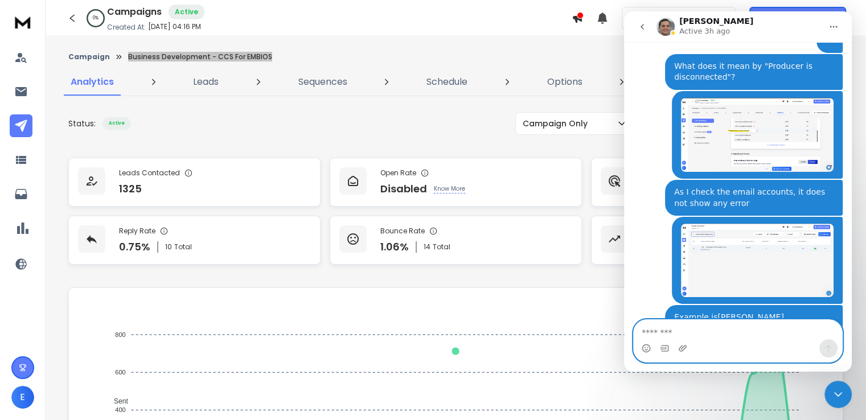
click at [686, 331] on textarea "Message…" at bounding box center [738, 329] width 208 height 19
click at [684, 331] on textarea "*" at bounding box center [738, 329] width 208 height 19
paste textarea "**********"
type textarea "**********"
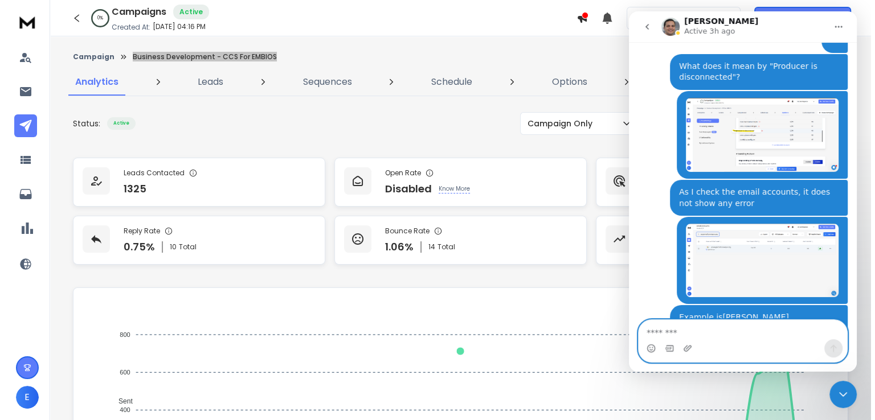
scroll to position [428, 0]
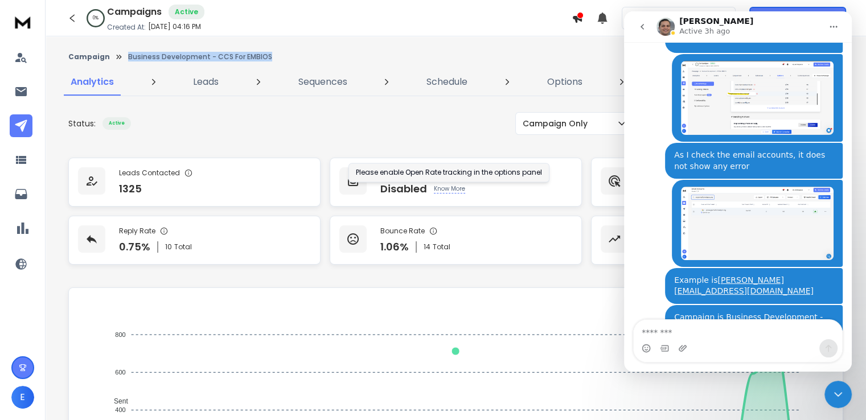
click at [387, 124] on div "Status: Active Pause Campaign Campaign Only Last 4 weeks 18 Jul 2025 - 15 Aug 2…" at bounding box center [455, 123] width 775 height 23
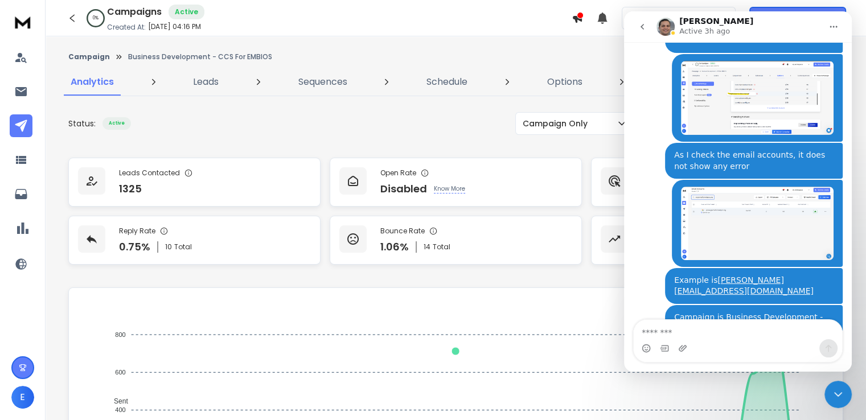
click at [347, 126] on div "Status: Active Pause Campaign Campaign Only Last 4 weeks 18 Jul 2025 - 15 Aug 2…" at bounding box center [455, 123] width 775 height 23
click at [385, 116] on div "Status: Active Pause Campaign Campaign Only Last 4 weeks 18 Jul 2025 - 15 Aug 2…" at bounding box center [455, 123] width 775 height 23
click at [843, 393] on icon "Close Intercom Messenger" at bounding box center [838, 395] width 14 height 14
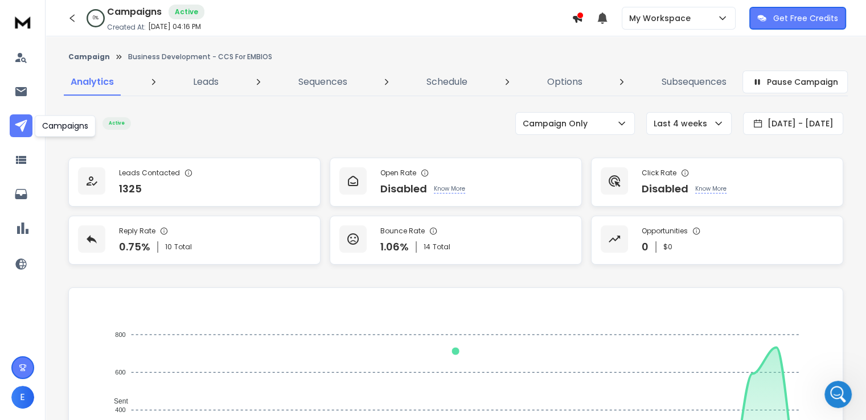
click at [23, 127] on icon at bounding box center [21, 126] width 12 height 12
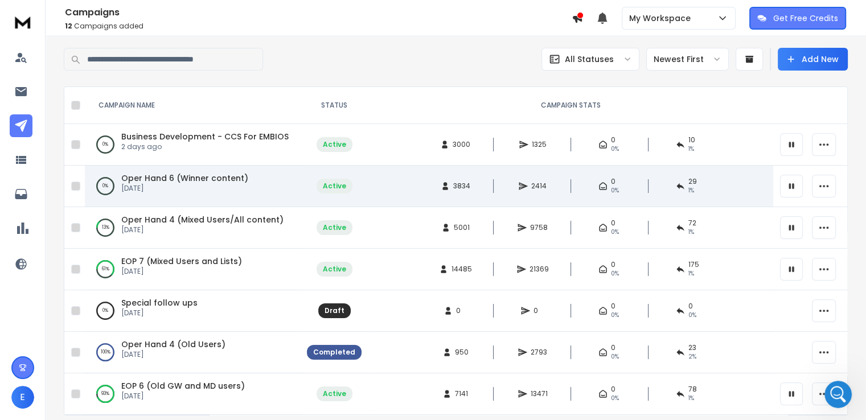
click at [223, 185] on p "[DATE]" at bounding box center [184, 188] width 127 height 9
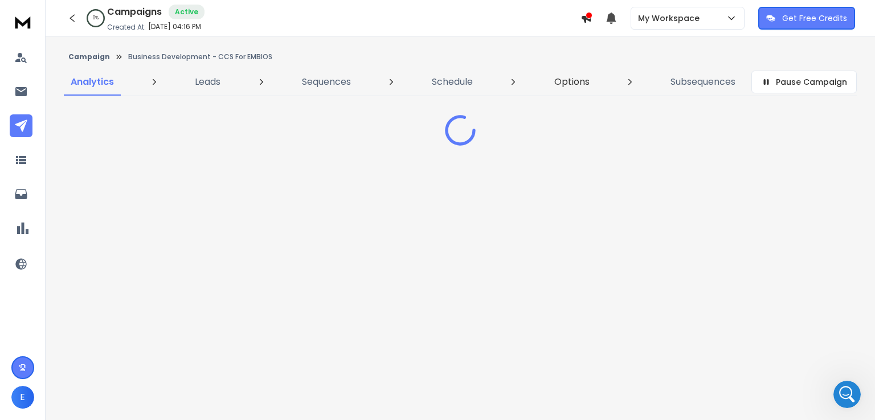
click at [557, 83] on p "Options" at bounding box center [571, 82] width 35 height 14
select select "*"
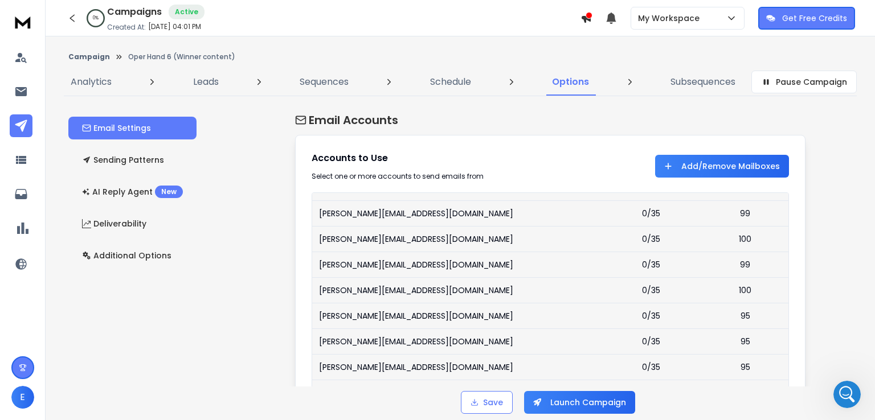
scroll to position [1586, 0]
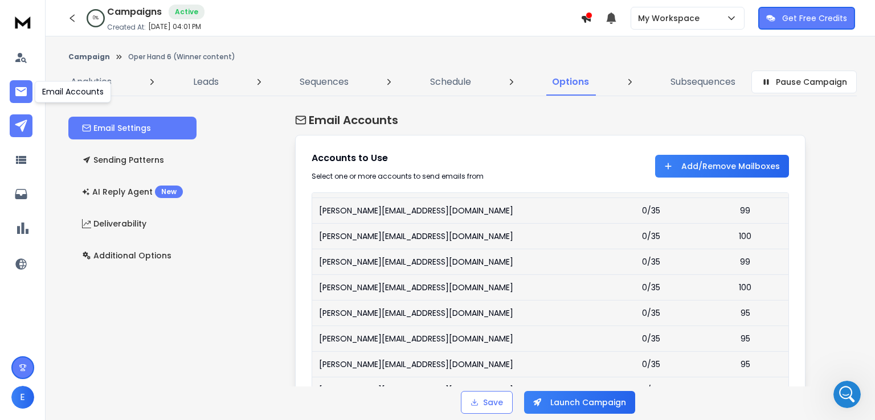
click at [25, 90] on icon at bounding box center [20, 91] width 11 height 9
click at [18, 80] on link at bounding box center [21, 91] width 23 height 23
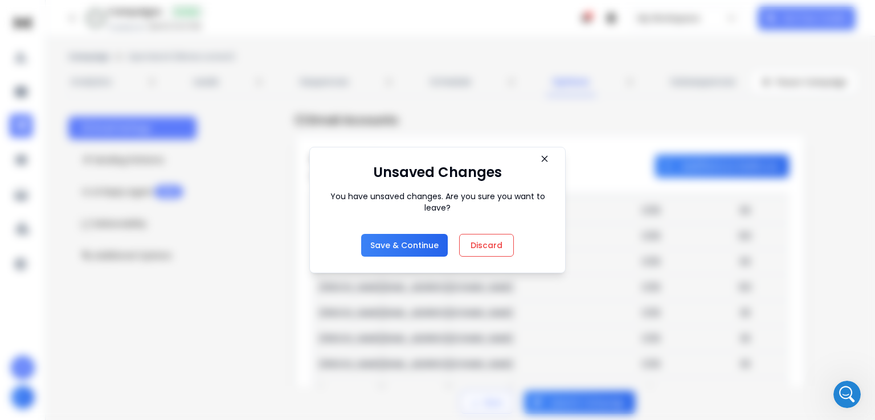
click at [472, 249] on button "Discard" at bounding box center [486, 245] width 55 height 23
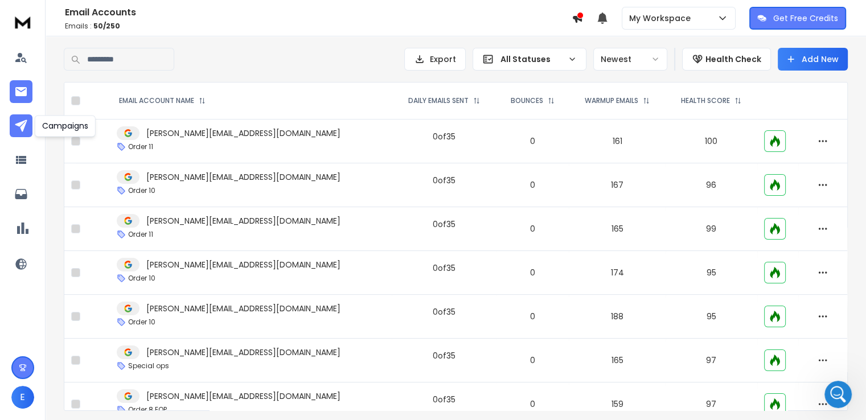
click at [23, 132] on icon at bounding box center [21, 126] width 14 height 14
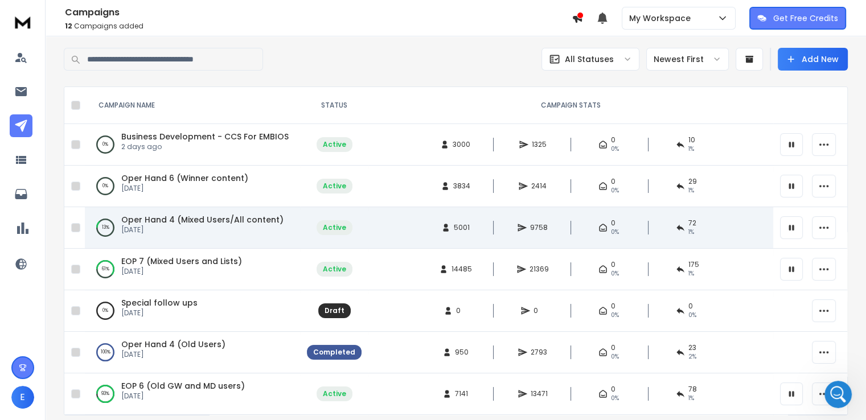
click at [240, 228] on p "[DATE]" at bounding box center [202, 230] width 162 height 9
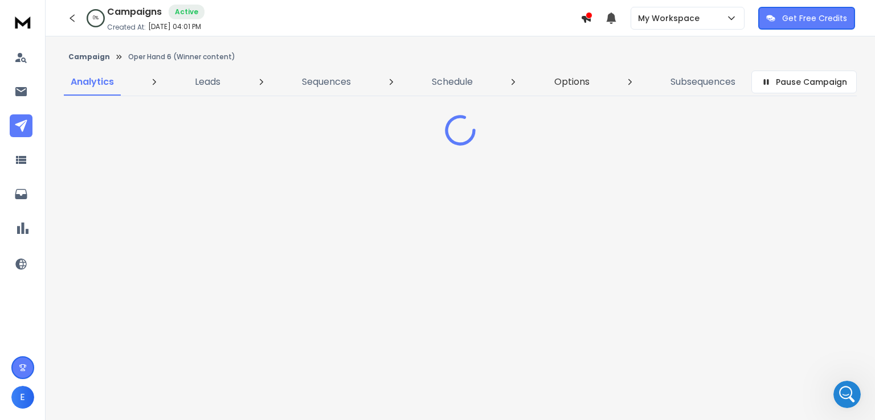
click at [571, 86] on p "Options" at bounding box center [571, 82] width 35 height 14
select select "*"
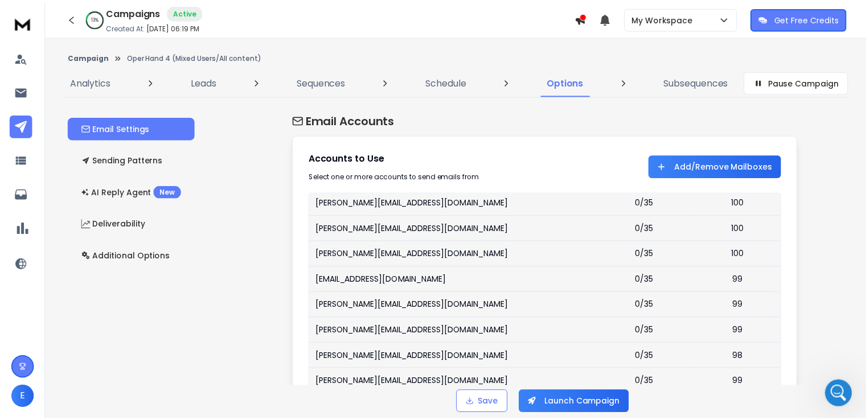
scroll to position [2050, 0]
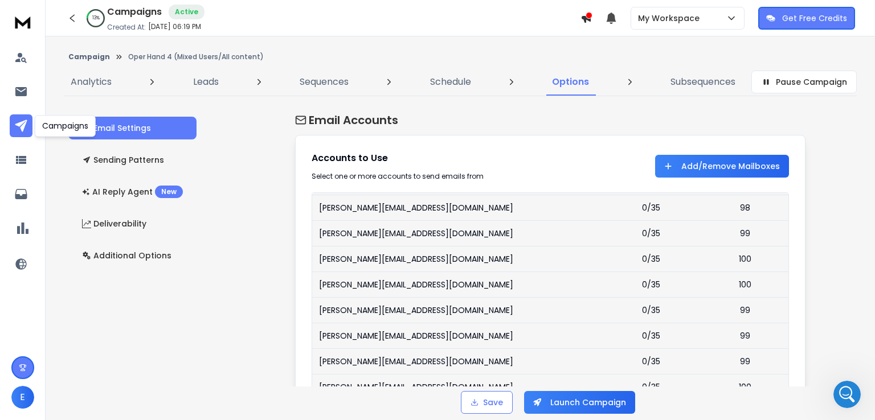
click at [25, 125] on icon at bounding box center [21, 126] width 14 height 14
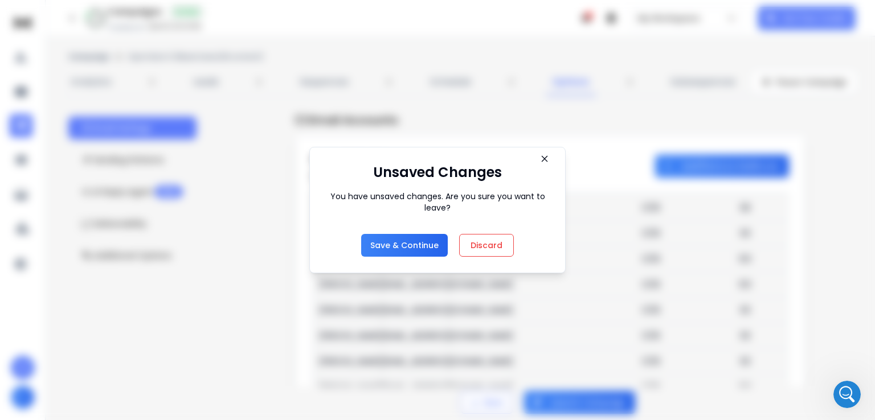
click at [473, 249] on button "Discard" at bounding box center [486, 245] width 55 height 23
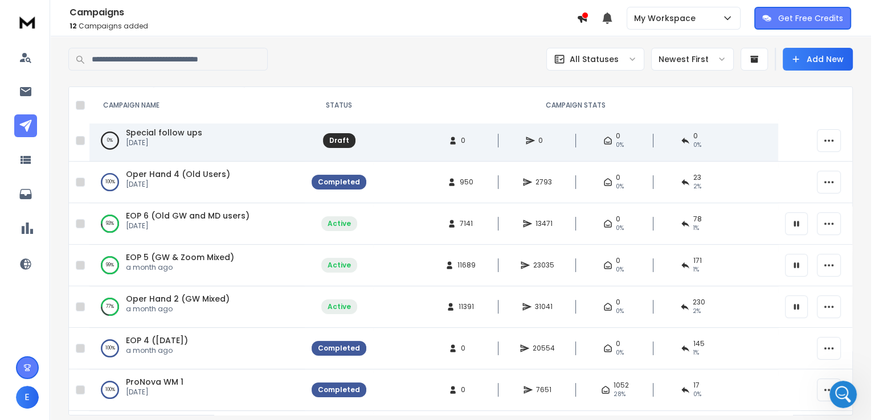
scroll to position [171, 0]
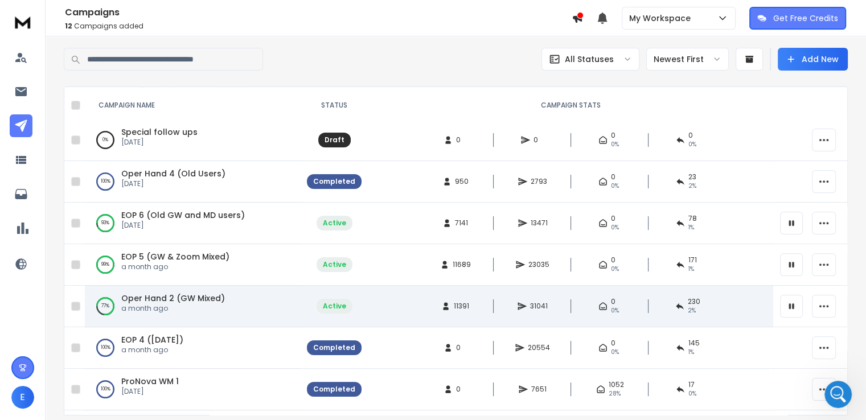
click at [202, 314] on div "Oper Hand 2 (GW Mixed) a month ago" at bounding box center [173, 306] width 104 height 27
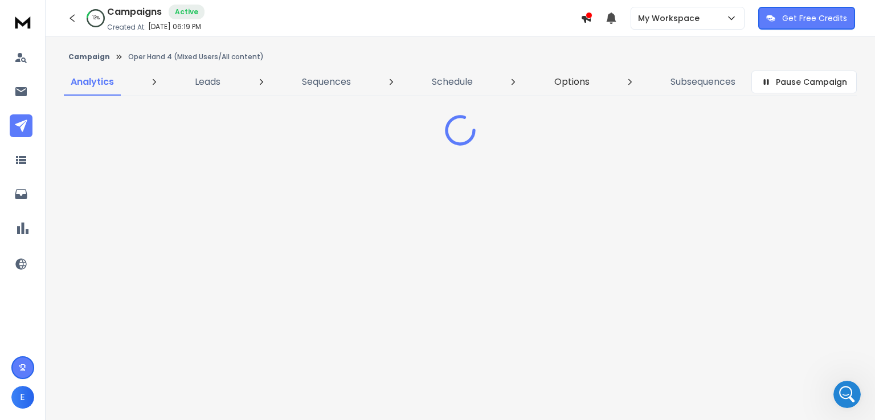
click at [589, 74] on link "Options" at bounding box center [571, 81] width 49 height 27
select select "*"
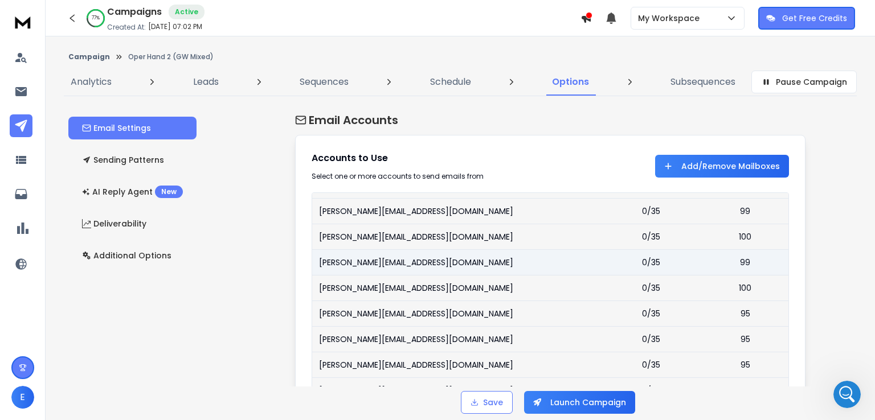
scroll to position [1586, 0]
click at [14, 103] on div at bounding box center [23, 93] width 26 height 27
click at [19, 93] on icon at bounding box center [20, 91] width 11 height 9
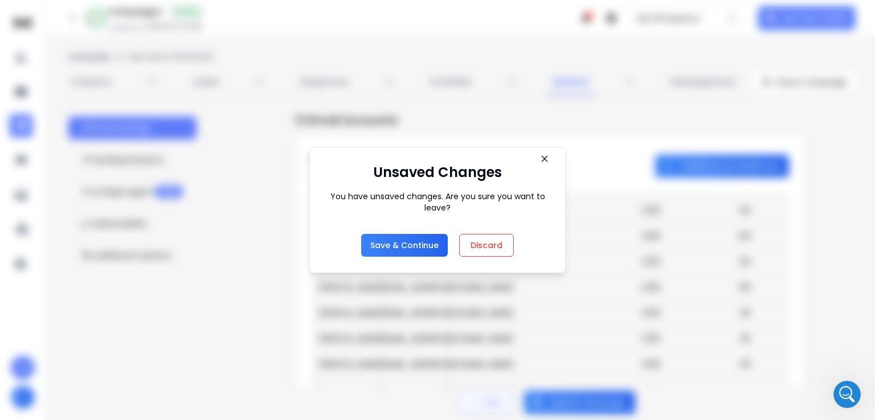
click at [468, 247] on button "Discard" at bounding box center [486, 245] width 55 height 23
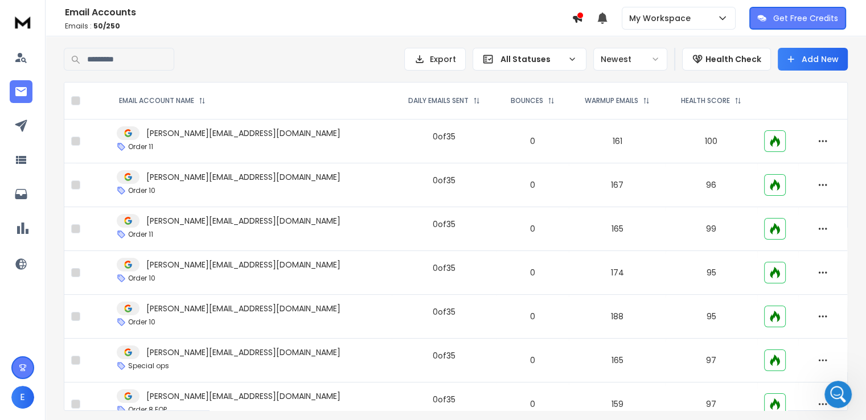
click at [530, 62] on p "All Statuses" at bounding box center [532, 59] width 63 height 11
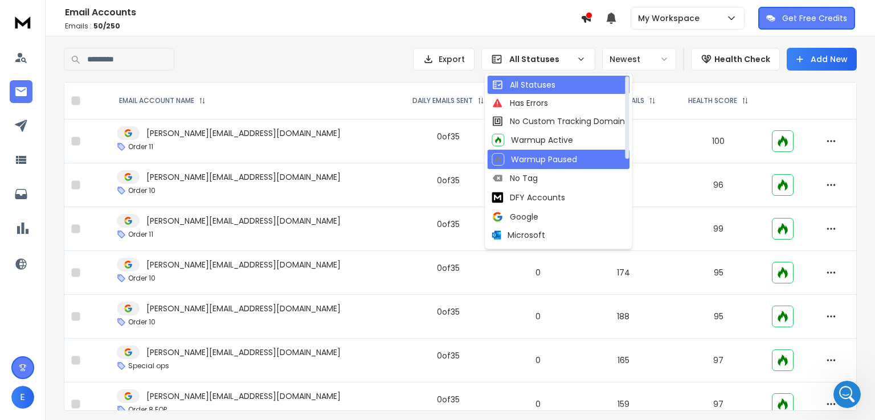
click at [558, 154] on div "Warmup Paused" at bounding box center [533, 159] width 85 height 13
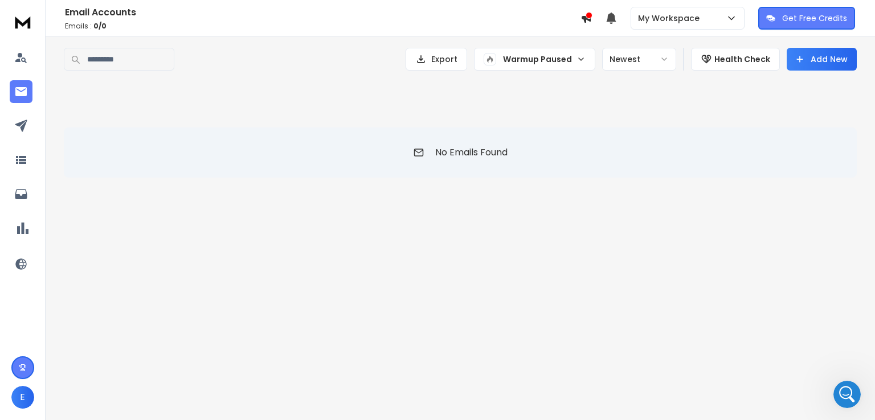
click at [541, 59] on p "Warmup Paused" at bounding box center [537, 59] width 69 height 11
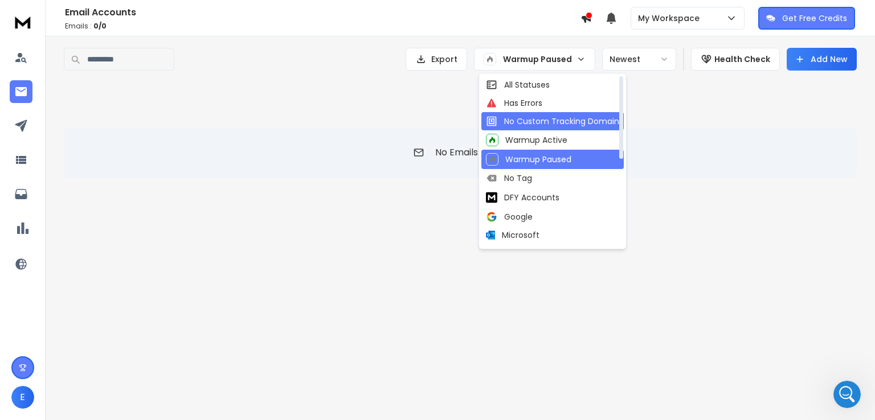
click at [551, 121] on div "No Custom Tracking Domain" at bounding box center [552, 121] width 133 height 11
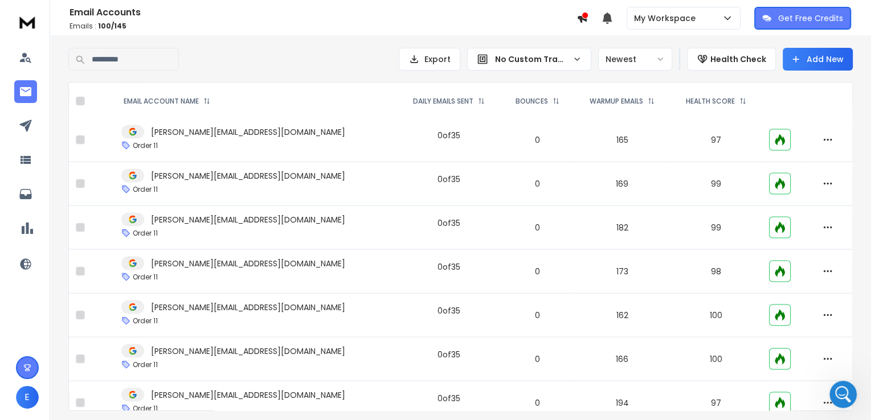
scroll to position [2, 0]
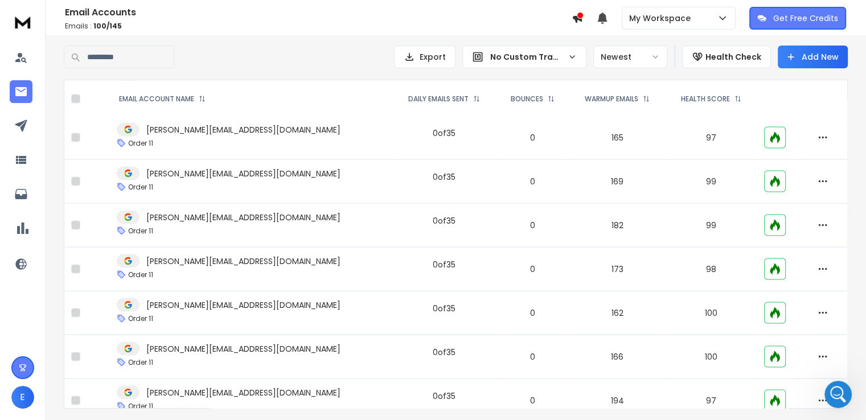
click at [526, 60] on p "No Custom Tracking Domain" at bounding box center [526, 56] width 73 height 11
click at [525, 62] on p "No Custom Tracking Domain" at bounding box center [526, 56] width 73 height 11
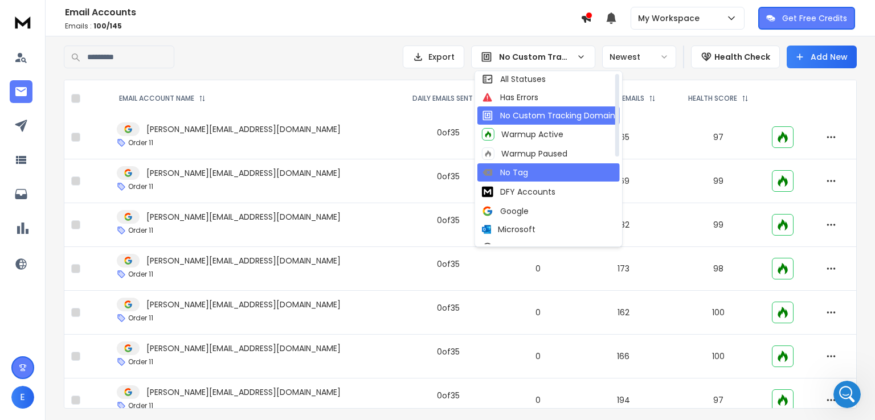
scroll to position [0, 0]
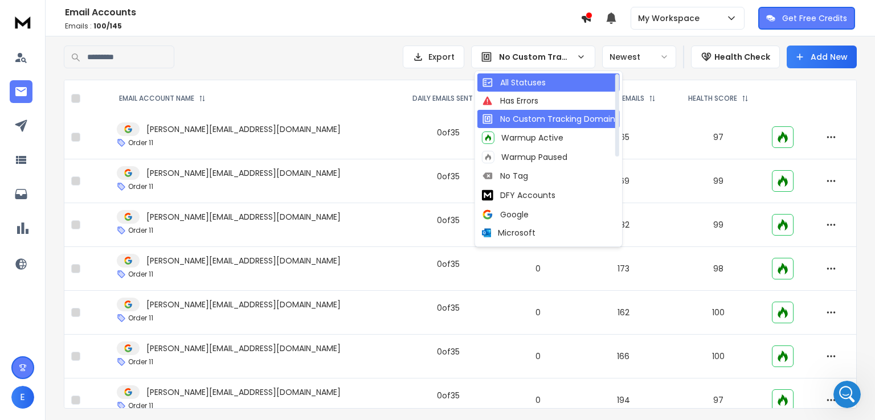
click at [534, 80] on div "All Statuses" at bounding box center [514, 82] width 64 height 11
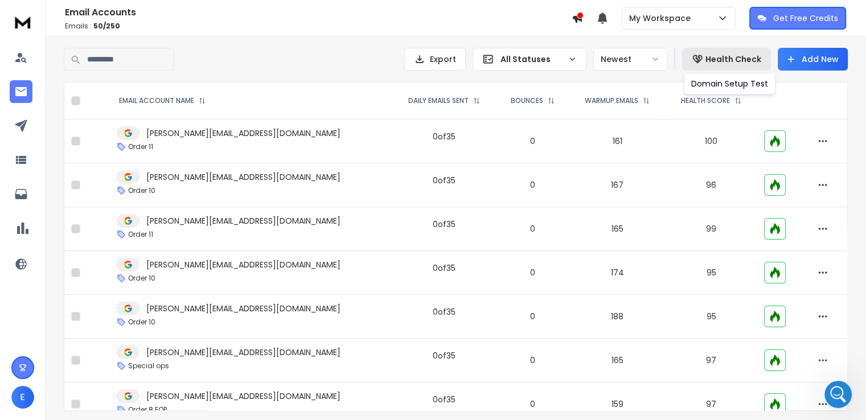
click at [733, 65] on button "Health Check" at bounding box center [726, 59] width 89 height 23
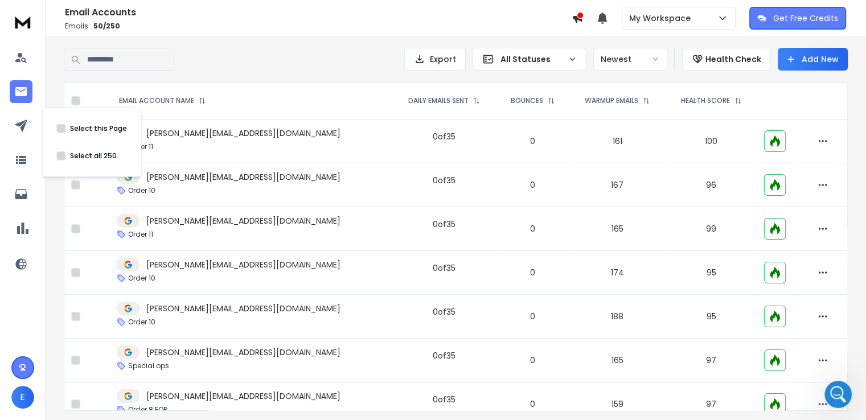
click at [59, 153] on button "Select this Page" at bounding box center [60, 155] width 9 height 9
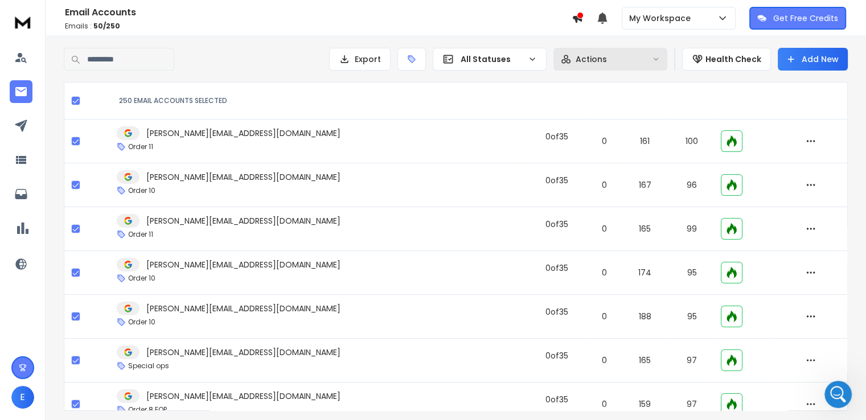
click at [593, 65] on button "Actions" at bounding box center [611, 59] width 114 height 23
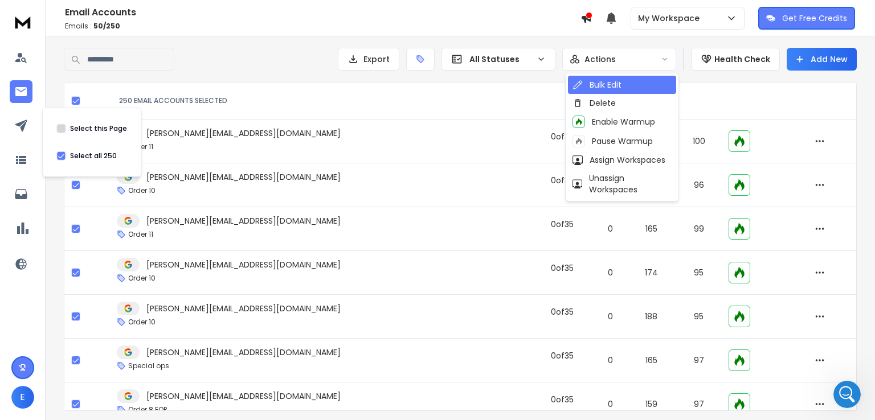
click at [73, 100] on button "Select this Page" at bounding box center [75, 100] width 9 height 9
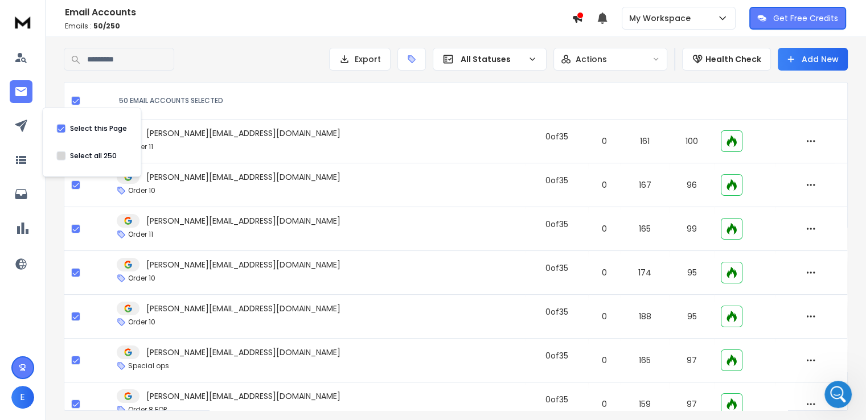
click at [75, 102] on button "Select this Page" at bounding box center [75, 100] width 9 height 9
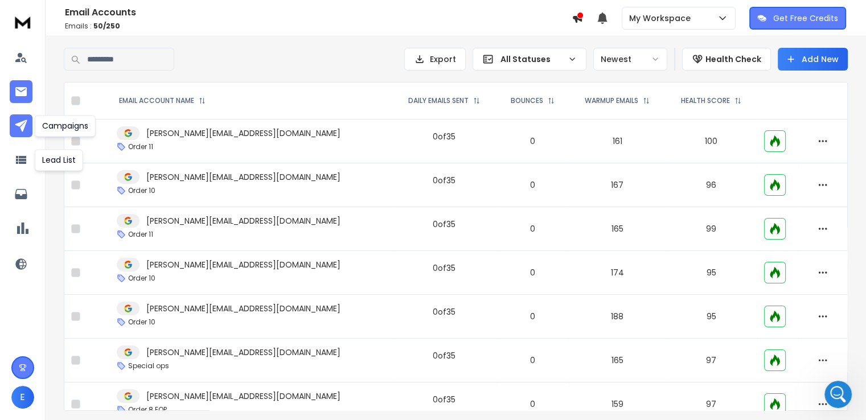
click at [21, 119] on icon at bounding box center [21, 126] width 14 height 14
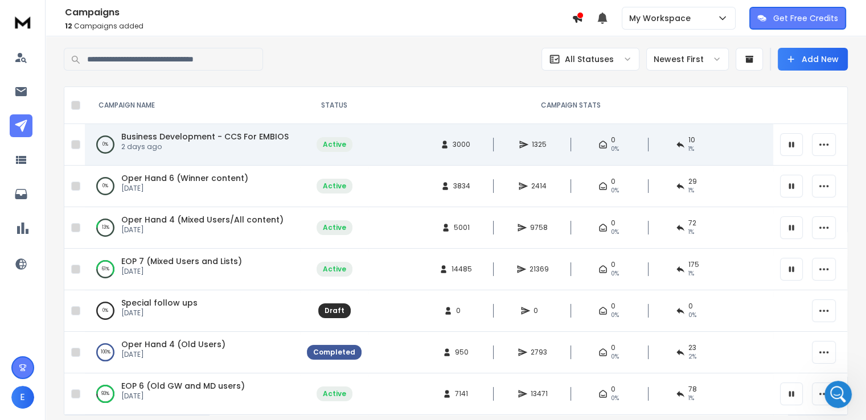
click at [253, 148] on p "2 days ago" at bounding box center [204, 146] width 167 height 9
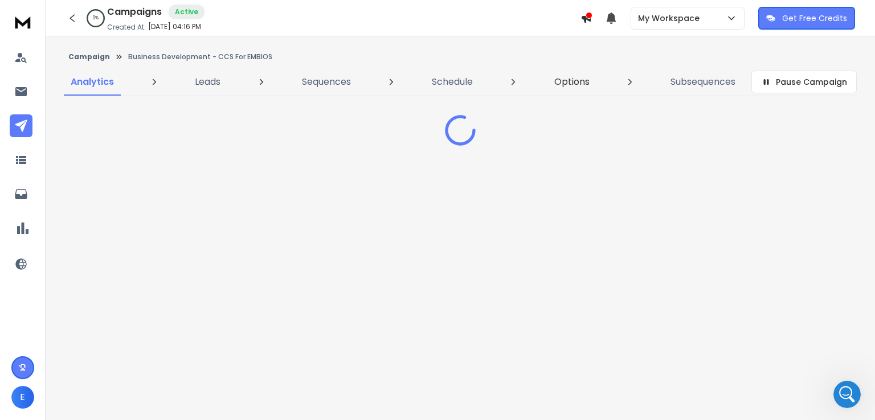
click at [565, 89] on link "Options" at bounding box center [571, 81] width 49 height 27
select select "*"
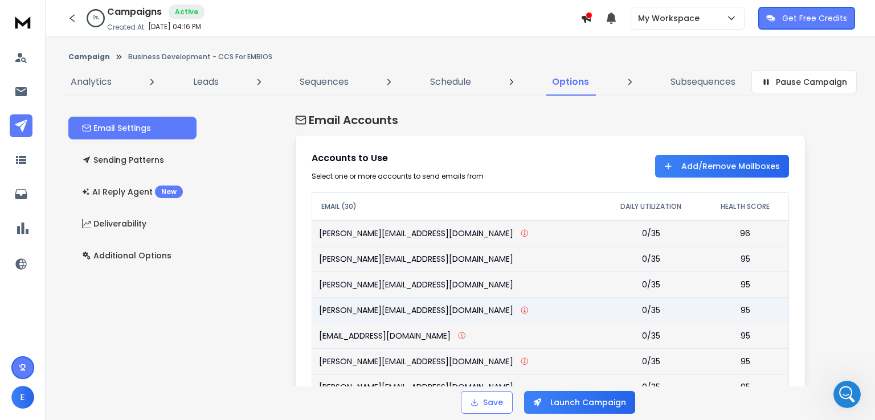
scroll to position [57, 0]
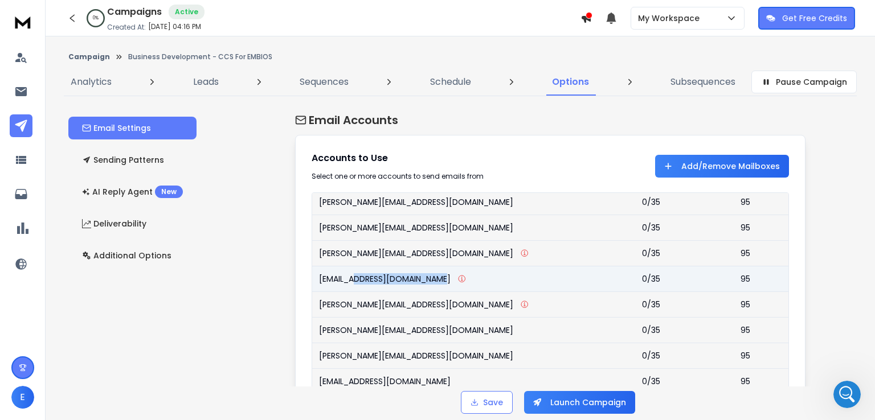
drag, startPoint x: 431, startPoint y: 277, endPoint x: 353, endPoint y: 280, distance: 78.1
click at [353, 280] on p "missy.h@emailfunnelspro.org" at bounding box center [385, 278] width 132 height 11
copy p "emailfunnelspro.org"
click at [471, 231] on div "jaime@emailfunnelspro.org" at bounding box center [456, 227] width 274 height 11
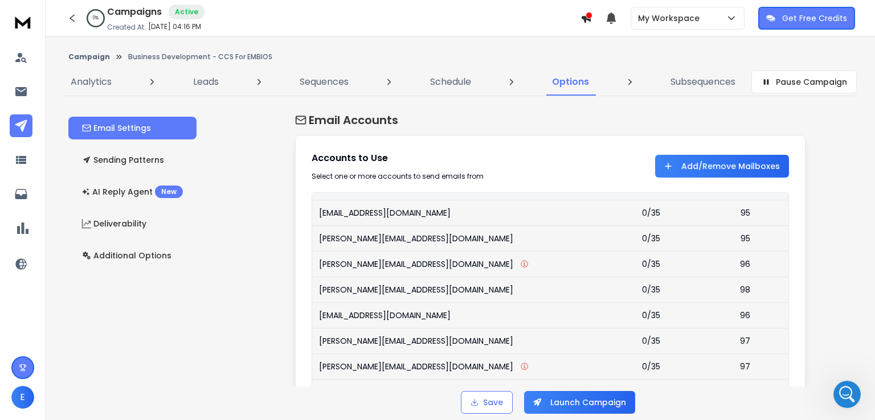
scroll to position [228, 0]
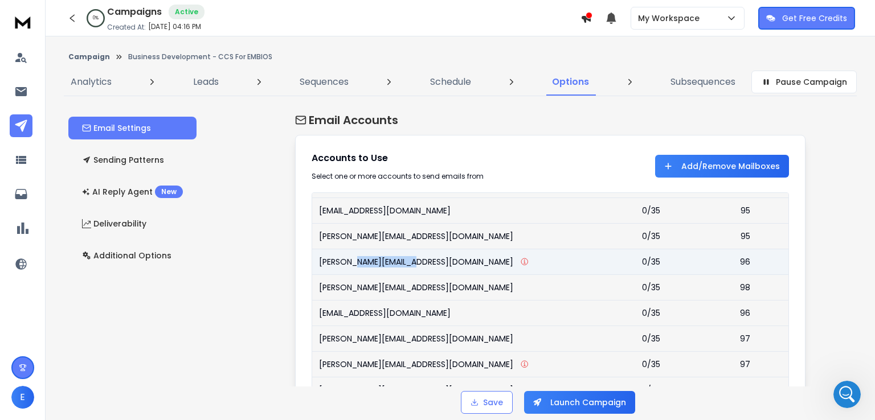
drag, startPoint x: 401, startPoint y: 260, endPoint x: 346, endPoint y: 260, distance: 55.2
click at [347, 260] on div "john.v@scalingpro.org" at bounding box center [456, 261] width 274 height 11
click at [345, 260] on p "john.v@scalingpro.org" at bounding box center [416, 261] width 194 height 11
click at [344, 261] on p "john.v@scalingpro.org" at bounding box center [416, 261] width 194 height 11
click at [401, 263] on div "john.v@scalingpro.org" at bounding box center [456, 261] width 274 height 11
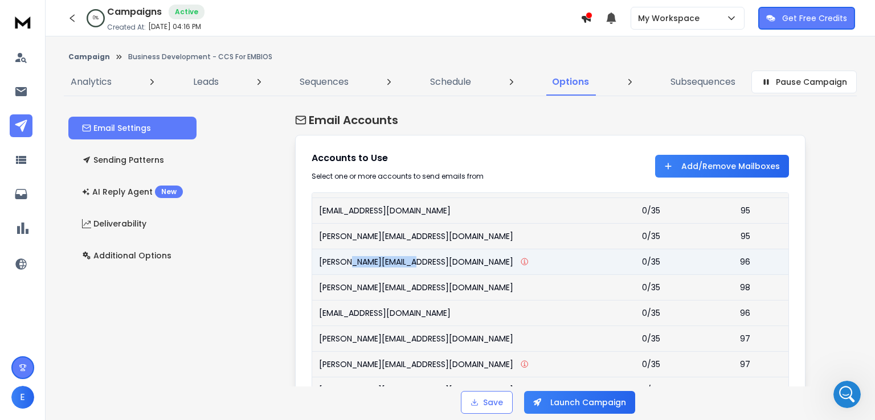
drag, startPoint x: 401, startPoint y: 263, endPoint x: 346, endPoint y: 257, distance: 56.1
click at [346, 257] on div "john.v@scalingpro.org" at bounding box center [456, 261] width 274 height 11
copy p "scalingpro.org"
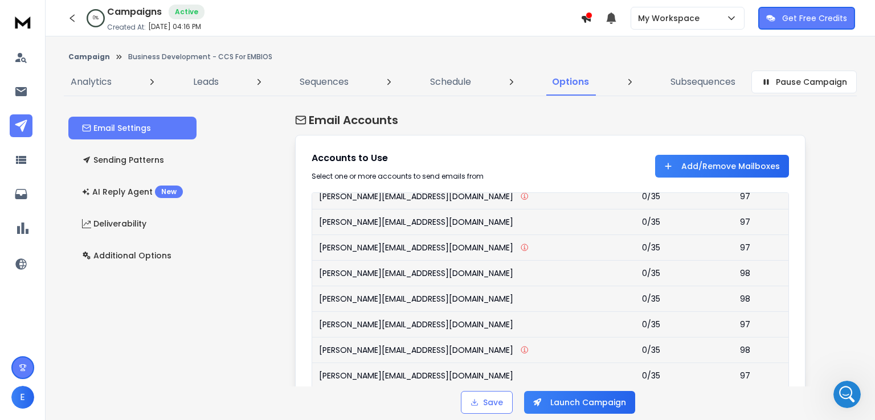
scroll to position [399, 0]
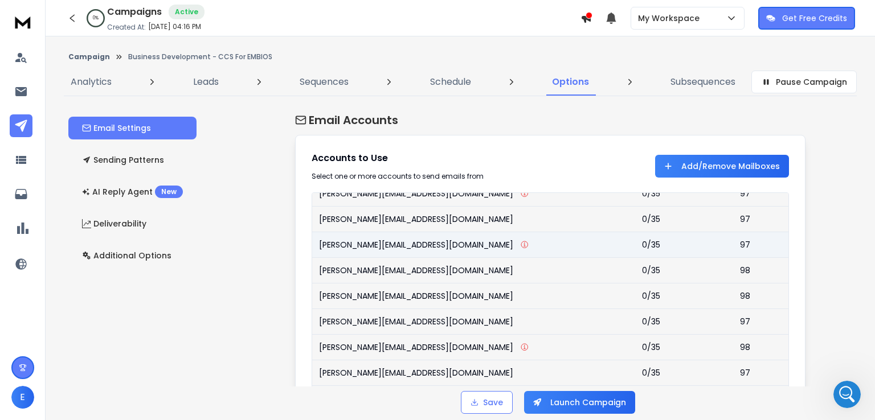
drag, startPoint x: 412, startPoint y: 244, endPoint x: 401, endPoint y: 244, distance: 10.3
click at [411, 244] on p "john@scalinsolutions.org" at bounding box center [416, 244] width 194 height 11
drag, startPoint x: 401, startPoint y: 244, endPoint x: 370, endPoint y: 244, distance: 31.9
click at [392, 244] on p "john@scalinsolutions.org" at bounding box center [416, 244] width 194 height 11
drag, startPoint x: 370, startPoint y: 244, endPoint x: 349, endPoint y: 244, distance: 21.1
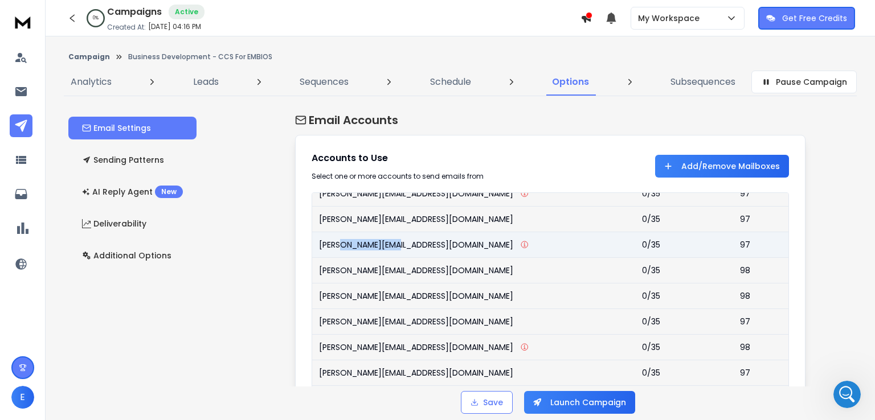
click at [341, 243] on p "john@scalinsolutions.org" at bounding box center [416, 244] width 194 height 11
drag, startPoint x: 413, startPoint y: 244, endPoint x: 339, endPoint y: 237, distance: 73.8
click at [339, 239] on div "john@scalinsolutions.org" at bounding box center [456, 244] width 274 height 11
copy p "scalinsolutions.org"
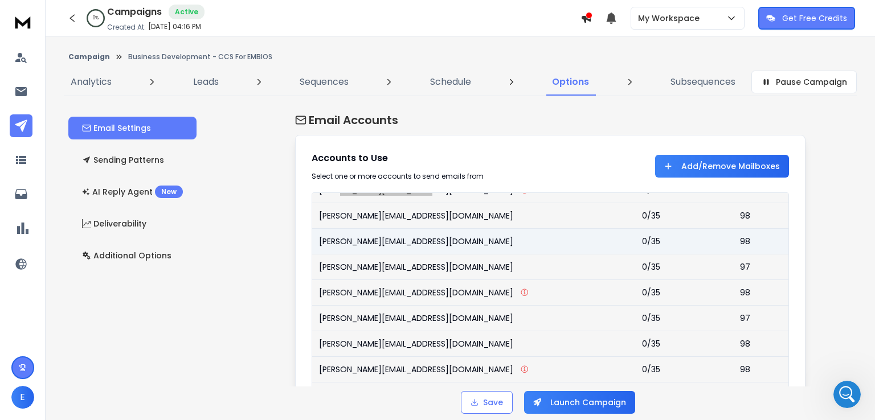
scroll to position [456, 0]
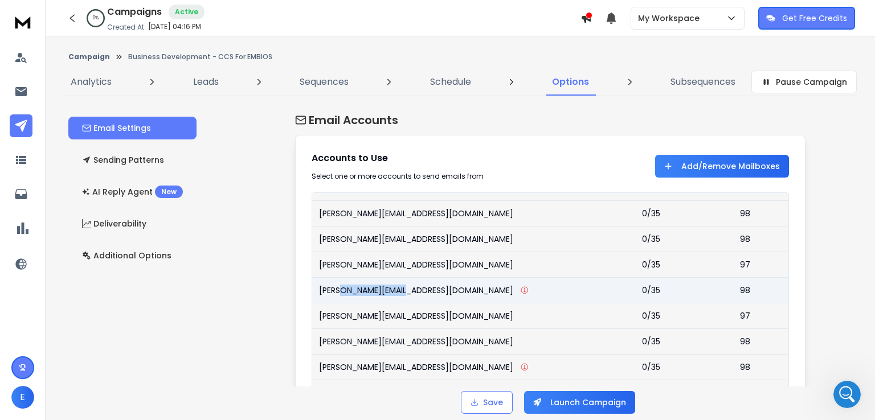
drag, startPoint x: 339, startPoint y: 288, endPoint x: 401, endPoint y: 291, distance: 62.2
click at [401, 291] on div "john@advanscale.pro" at bounding box center [456, 290] width 274 height 11
copy p "advanscale.pro"
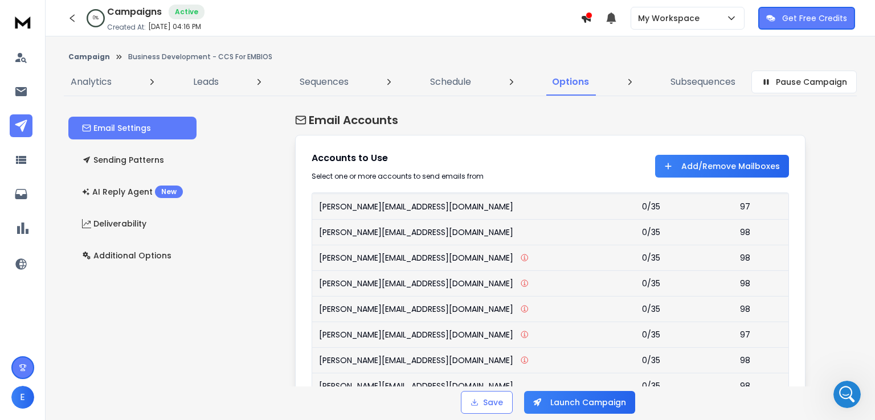
scroll to position [565, 0]
drag, startPoint x: 347, startPoint y: 255, endPoint x: 399, endPoint y: 258, distance: 52.5
click at [399, 258] on p "james@ascendify.pro" at bounding box center [416, 257] width 194 height 11
copy p "ascendify.pro"
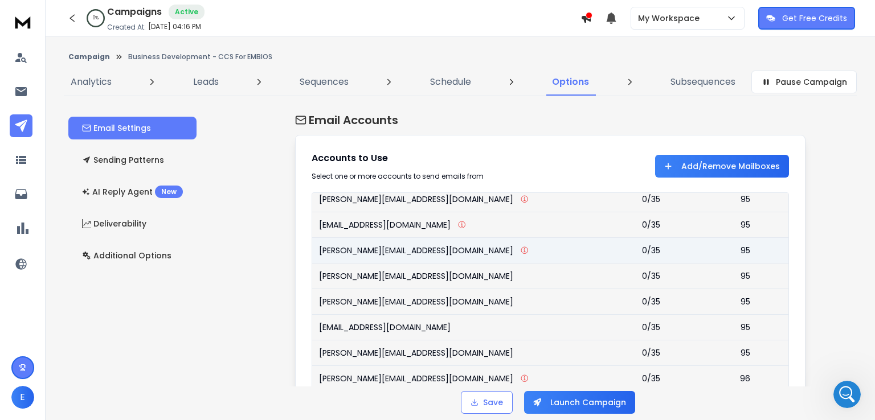
scroll to position [110, 0]
click at [29, 93] on link at bounding box center [21, 91] width 23 height 23
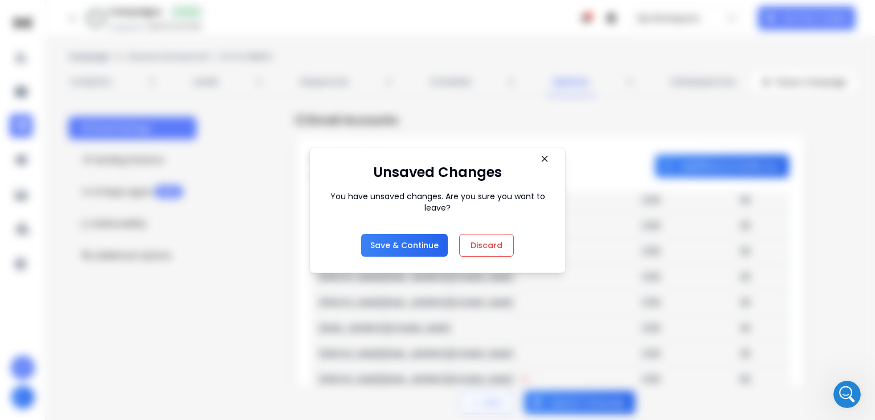
click at [481, 242] on button "Discard" at bounding box center [486, 245] width 55 height 23
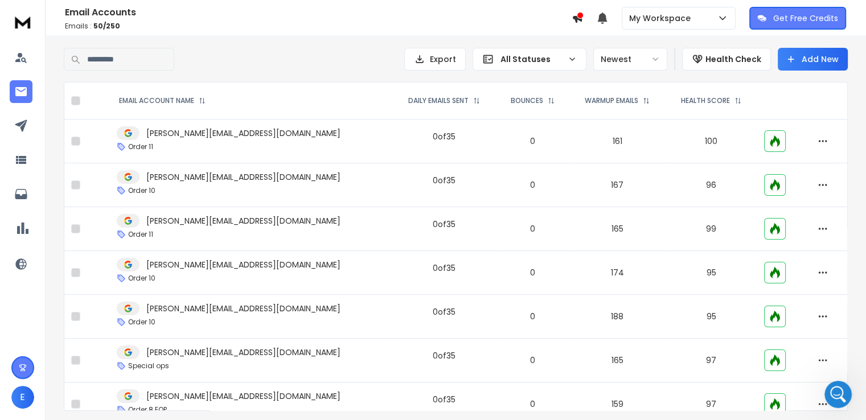
click at [132, 62] on input at bounding box center [119, 59] width 110 height 23
paste input "**********"
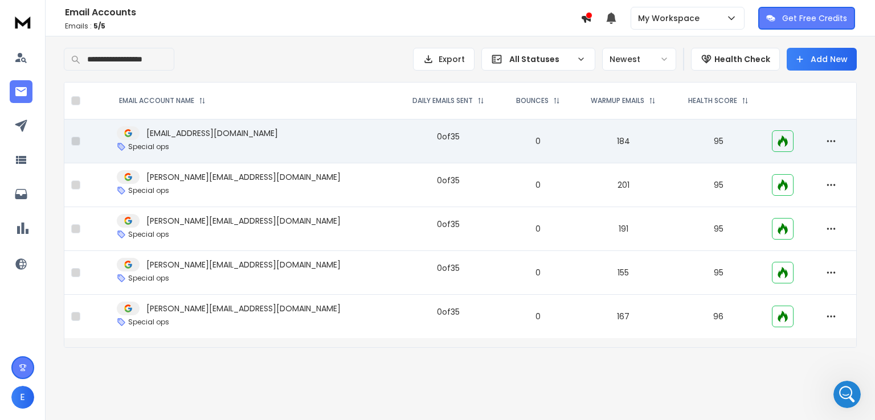
click at [210, 136] on p "missy.h@emailfunnelspro.org" at bounding box center [212, 133] width 132 height 11
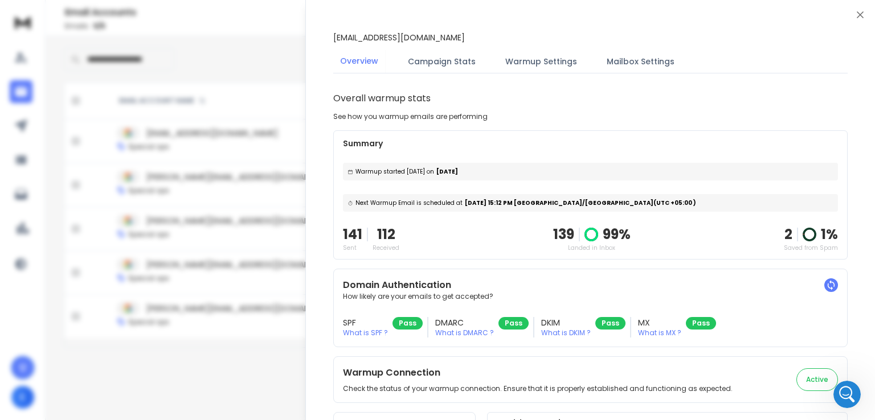
click at [248, 92] on div at bounding box center [437, 210] width 875 height 420
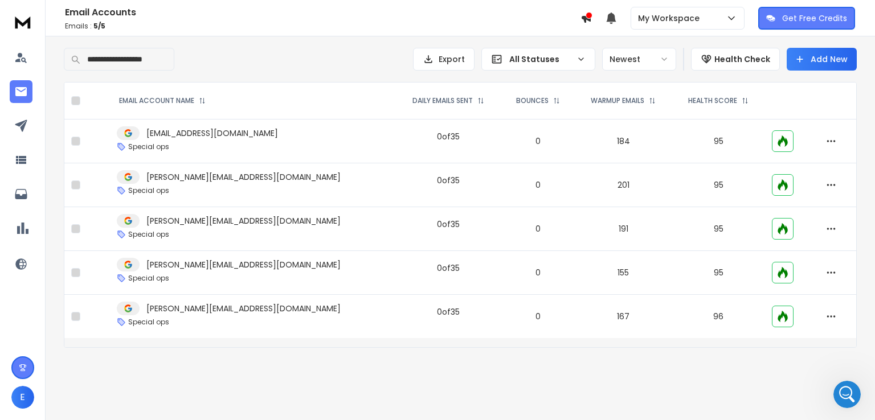
click at [138, 62] on input "**********" at bounding box center [119, 59] width 110 height 23
paste input
click at [63, 158] on button "Select this Page" at bounding box center [60, 155] width 9 height 9
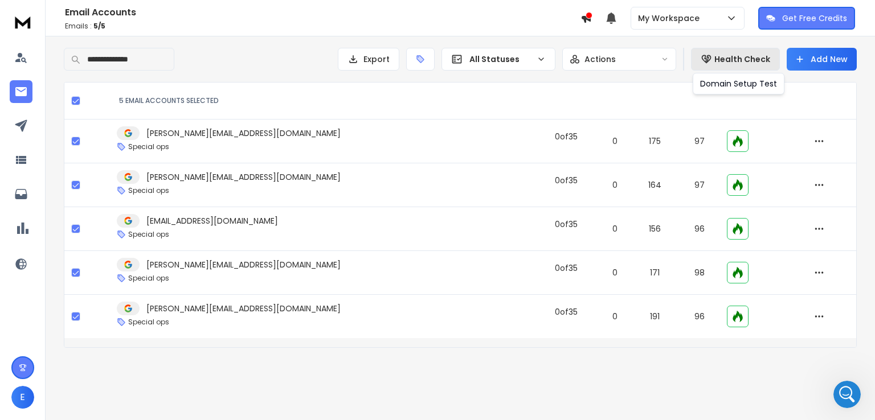
click at [724, 48] on button "Health Check" at bounding box center [735, 59] width 89 height 23
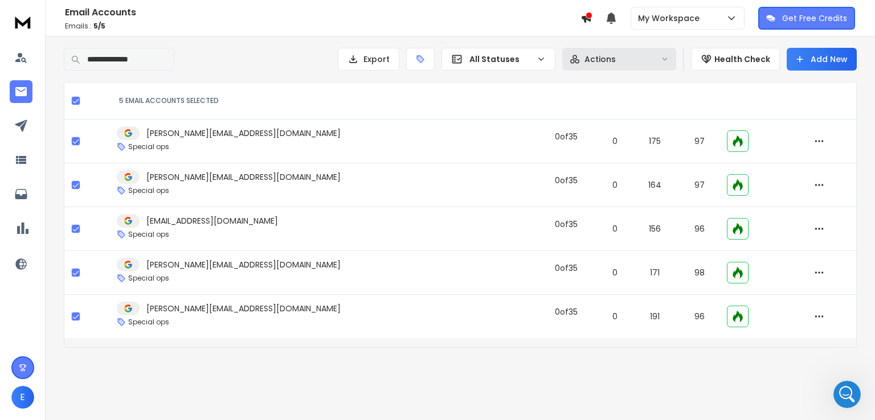
click at [620, 68] on button "Actions" at bounding box center [619, 59] width 114 height 23
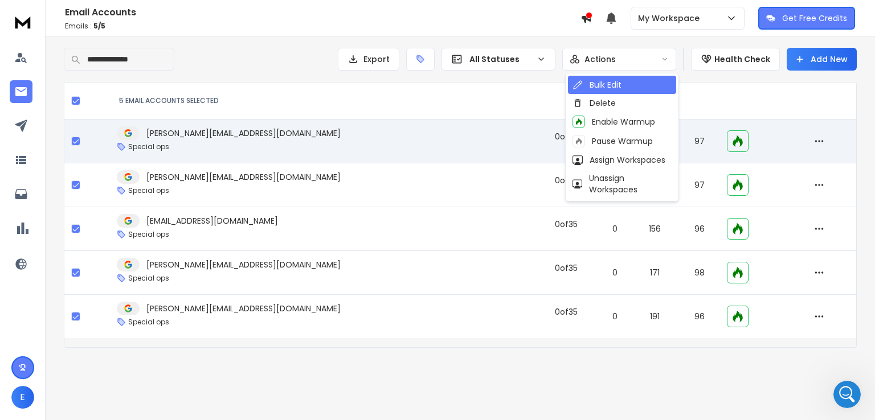
click at [362, 130] on div "john@scalingpro.org" at bounding box center [322, 133] width 411 height 14
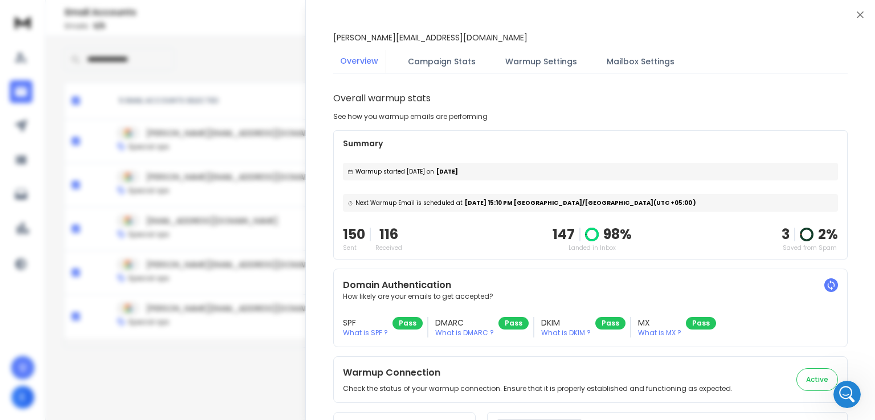
click at [255, 76] on div at bounding box center [437, 210] width 875 height 420
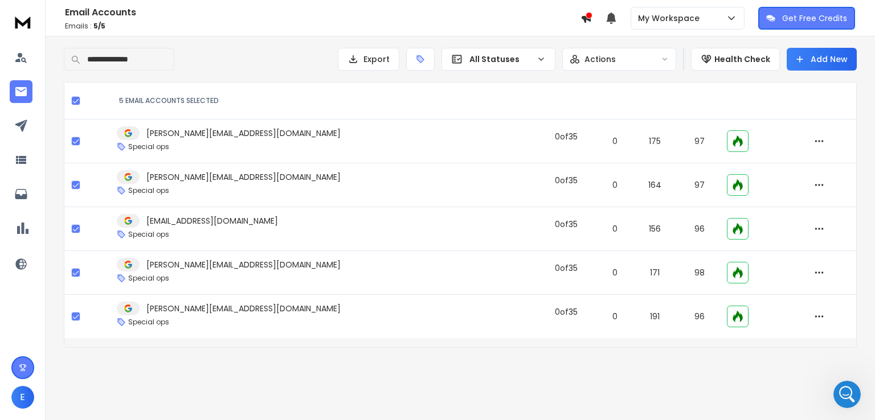
click at [126, 63] on input "**********" at bounding box center [119, 59] width 110 height 23
paste input "*****"
click at [706, 60] on icon at bounding box center [705, 59] width 11 height 11
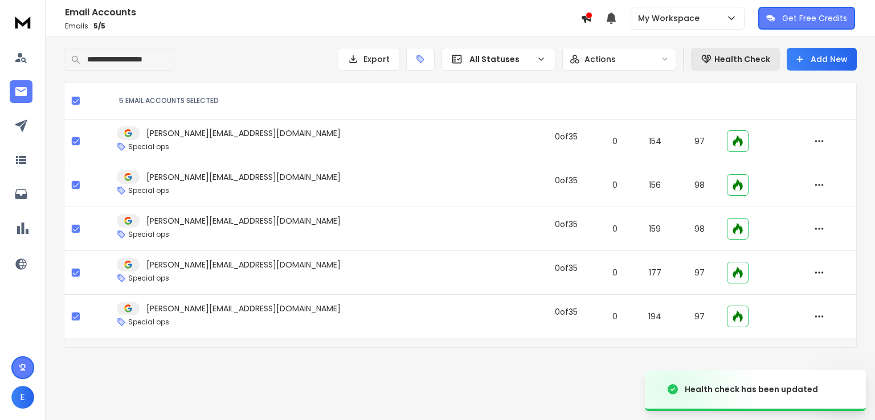
click at [122, 63] on input "**********" at bounding box center [119, 59] width 110 height 23
paste input
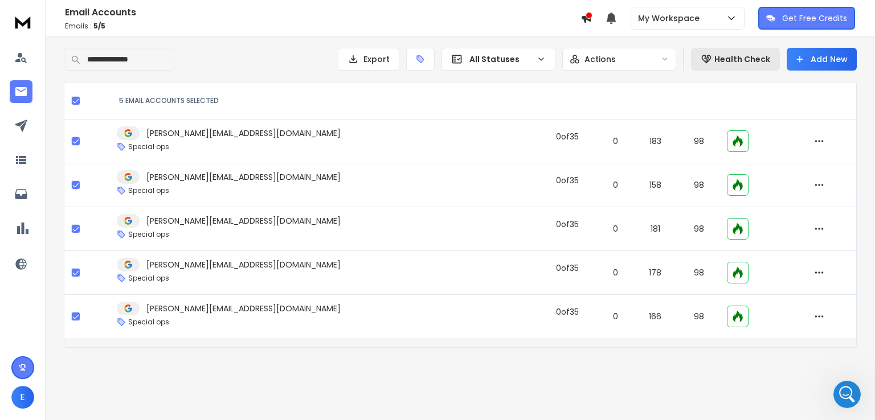
click at [128, 67] on input "**********" at bounding box center [119, 59] width 110 height 23
paste input
type input "**********"
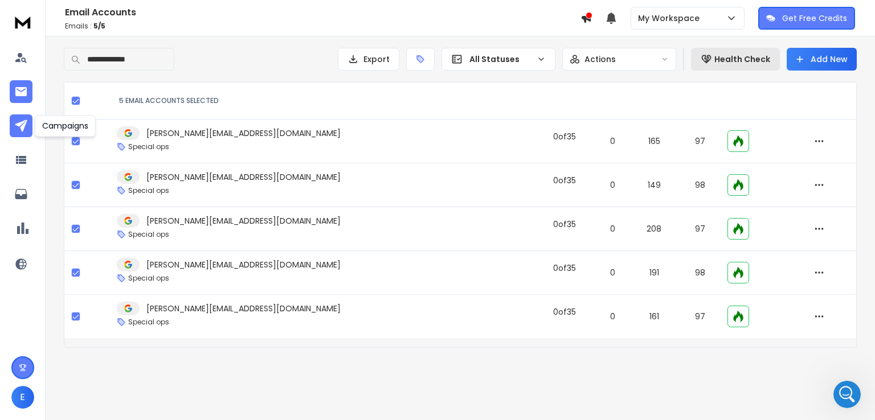
click at [17, 130] on icon at bounding box center [21, 126] width 14 height 14
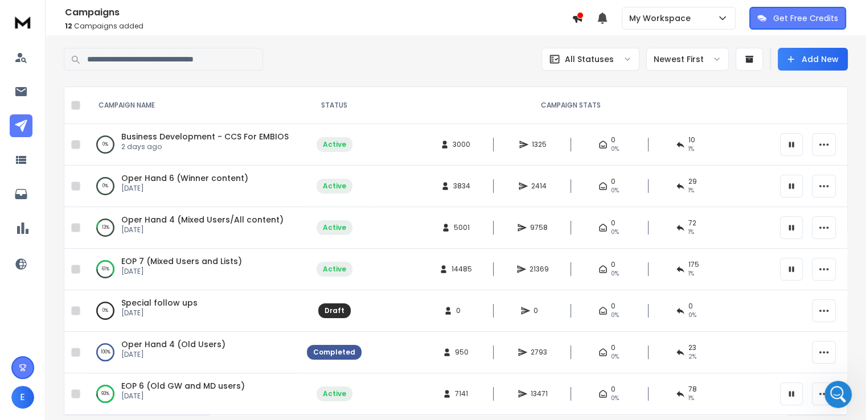
click at [834, 392] on icon "Open Intercom Messenger" at bounding box center [838, 395] width 19 height 19
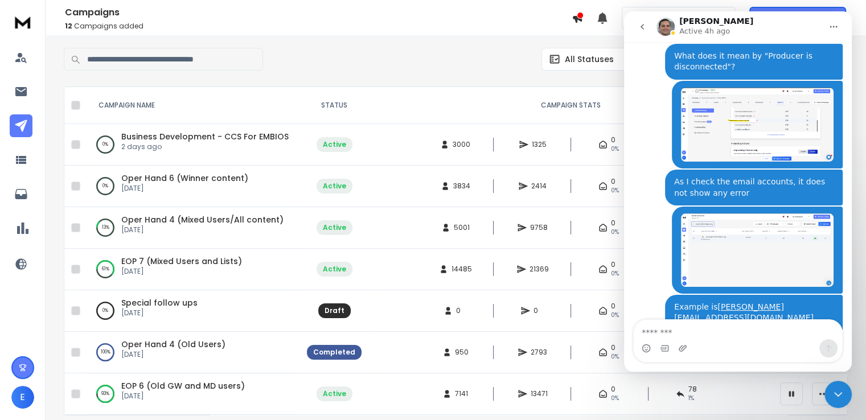
scroll to position [428, 0]
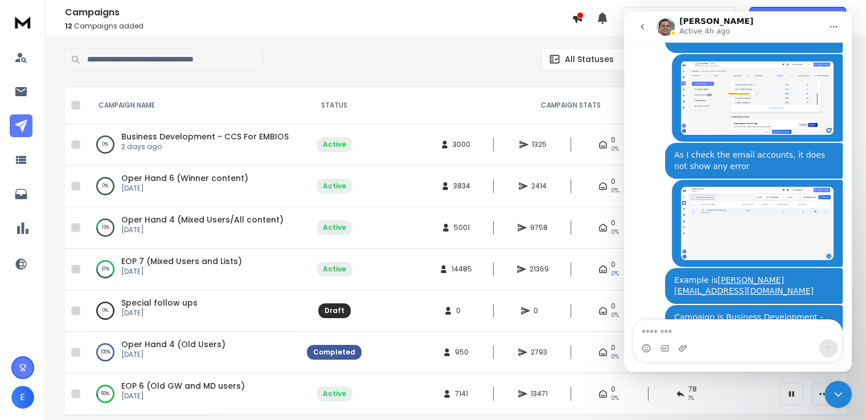
click at [659, 329] on textarea "Message…" at bounding box center [738, 329] width 208 height 19
type textarea "**"
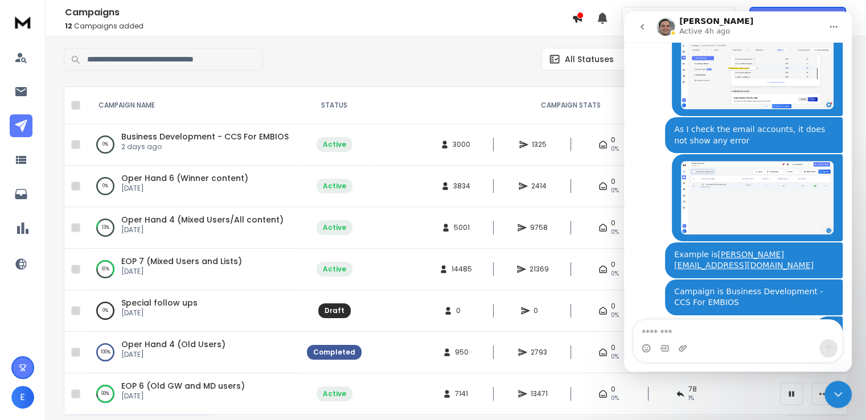
click at [419, 94] on th "CAMPAIGN STATS" at bounding box center [570, 105] width 405 height 37
click at [843, 391] on icon "Close Intercom Messenger" at bounding box center [838, 395] width 14 height 14
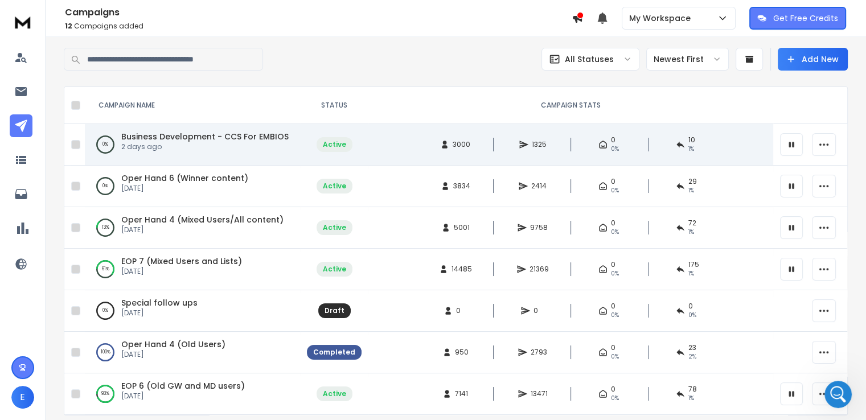
click at [185, 142] on link "Business Development - CCS For EMBIOS" at bounding box center [204, 136] width 167 height 11
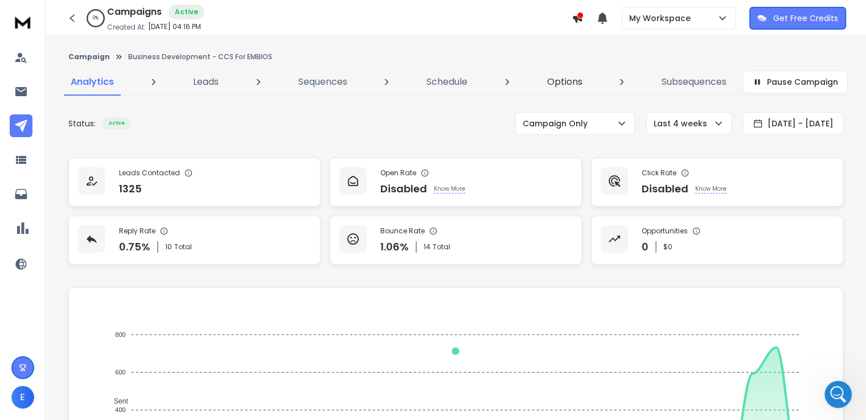
click at [568, 77] on p "Options" at bounding box center [564, 82] width 35 height 14
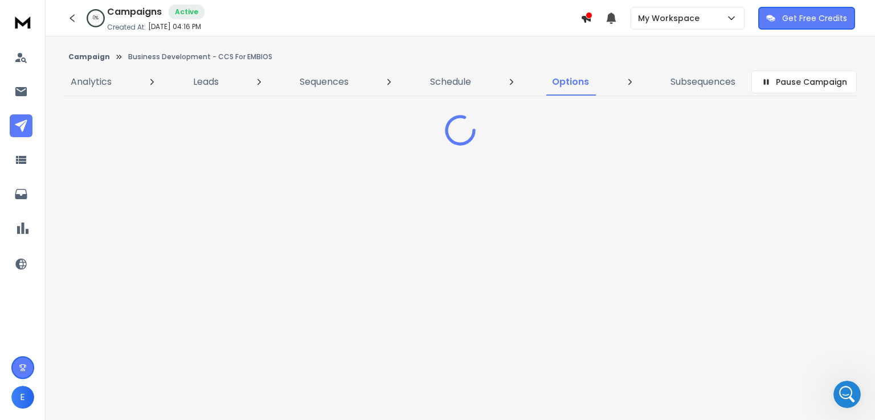
select select "*"
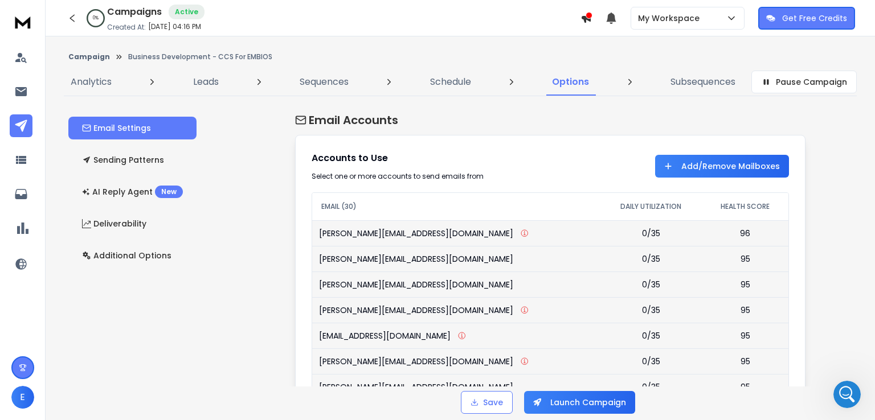
click at [681, 169] on button "Add/Remove Mailboxes" at bounding box center [722, 166] width 134 height 23
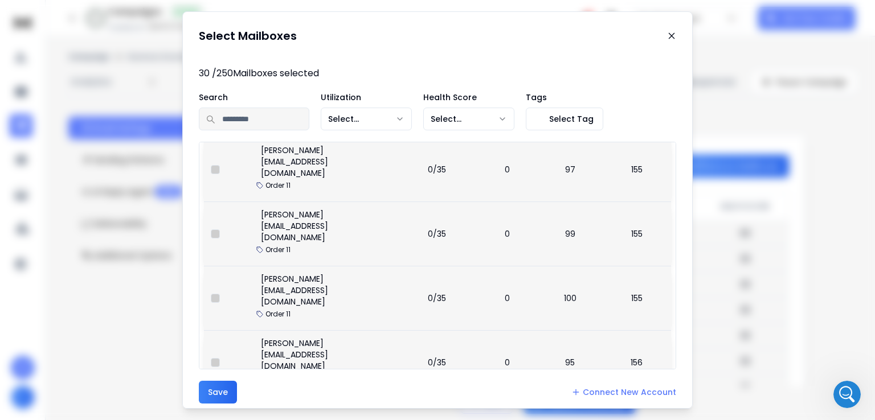
scroll to position [1196, 0]
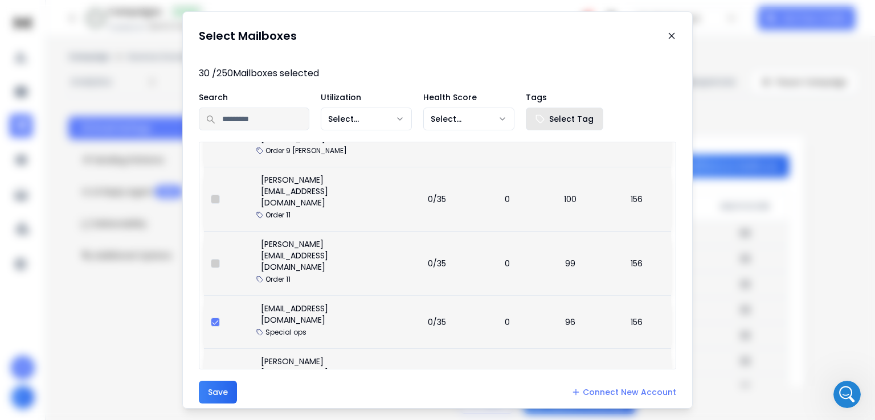
click at [545, 129] on button "Select Tag" at bounding box center [564, 119] width 77 height 23
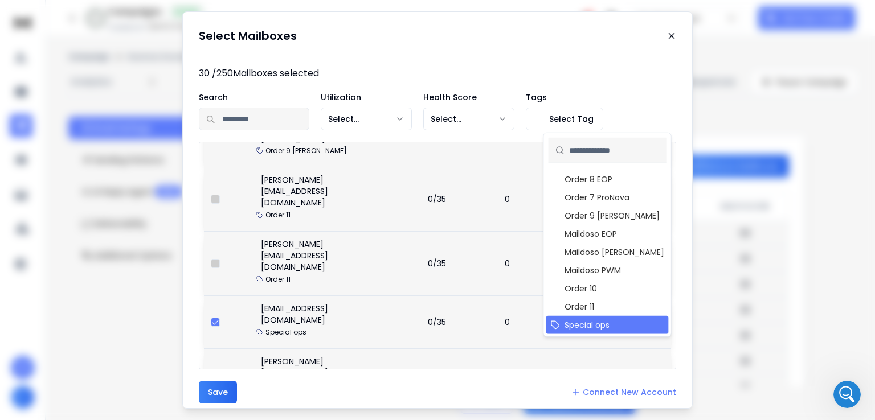
click at [591, 321] on span "Special ops" at bounding box center [586, 324] width 45 height 11
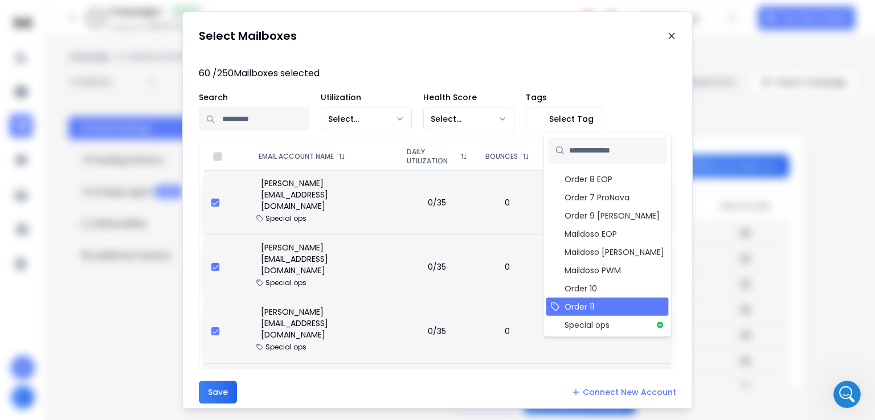
scroll to position [0, 0]
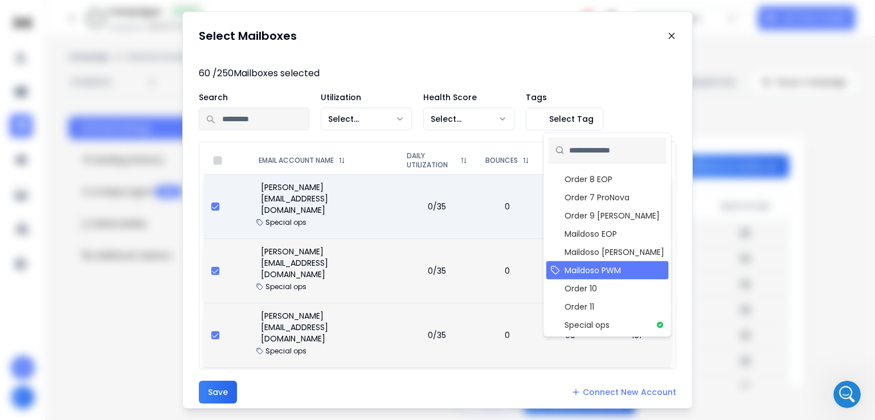
click at [212, 202] on button "button" at bounding box center [215, 206] width 9 height 9
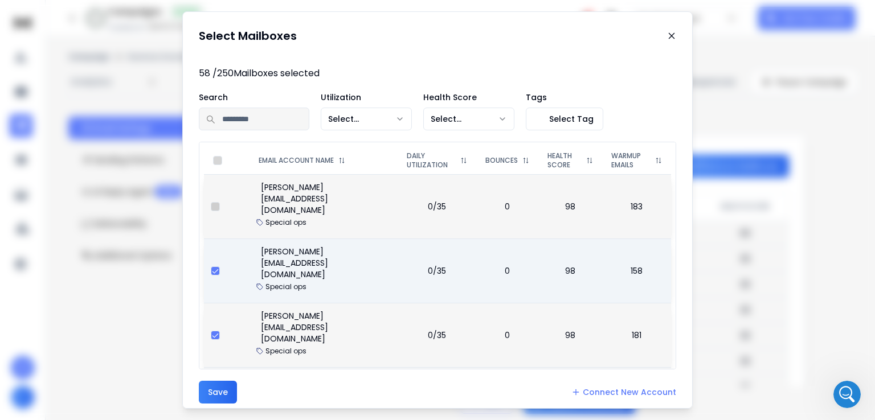
click at [214, 267] on button "button" at bounding box center [215, 271] width 9 height 9
click at [212, 331] on button "button" at bounding box center [215, 335] width 9 height 9
click at [214, 395] on button "button" at bounding box center [215, 399] width 9 height 9
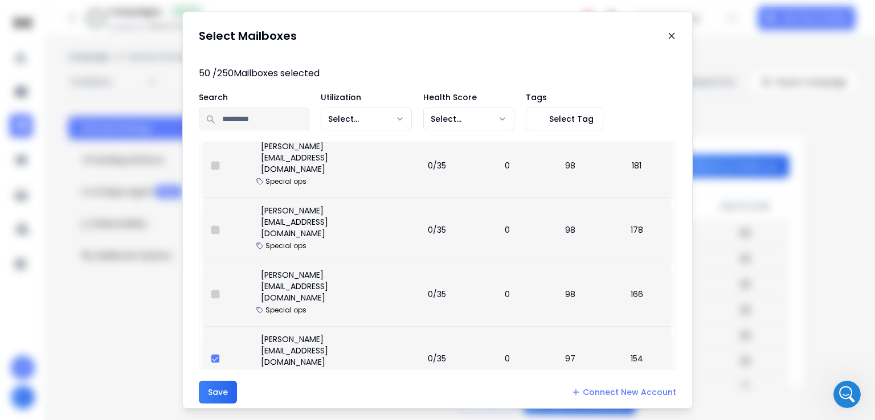
scroll to position [171, 0]
click at [216, 353] on button "button" at bounding box center [215, 357] width 9 height 9
click at [214, 417] on button "button" at bounding box center [215, 421] width 9 height 9
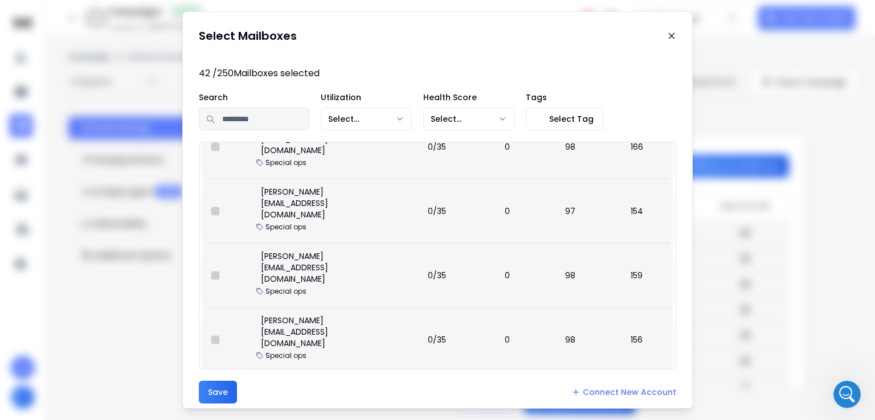
scroll to position [342, 0]
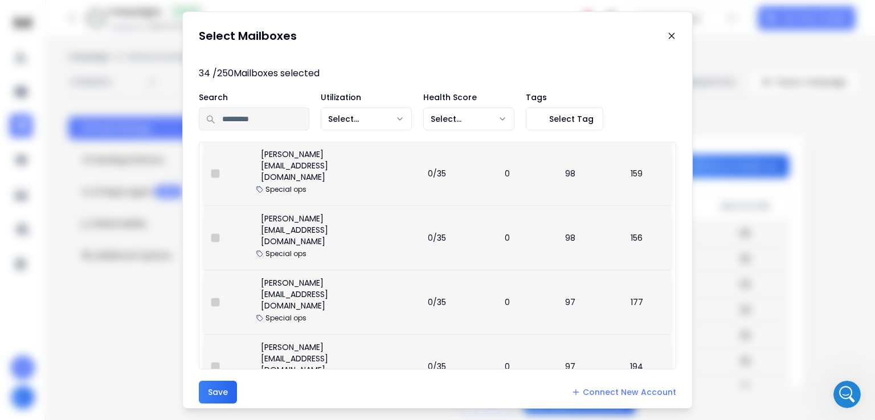
scroll to position [456, 0]
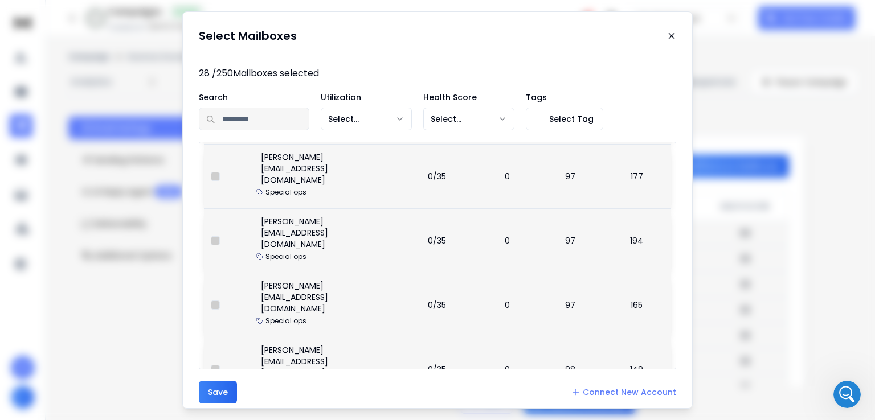
scroll to position [569, 0]
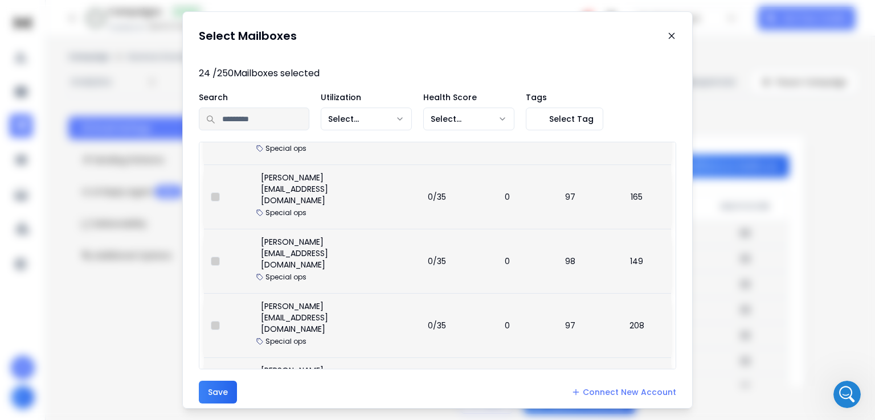
scroll to position [740, 0]
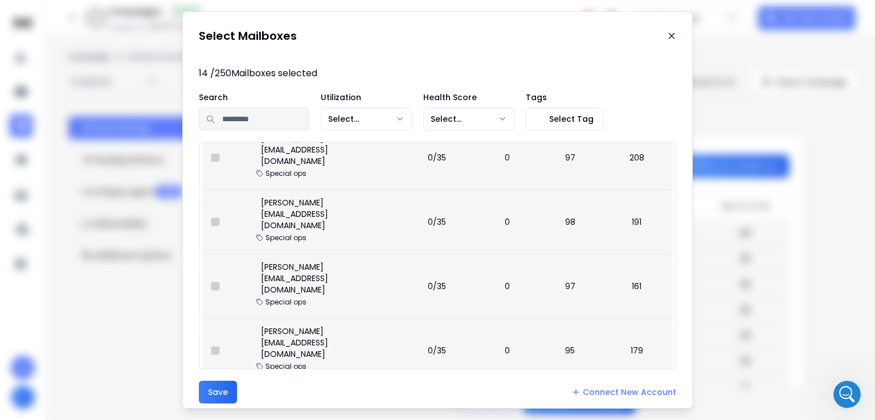
scroll to position [854, 0]
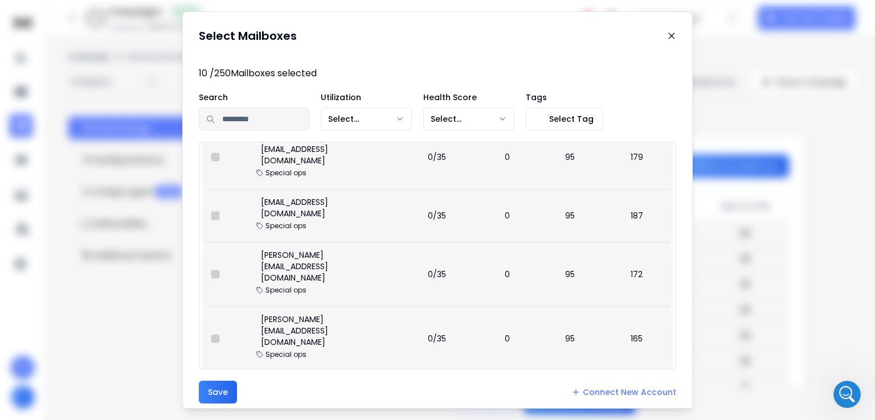
scroll to position [1025, 0]
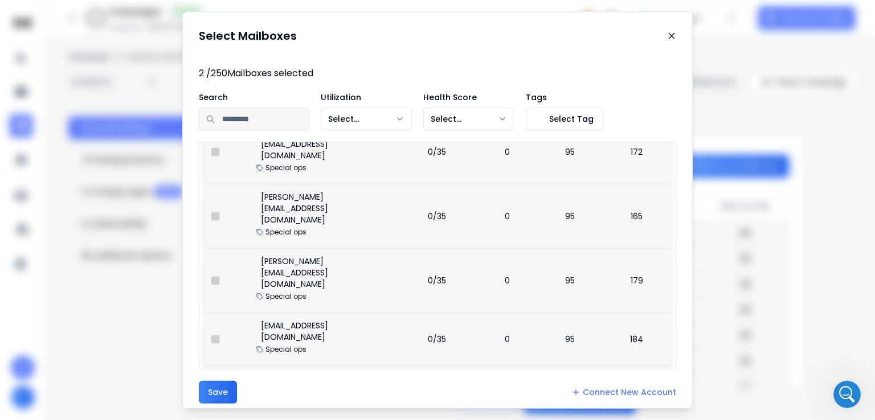
scroll to position [1196, 0]
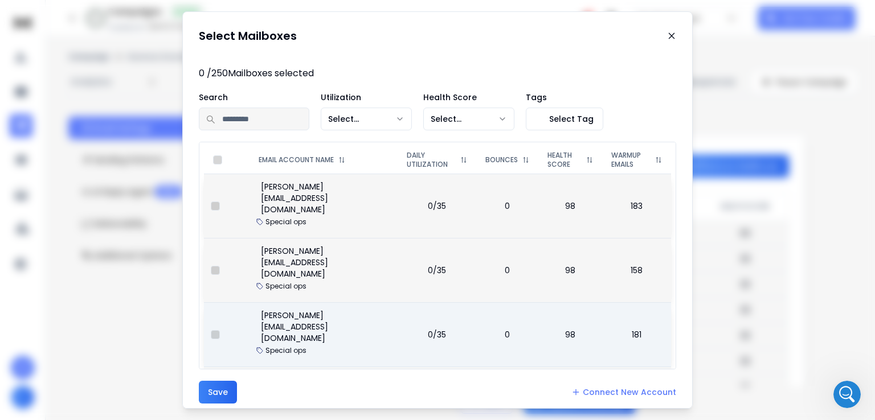
scroll to position [0, 0]
click at [215, 389] on button "Save" at bounding box center [218, 392] width 38 height 23
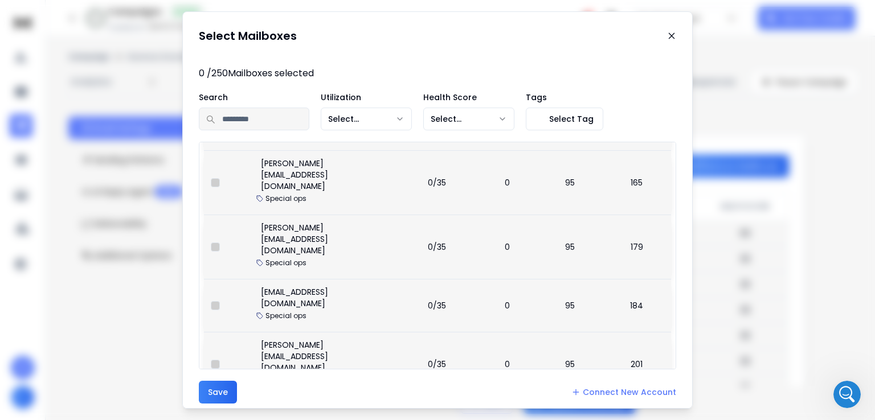
scroll to position [1196, 0]
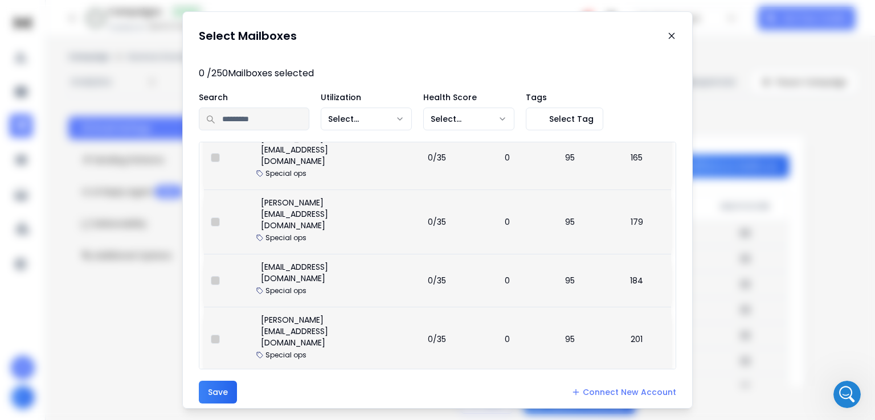
click at [227, 392] on button "Save" at bounding box center [218, 392] width 38 height 23
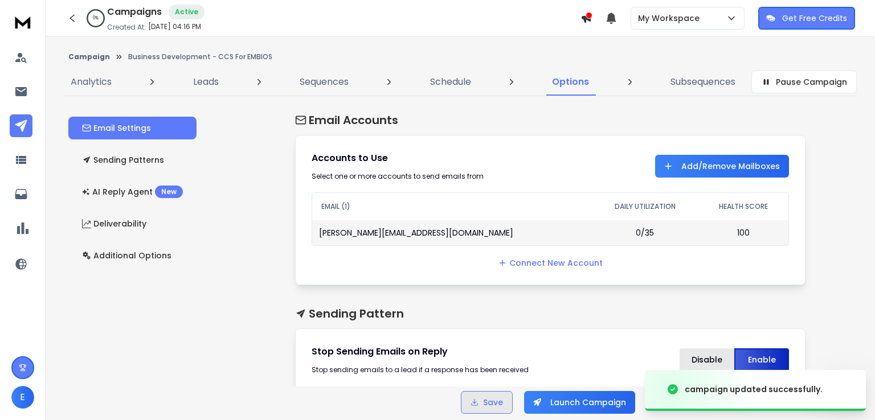
click at [483, 402] on button "Save" at bounding box center [487, 402] width 52 height 23
click at [552, 404] on button "Launch Campaign" at bounding box center [579, 402] width 111 height 23
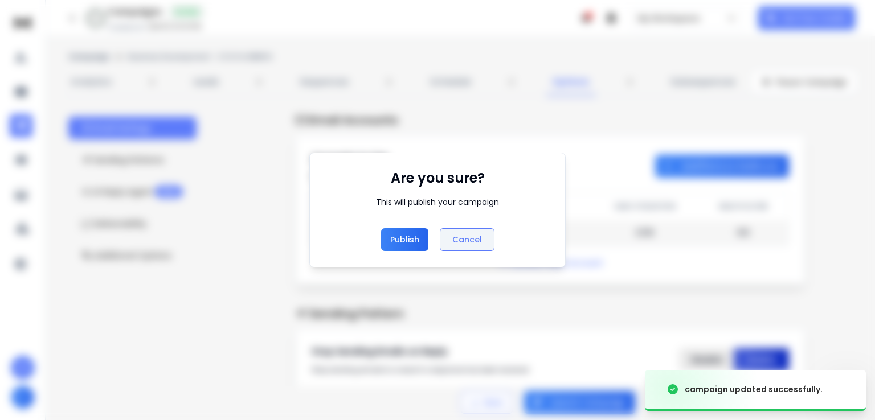
click at [405, 224] on div "Are you sure? This will publish your campaign Publish Cancel" at bounding box center [437, 210] width 223 height 82
click at [405, 236] on button "Publish" at bounding box center [404, 239] width 47 height 23
click at [405, 236] on p "michael.c@exitreadyops.biz" at bounding box center [416, 232] width 194 height 11
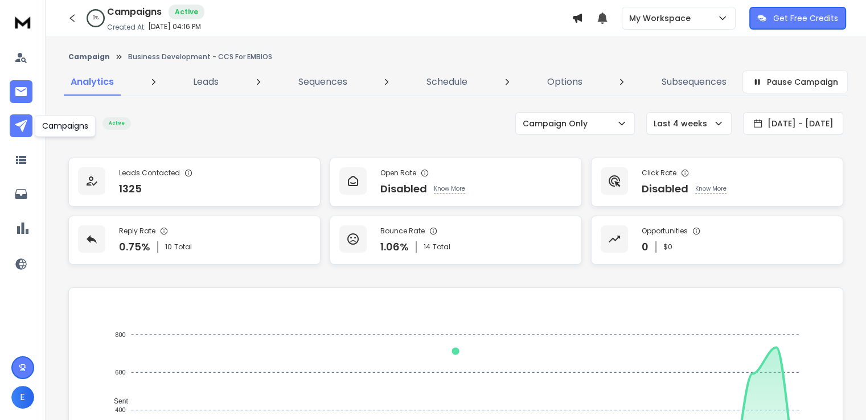
click at [19, 99] on link at bounding box center [21, 91] width 23 height 23
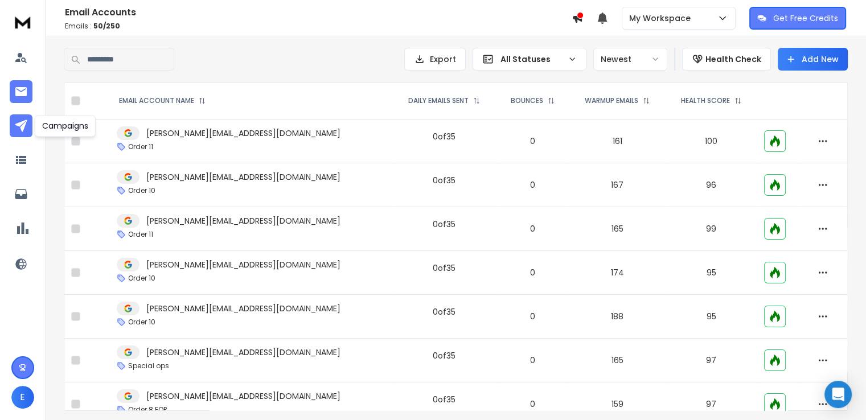
click at [22, 121] on icon at bounding box center [21, 126] width 14 height 14
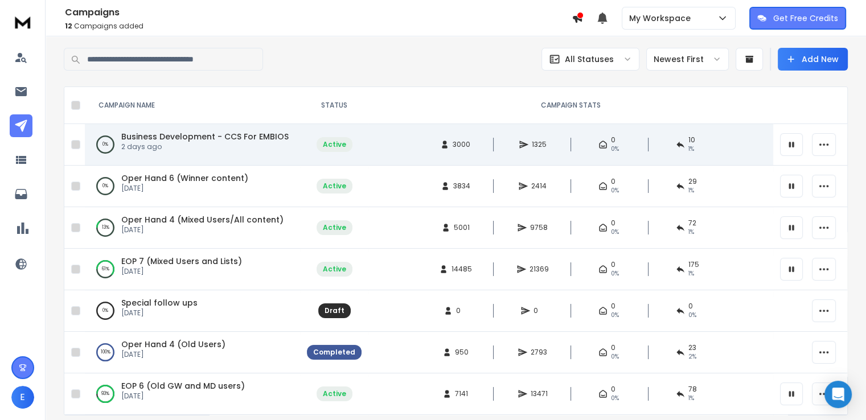
click at [257, 152] on div "Business Development - CCS For EMBIOS [DATE]" at bounding box center [204, 144] width 167 height 27
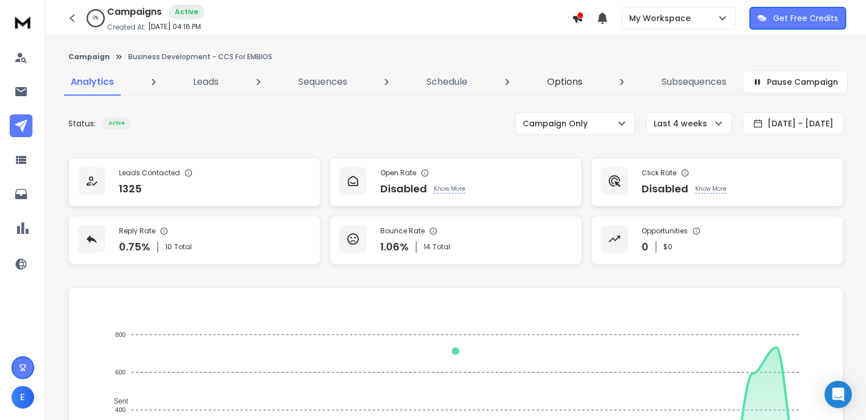
click at [558, 85] on p "Options" at bounding box center [564, 82] width 35 height 14
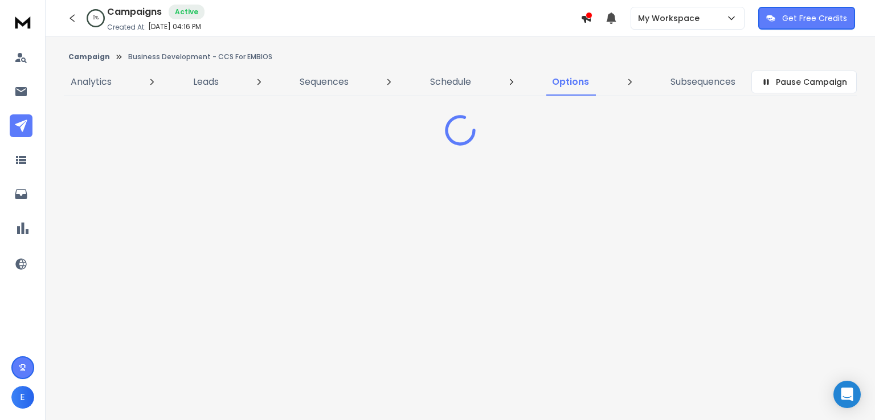
select select "*"
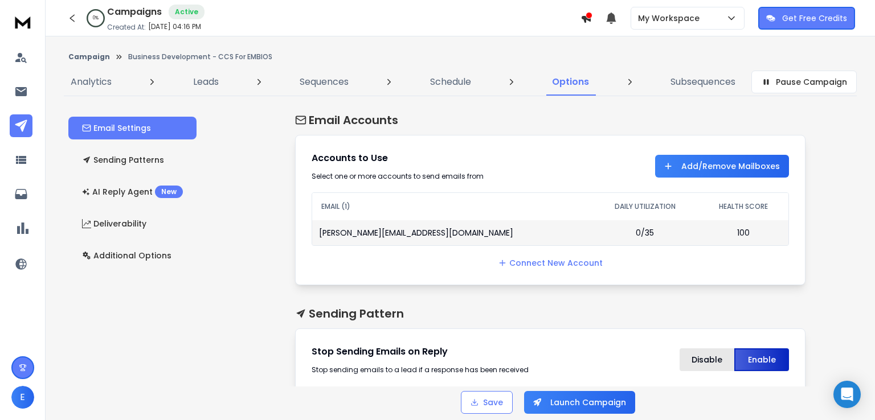
click at [714, 171] on button "Add/Remove Mailboxes" at bounding box center [722, 166] width 134 height 23
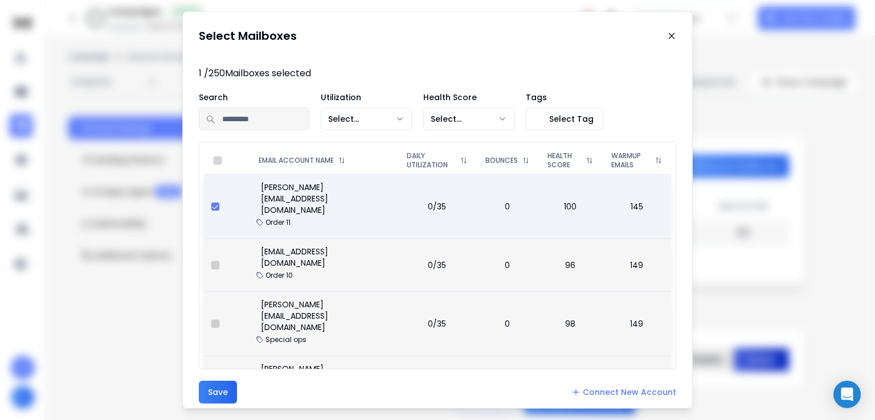
click at [212, 202] on button "button" at bounding box center [215, 206] width 9 height 9
click at [583, 124] on button "Select Tag" at bounding box center [564, 119] width 77 height 23
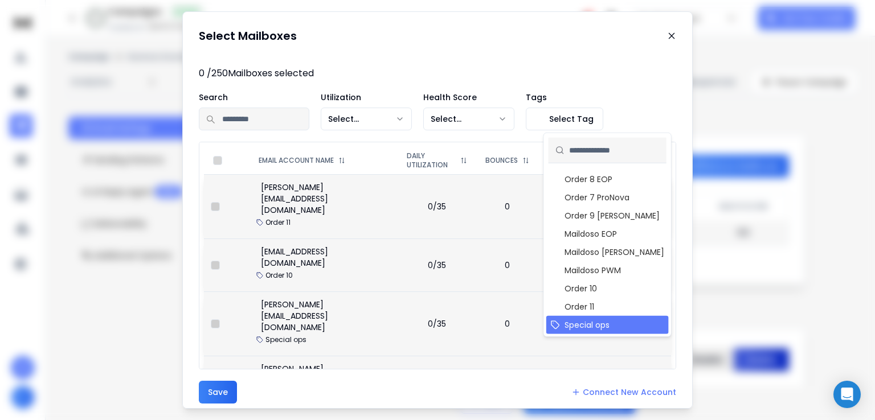
click at [608, 318] on div "Special ops" at bounding box center [607, 325] width 122 height 18
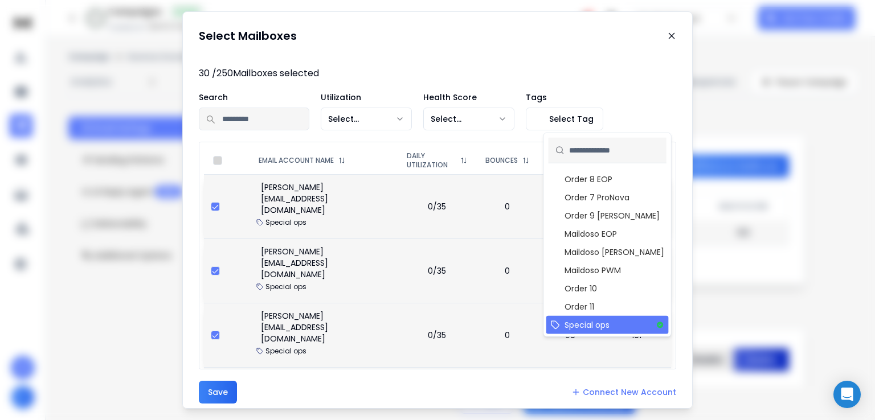
click at [214, 390] on button "Save" at bounding box center [218, 392] width 38 height 23
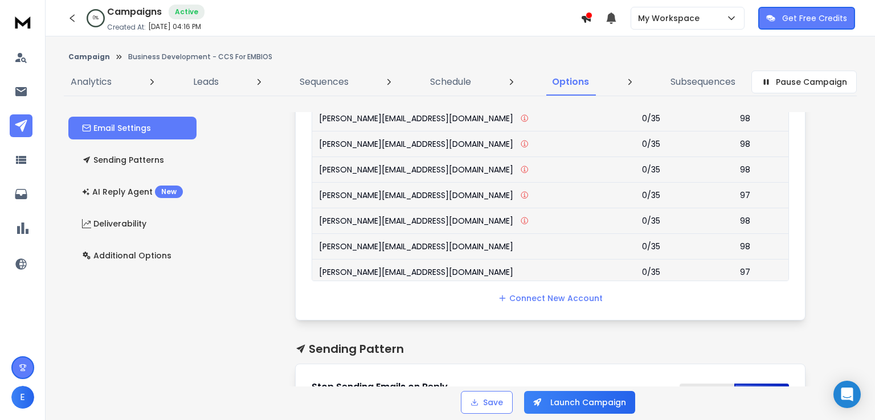
scroll to position [171, 0]
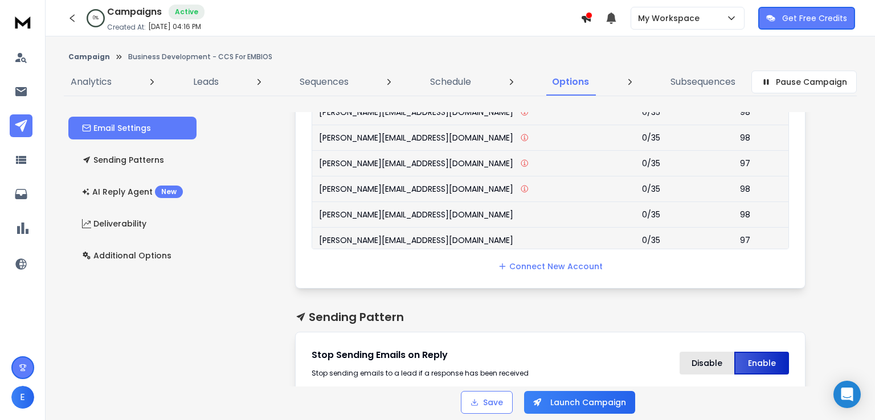
click at [554, 399] on button "Launch Campaign" at bounding box center [579, 402] width 111 height 23
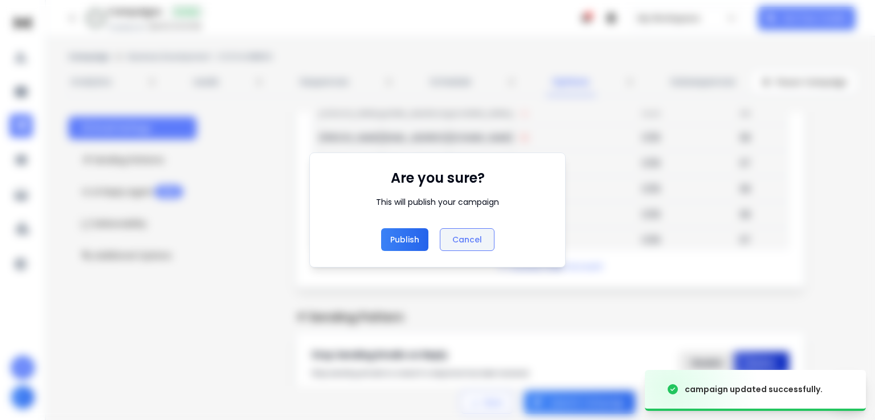
click at [406, 235] on button "Publish" at bounding box center [404, 239] width 47 height 23
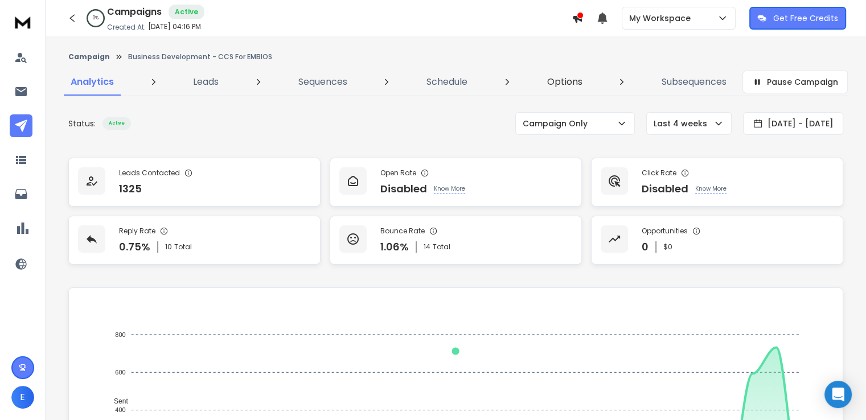
click at [560, 89] on link "Options" at bounding box center [564, 81] width 49 height 27
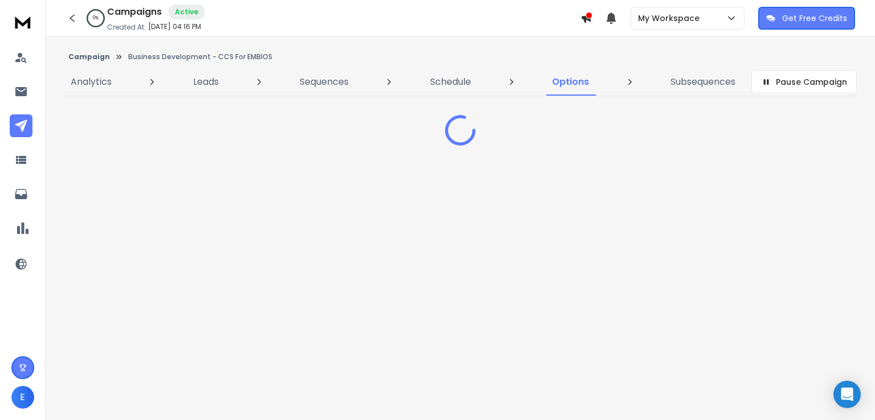
select select "*"
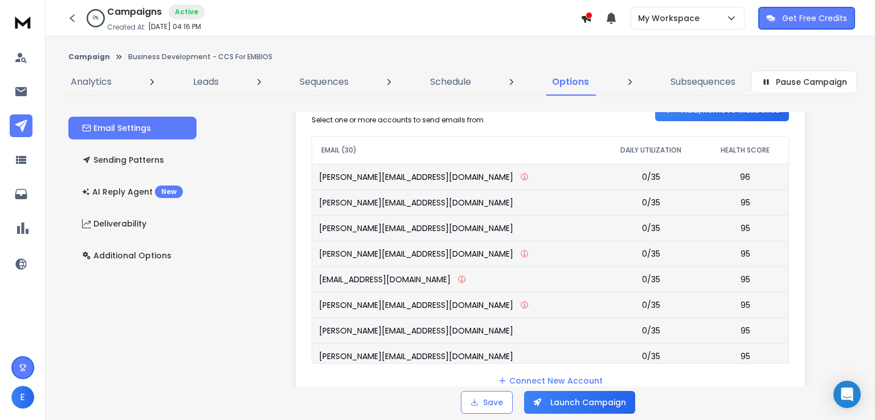
scroll to position [57, 0]
click at [548, 399] on button "Launch Campaign" at bounding box center [579, 402] width 111 height 23
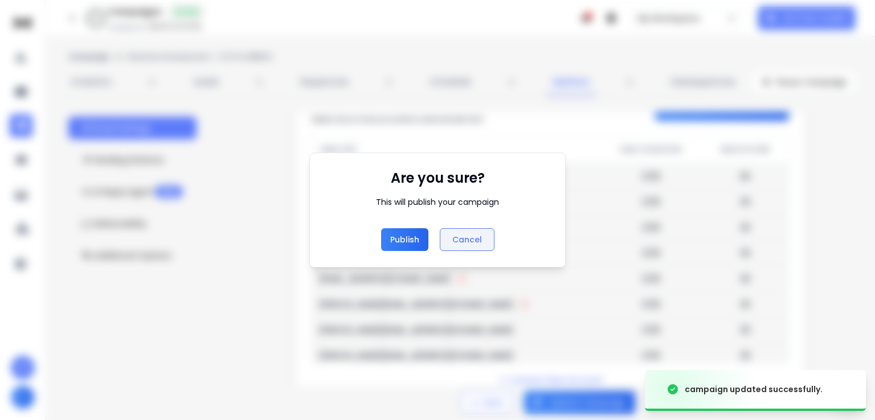
click at [412, 237] on button "Publish" at bounding box center [404, 239] width 47 height 23
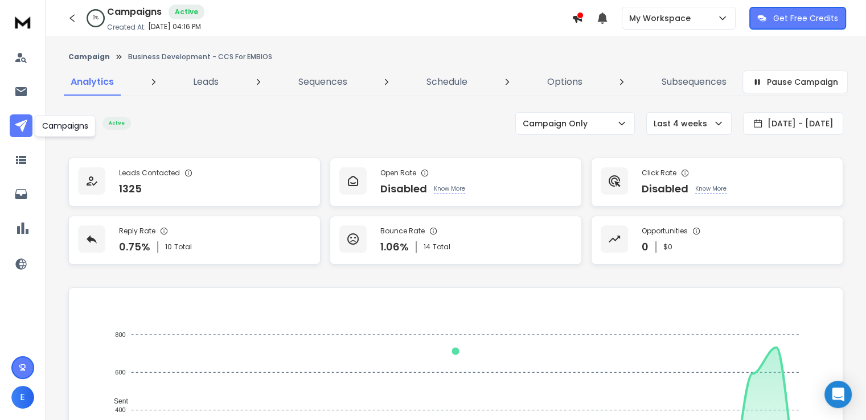
click at [19, 130] on icon at bounding box center [21, 126] width 14 height 14
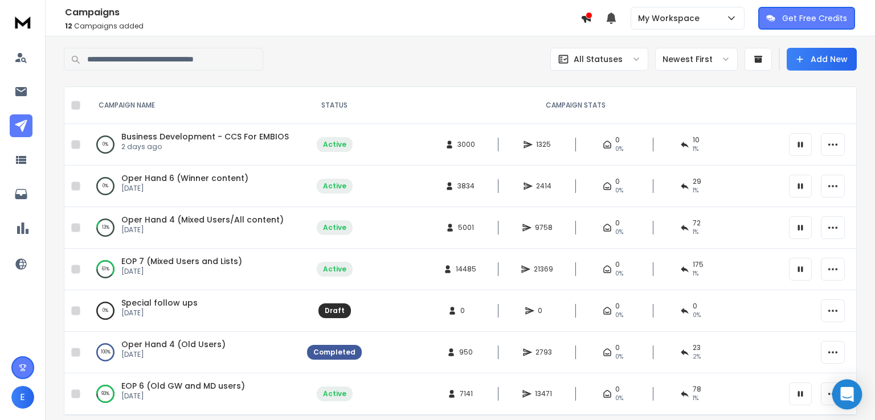
click at [840, 395] on icon "Open Intercom Messenger" at bounding box center [846, 394] width 13 height 15
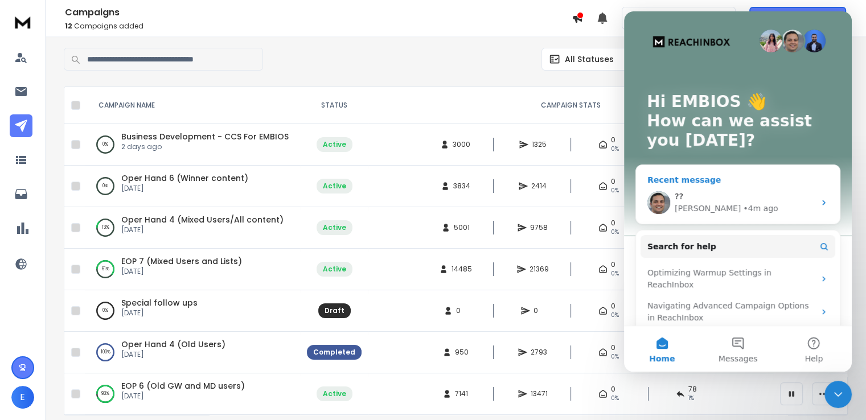
click at [732, 197] on div "??" at bounding box center [745, 197] width 140 height 12
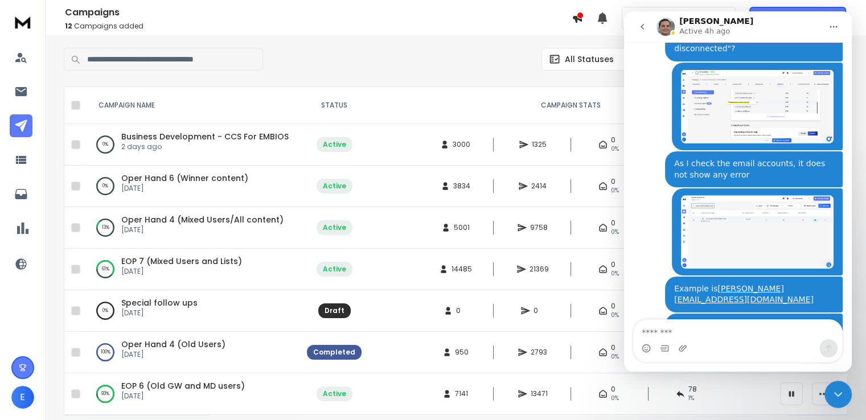
scroll to position [453, 0]
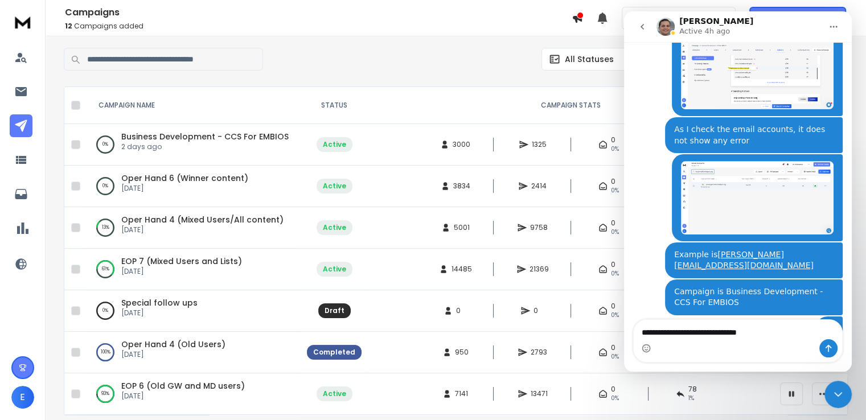
type textarea "**********"
